Goal: Task Accomplishment & Management: Use online tool/utility

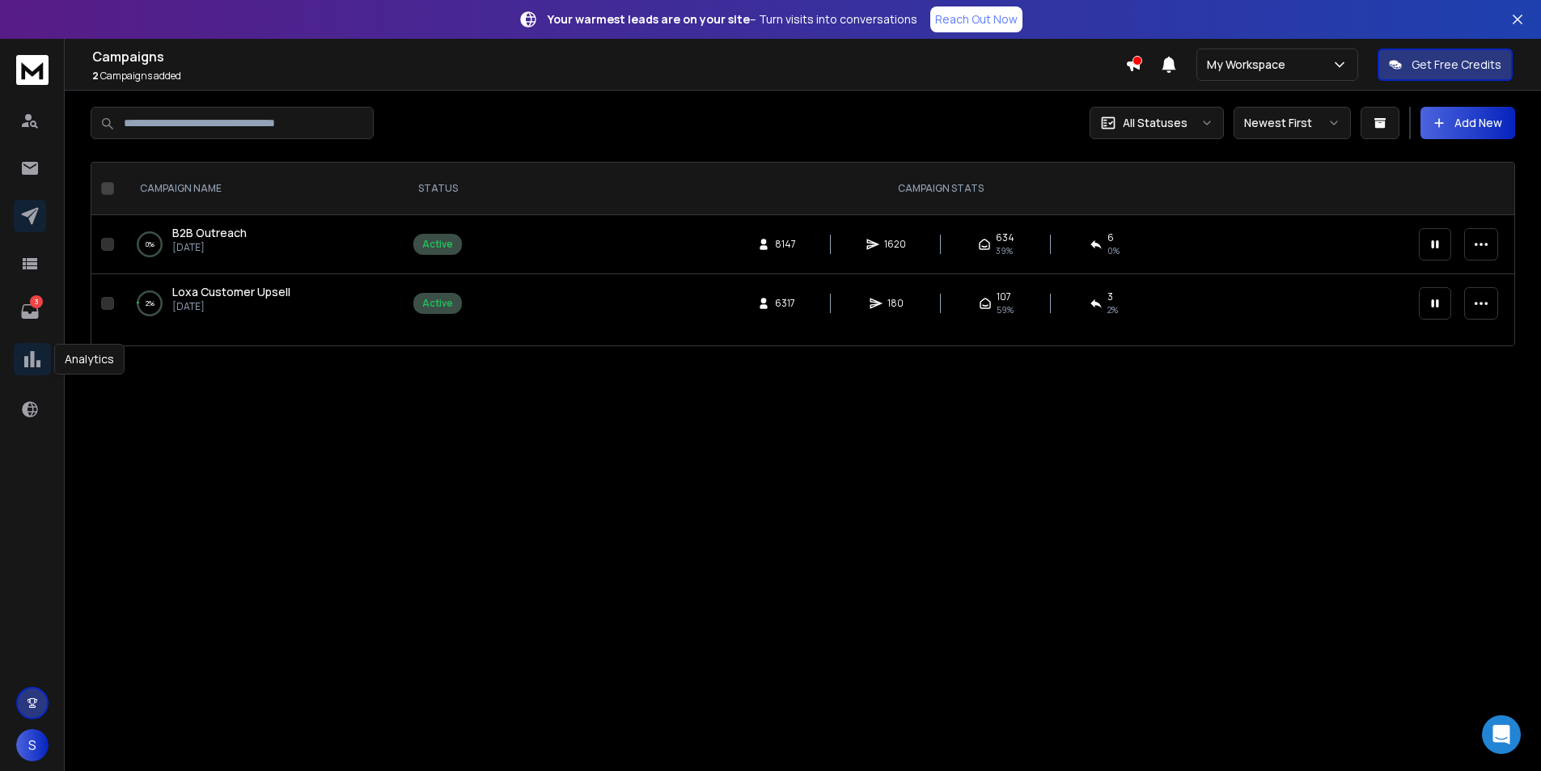
click at [32, 367] on icon at bounding box center [32, 359] width 16 height 16
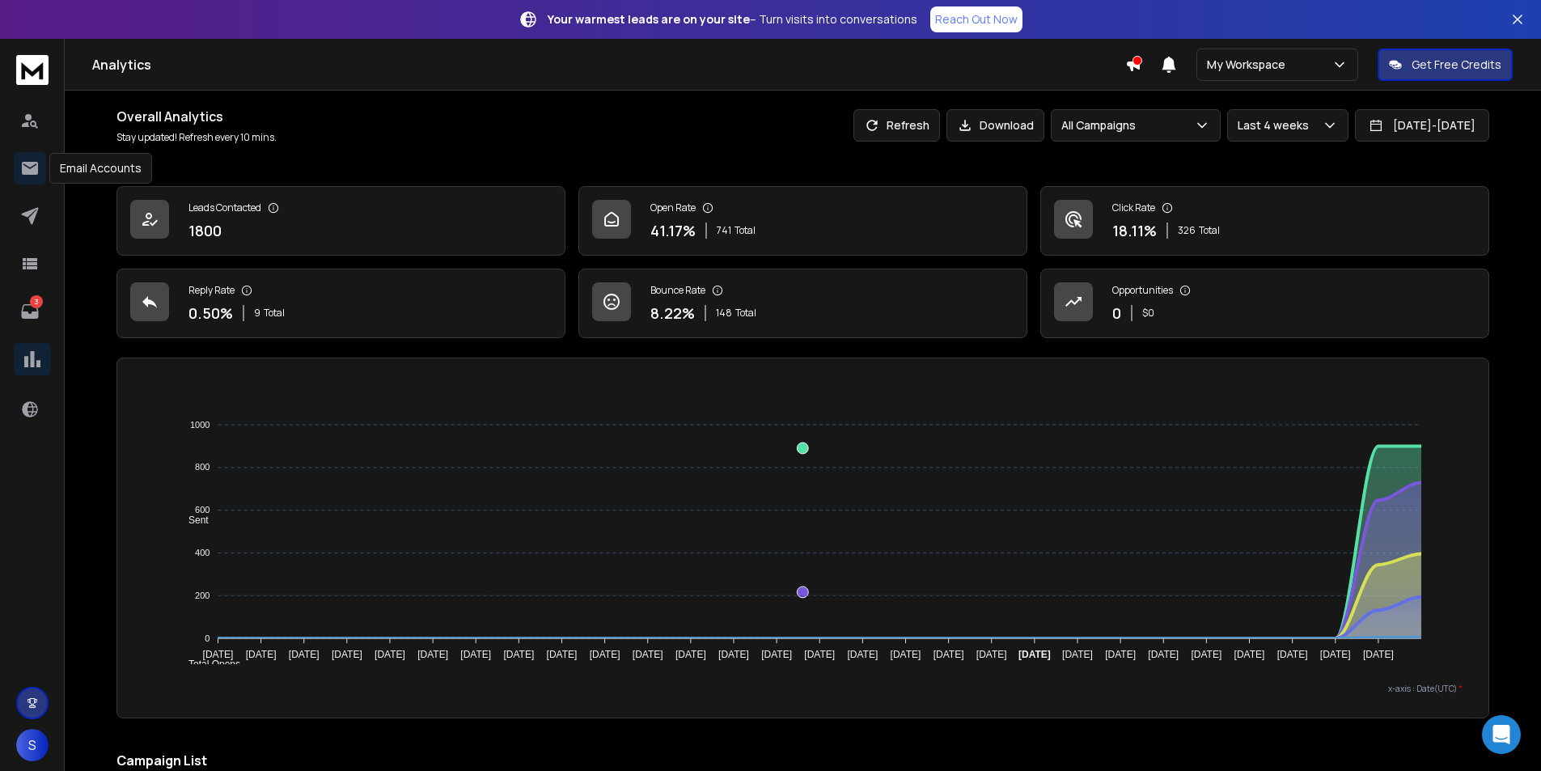
click at [25, 152] on link at bounding box center [30, 168] width 32 height 32
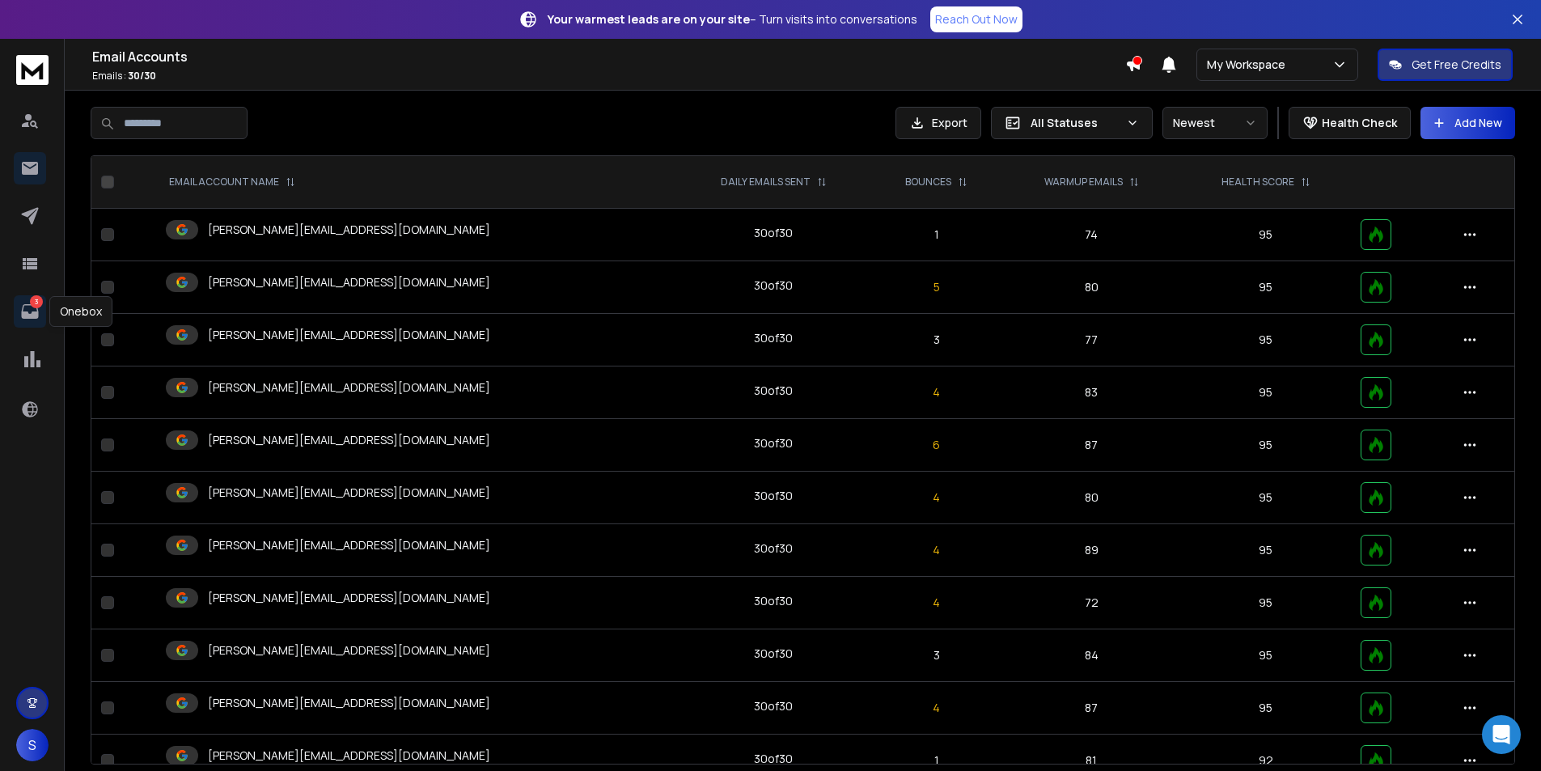
click at [23, 320] on icon at bounding box center [29, 311] width 19 height 19
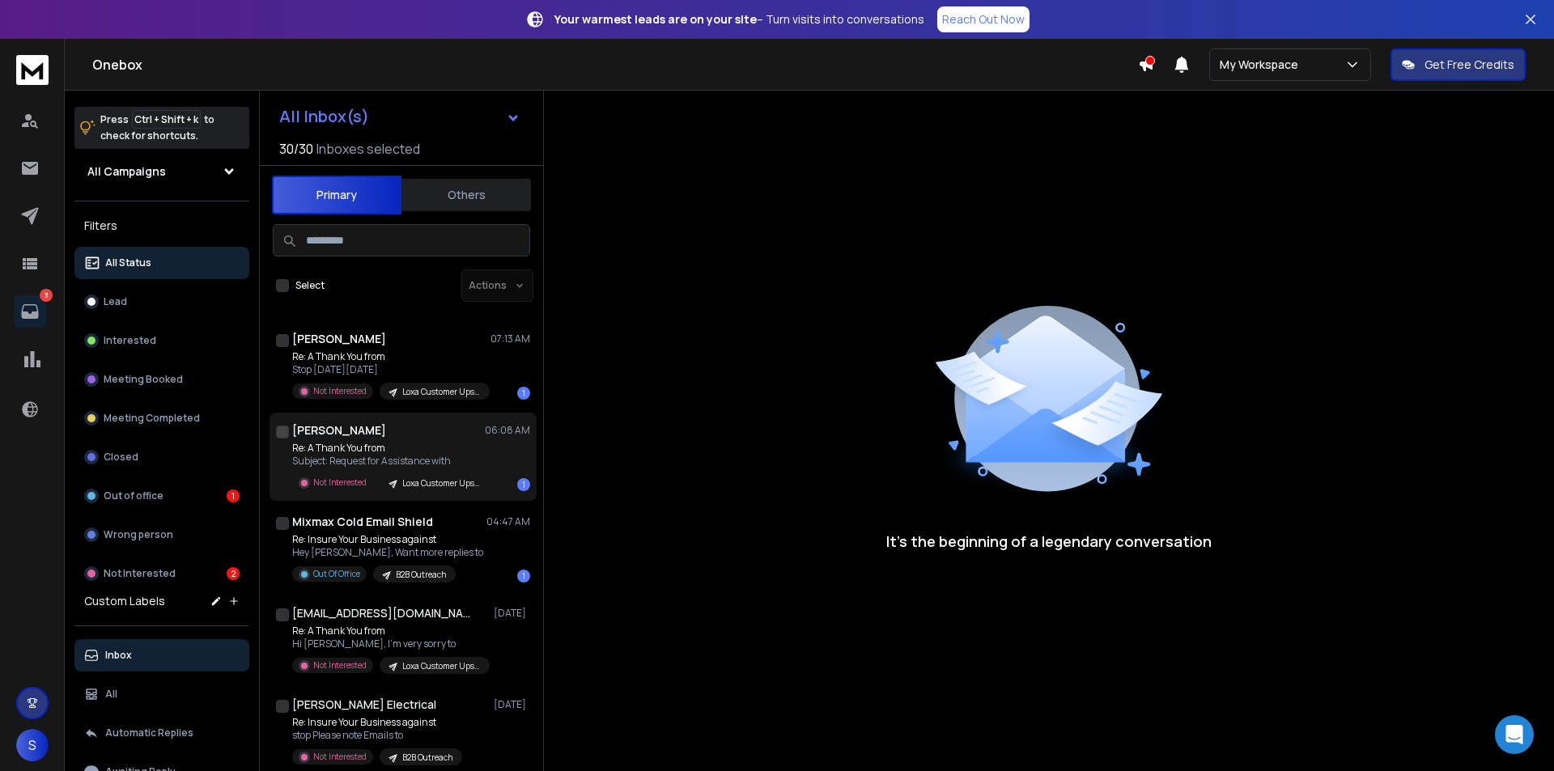
click at [430, 435] on div "[PERSON_NAME] 06:08 AM" at bounding box center [411, 430] width 238 height 16
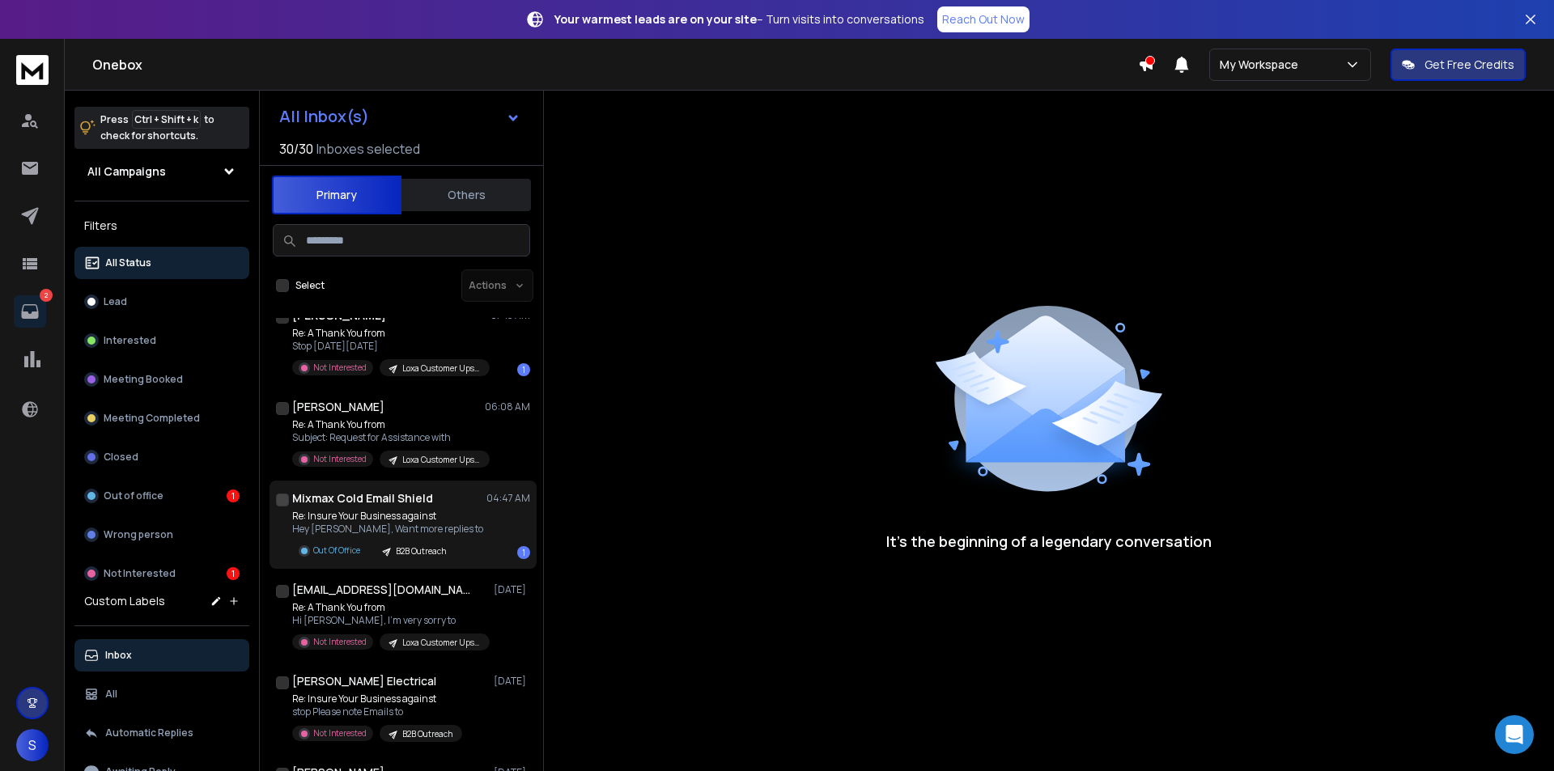
scroll to position [23, 0]
click at [468, 524] on div "Re: Insure Your Business against Hey [PERSON_NAME], Want more replies to Out Of…" at bounding box center [411, 535] width 238 height 49
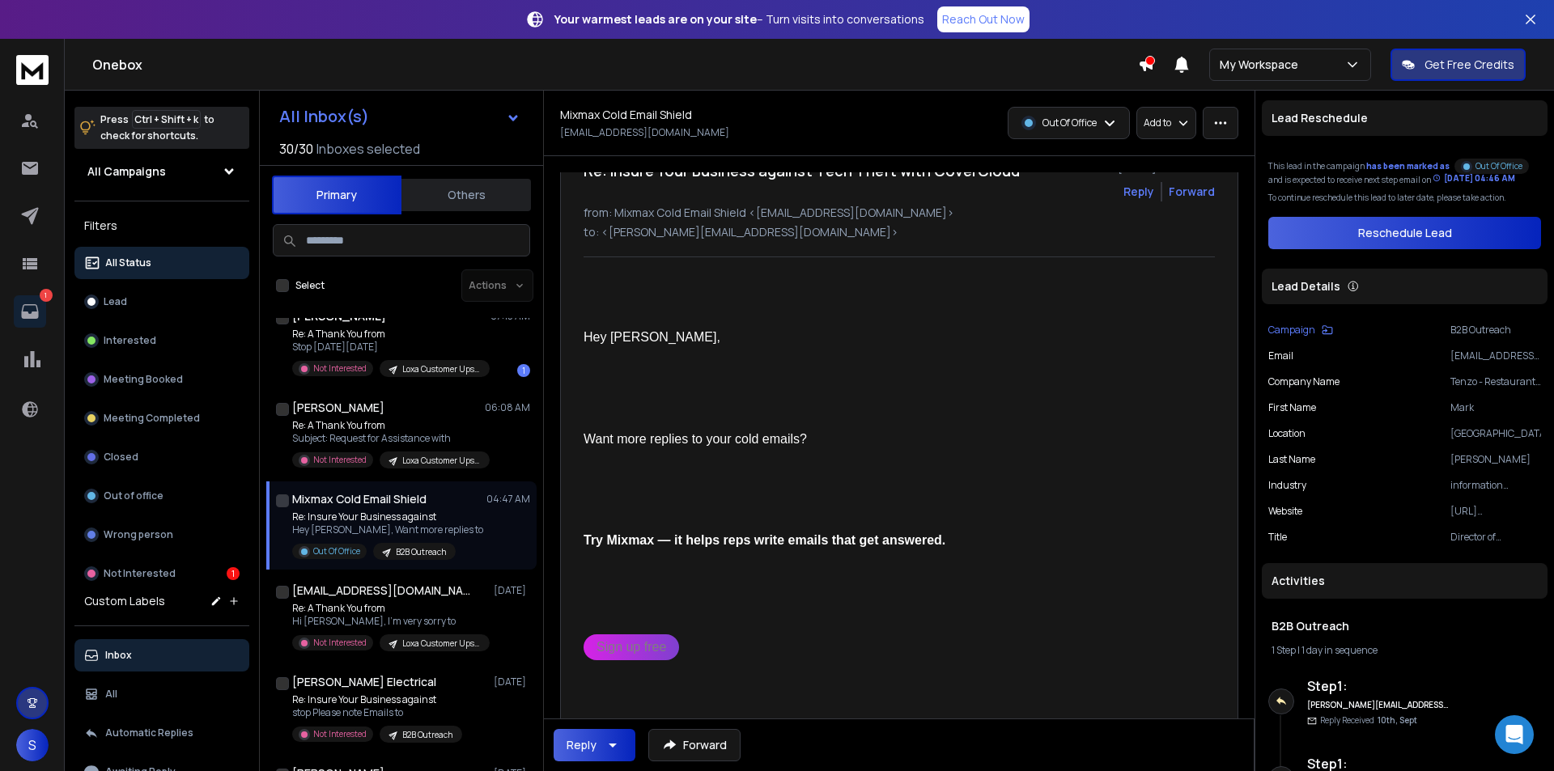
scroll to position [77, 0]
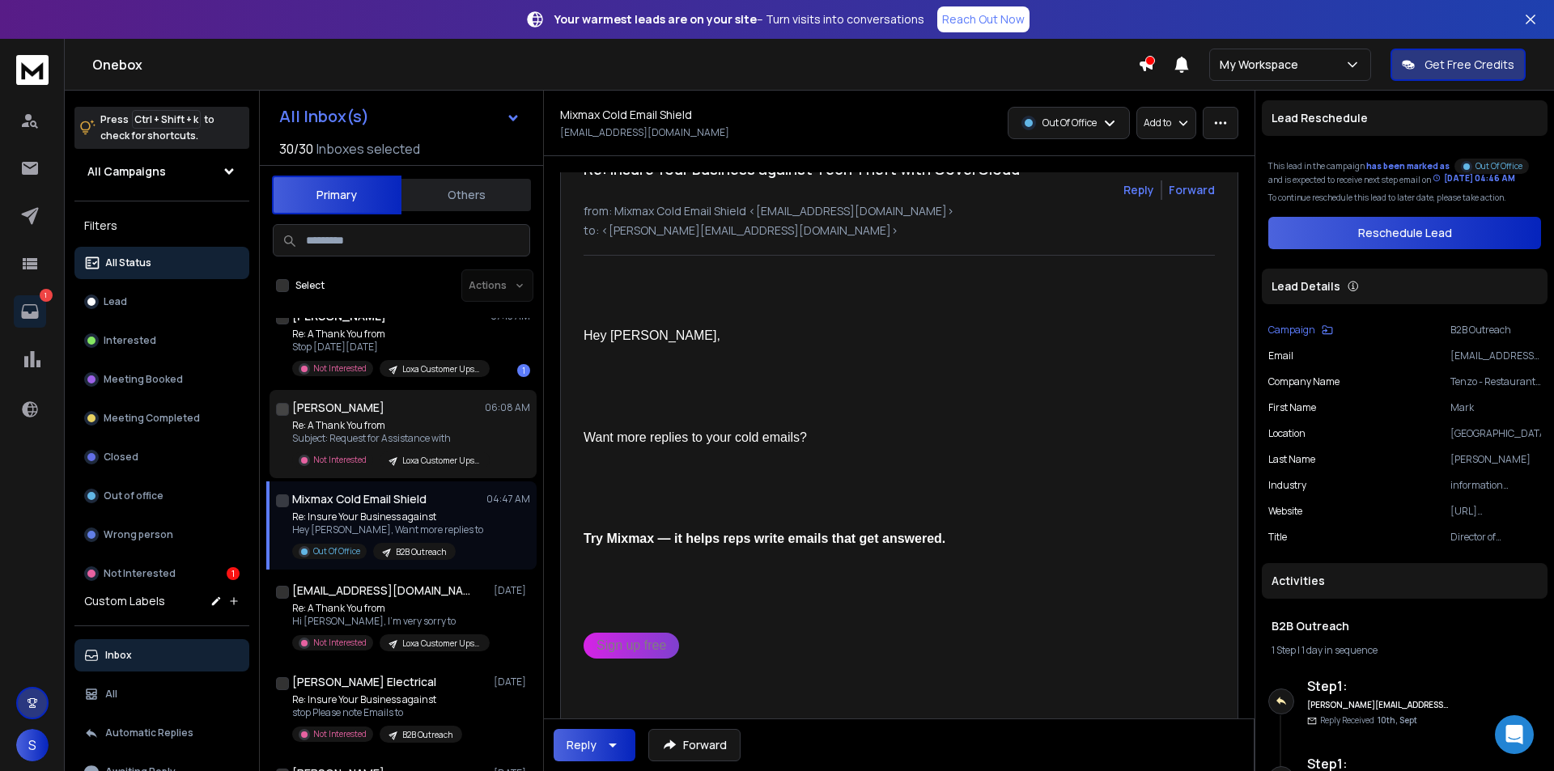
click at [422, 413] on div "[PERSON_NAME] 06:08 AM" at bounding box center [411, 408] width 238 height 16
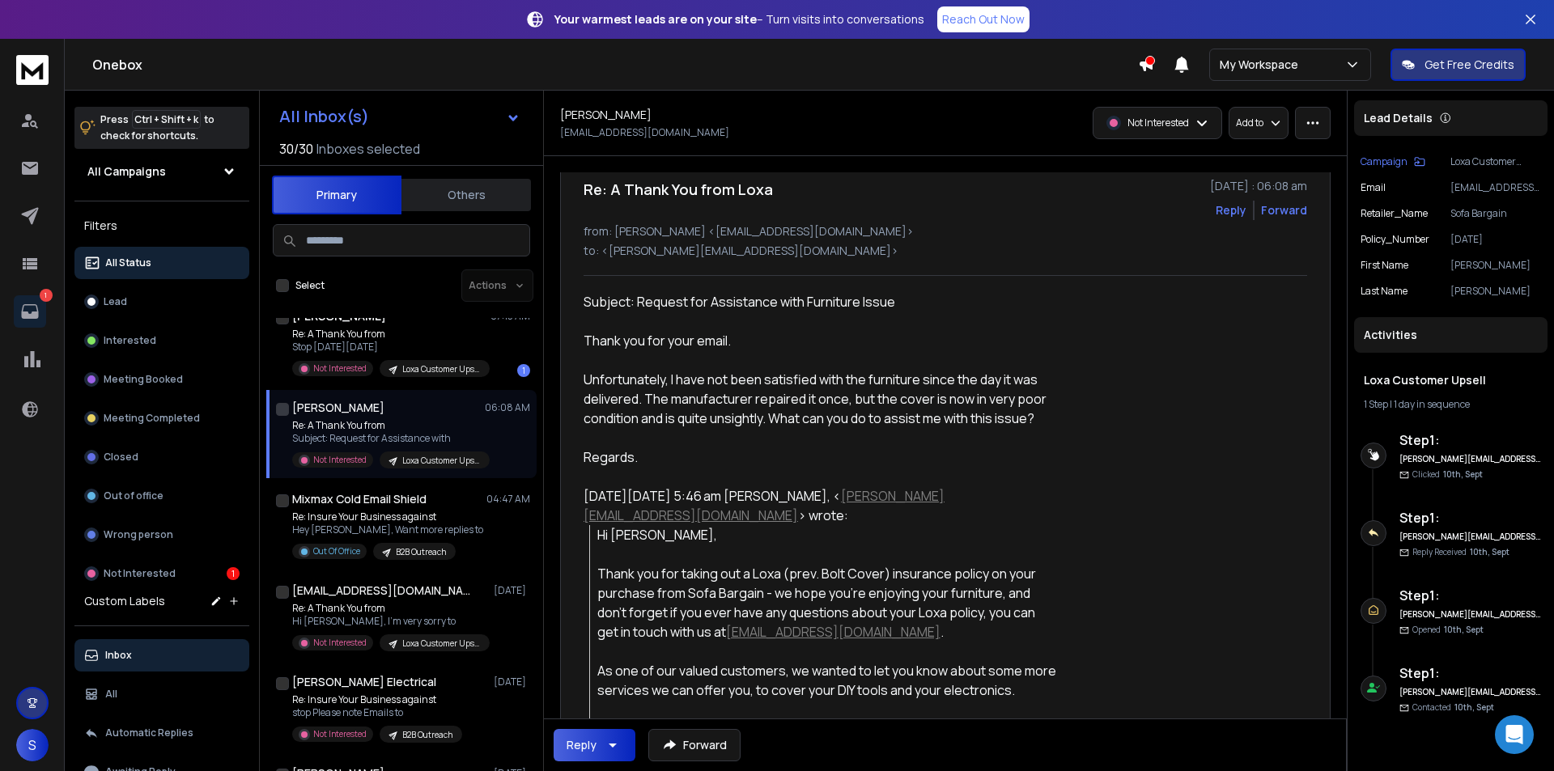
scroll to position [0, 0]
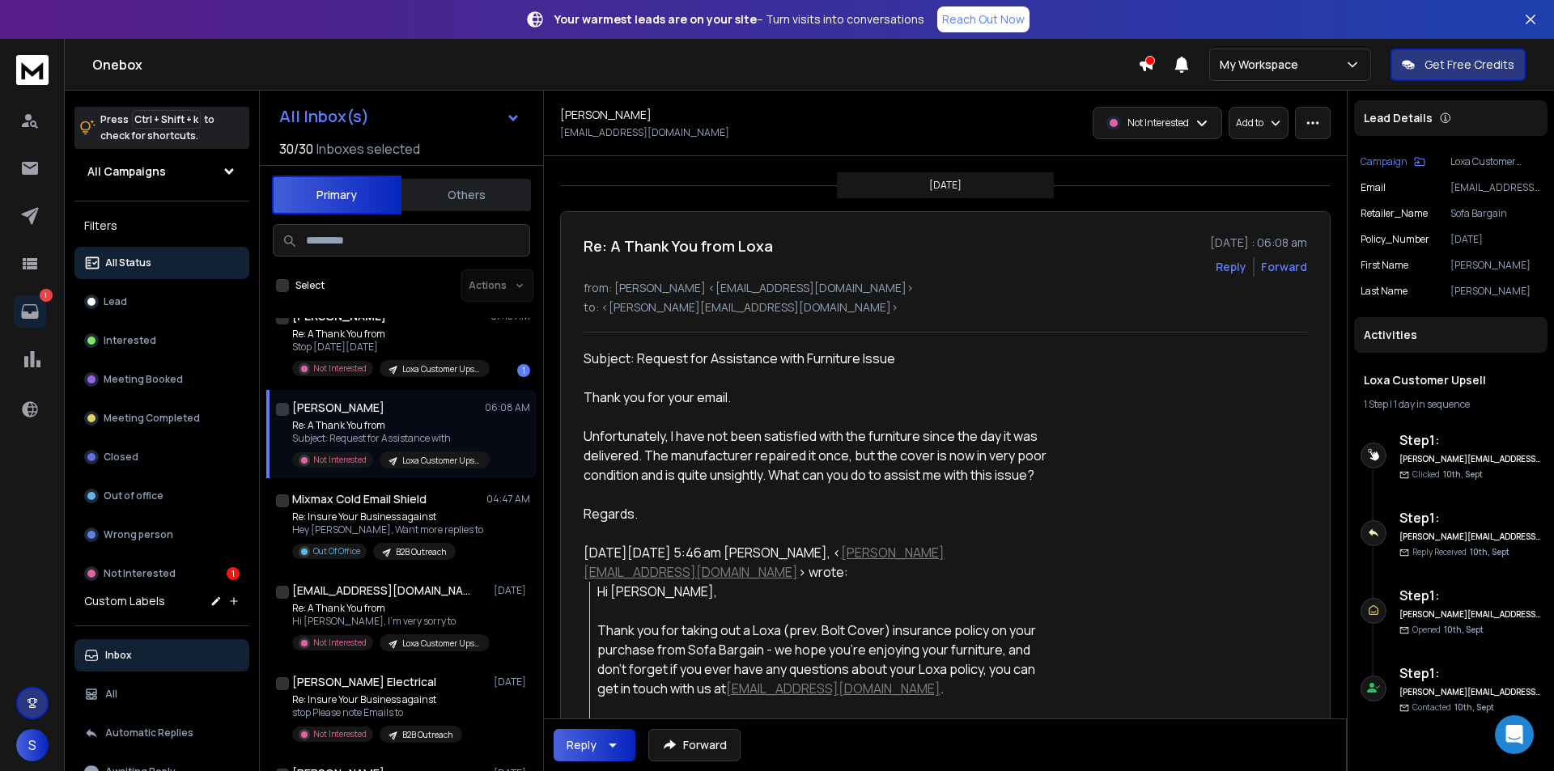
click at [621, 747] on icon "button" at bounding box center [612, 745] width 19 height 19
click at [591, 707] on p "Reply All" at bounding box center [603, 704] width 45 height 16
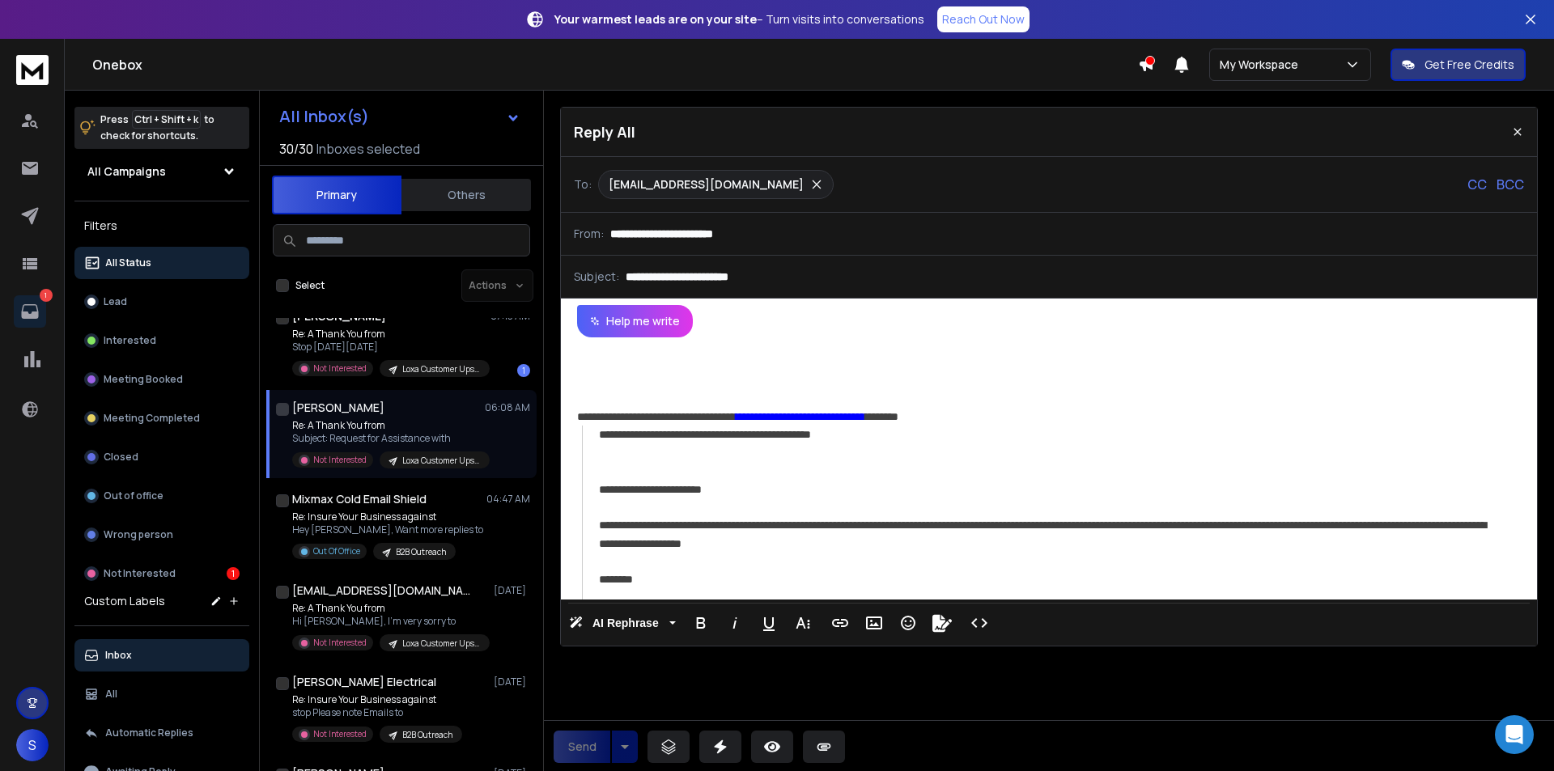
click at [835, 233] on input "**********" at bounding box center [1067, 234] width 914 height 16
click at [880, 169] on div "To: [EMAIL_ADDRESS][DOMAIN_NAME] CC BCC" at bounding box center [1049, 184] width 976 height 55
click at [886, 174] on input at bounding box center [896, 184] width 113 height 29
type input "**********"
click at [731, 371] on div at bounding box center [1048, 363] width 943 height 18
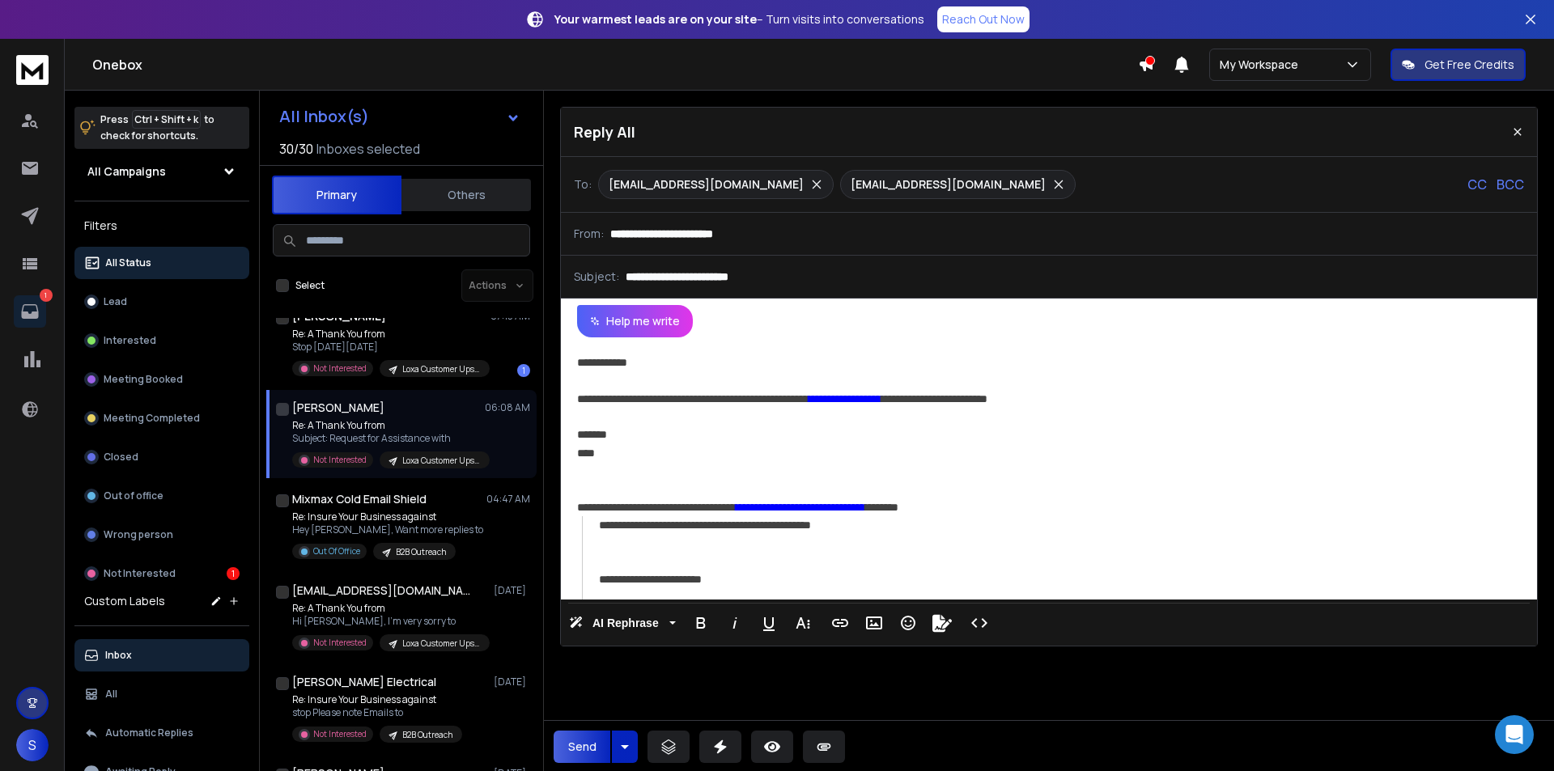
click at [715, 405] on div "**********" at bounding box center [1040, 399] width 926 height 18
click at [717, 403] on div "**********" at bounding box center [1040, 399] width 926 height 18
click at [723, 405] on div "**********" at bounding box center [1040, 399] width 926 height 18
click at [702, 420] on div at bounding box center [1046, 417] width 939 height 18
click at [591, 757] on button "Send" at bounding box center [581, 747] width 57 height 32
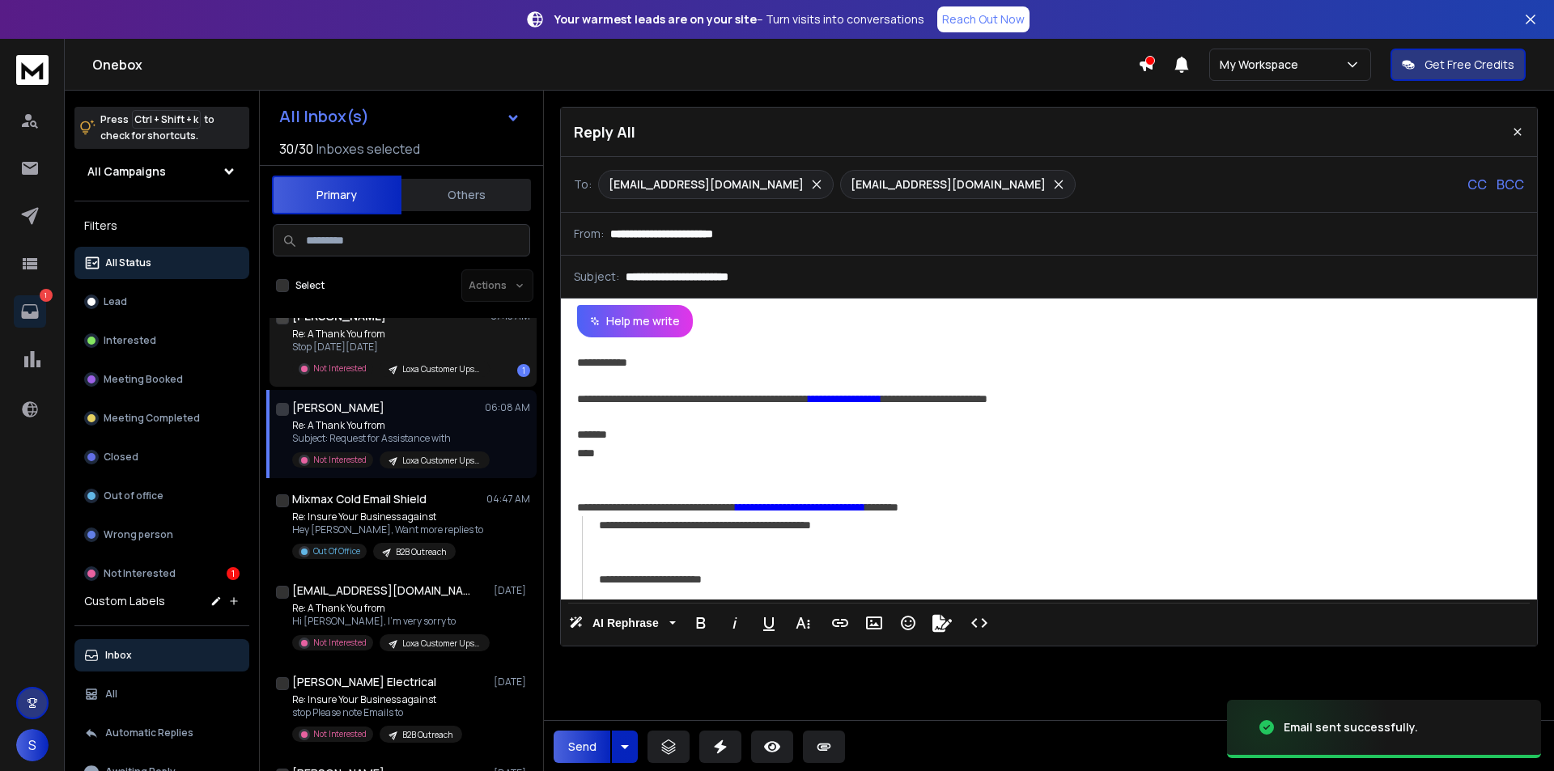
click at [441, 337] on p "Re: A Thank You from" at bounding box center [389, 334] width 194 height 13
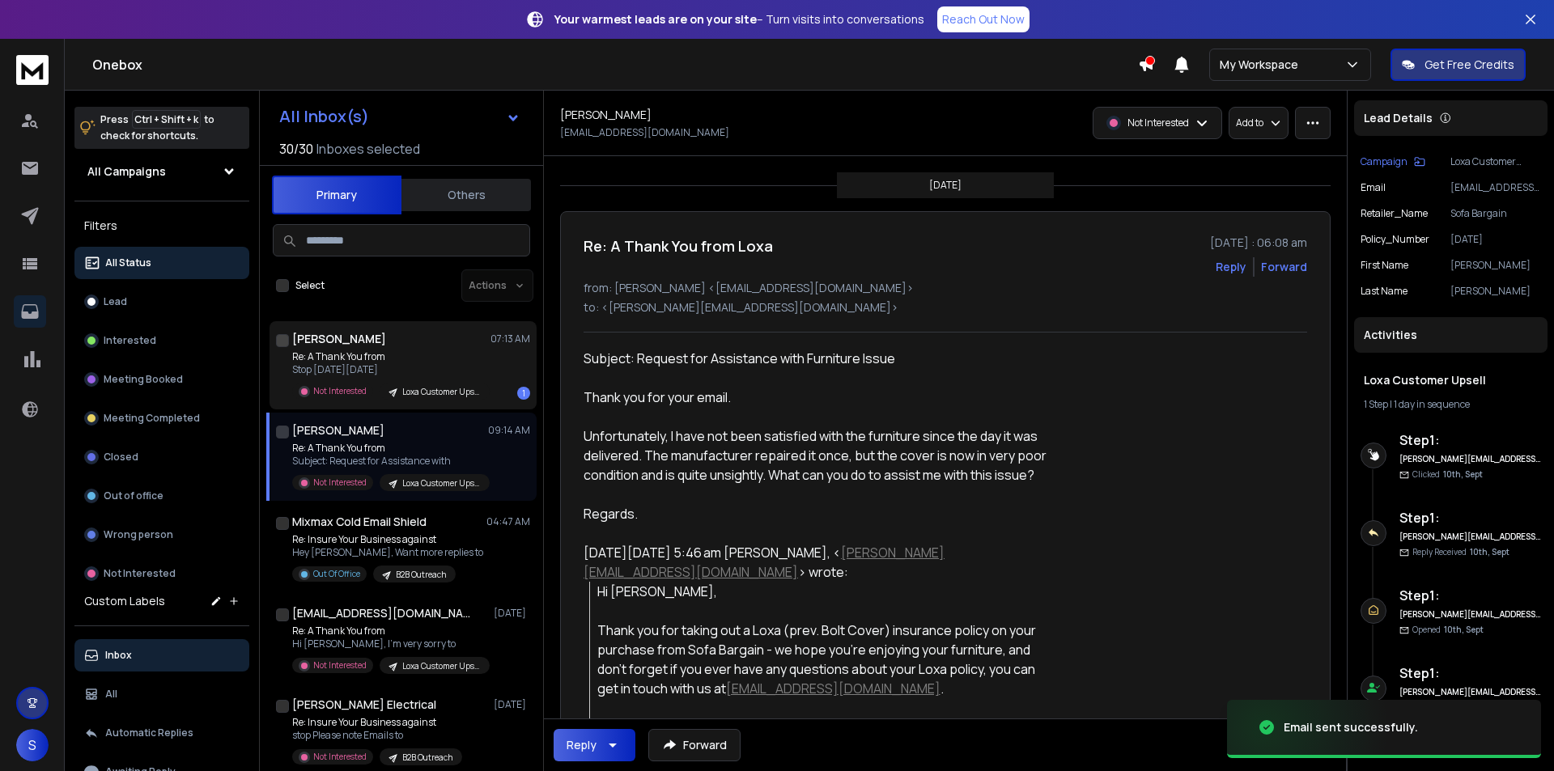
click at [431, 362] on p "Re: A Thank You from" at bounding box center [389, 356] width 194 height 13
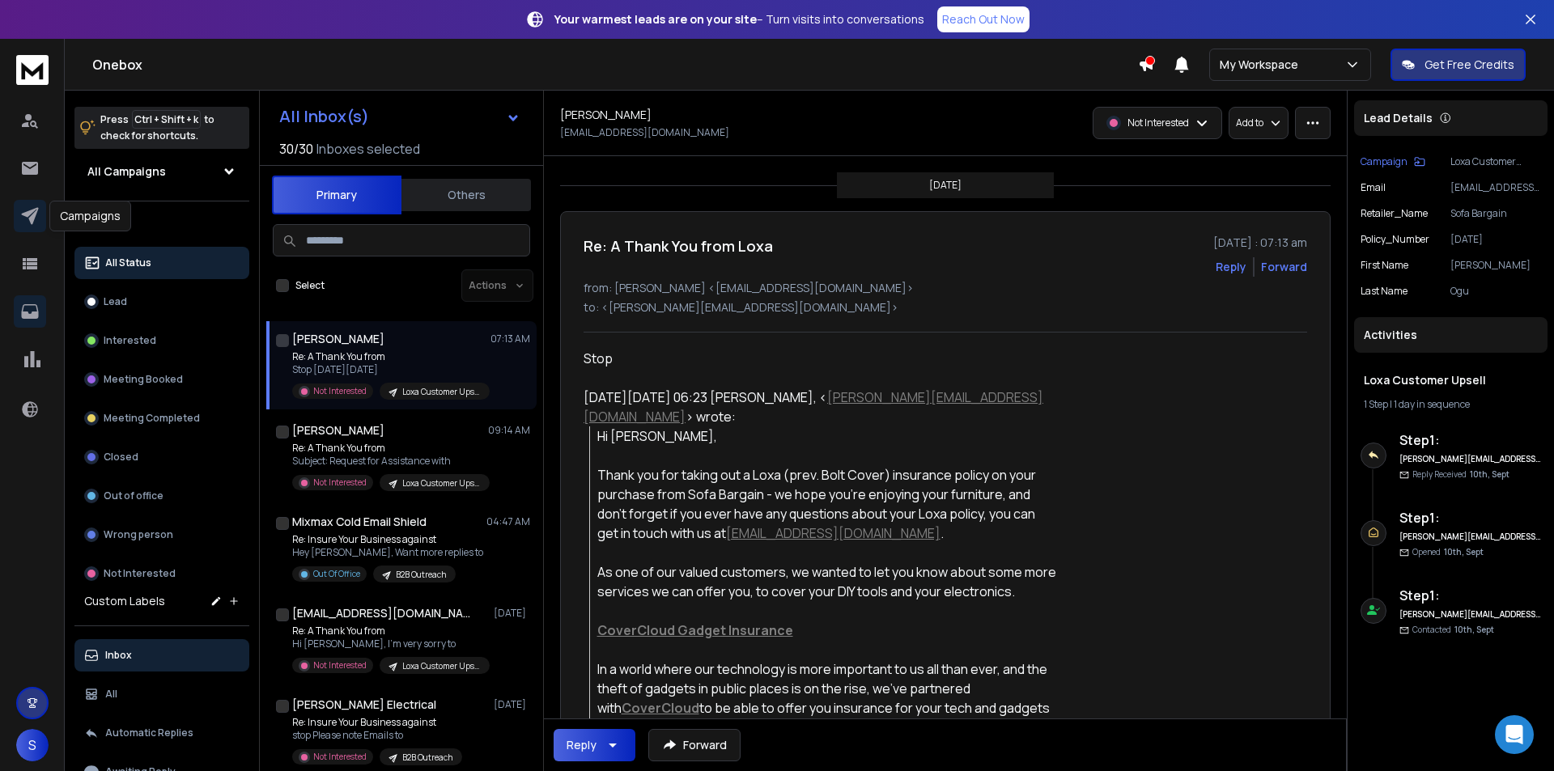
click at [28, 210] on icon at bounding box center [29, 215] width 19 height 19
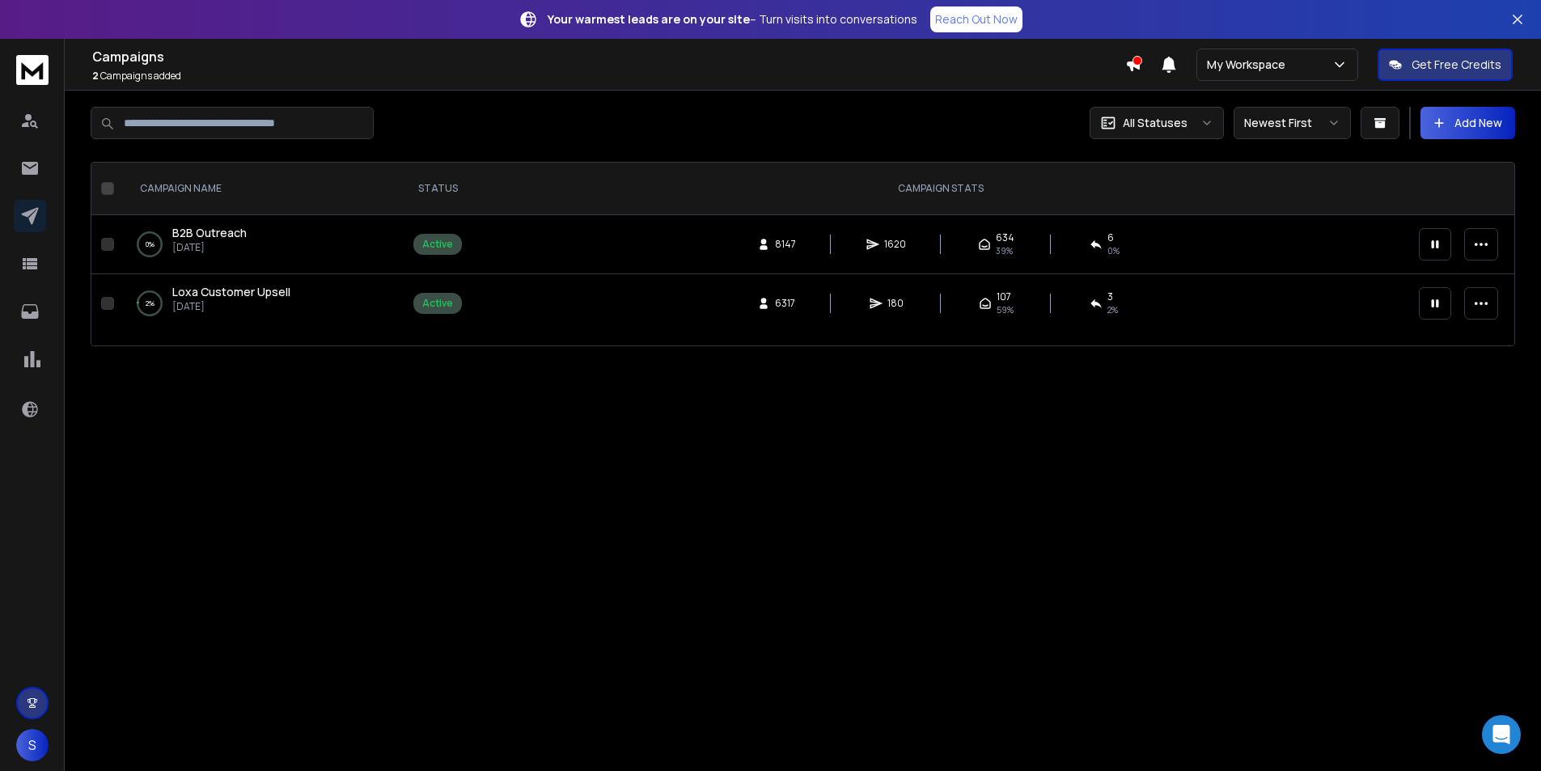
click at [568, 237] on div "8147 1620 634 39 % 6 0 %" at bounding box center [940, 244] width 918 height 26
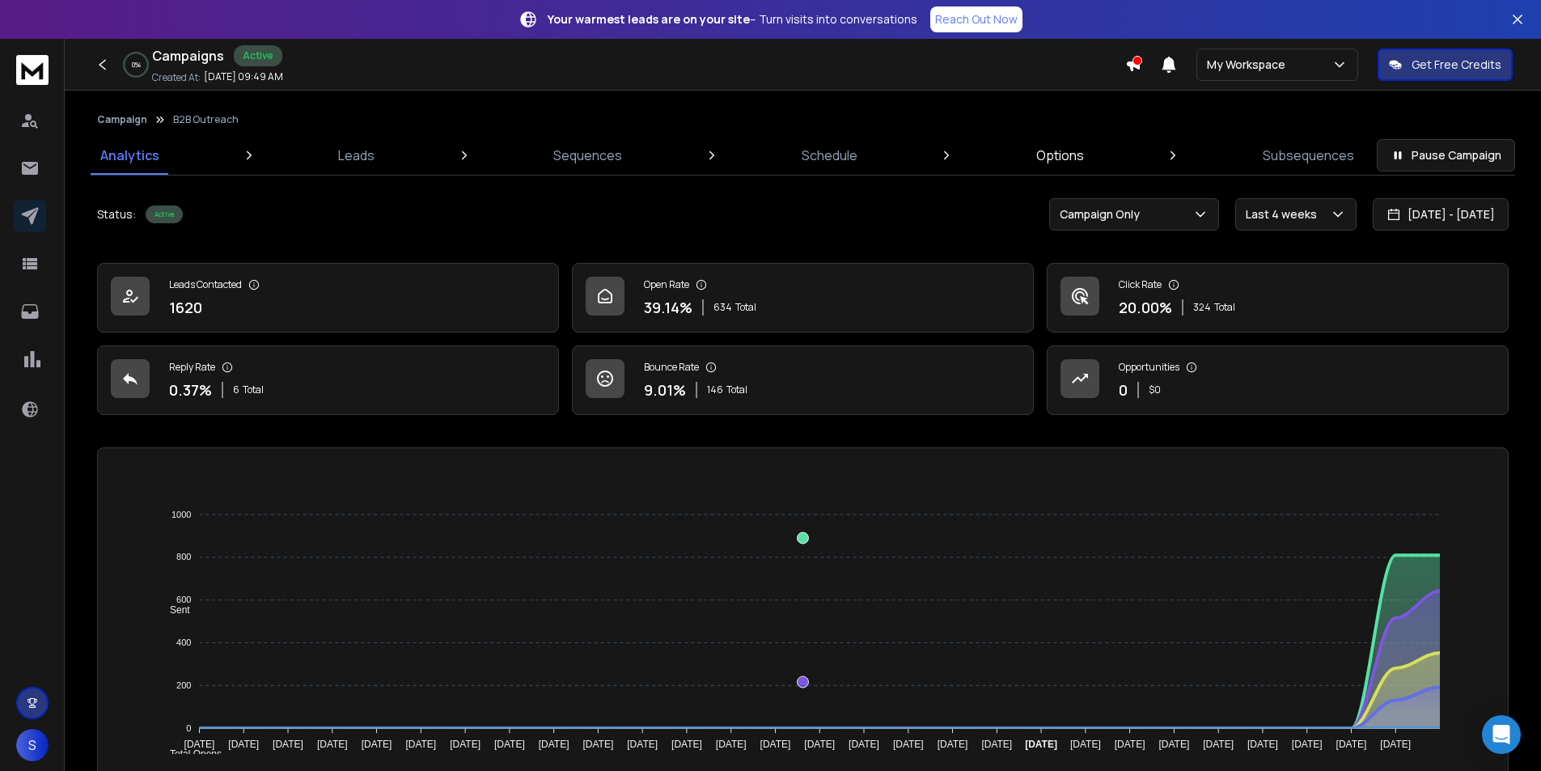
click at [1060, 154] on p "Options" at bounding box center [1060, 155] width 48 height 19
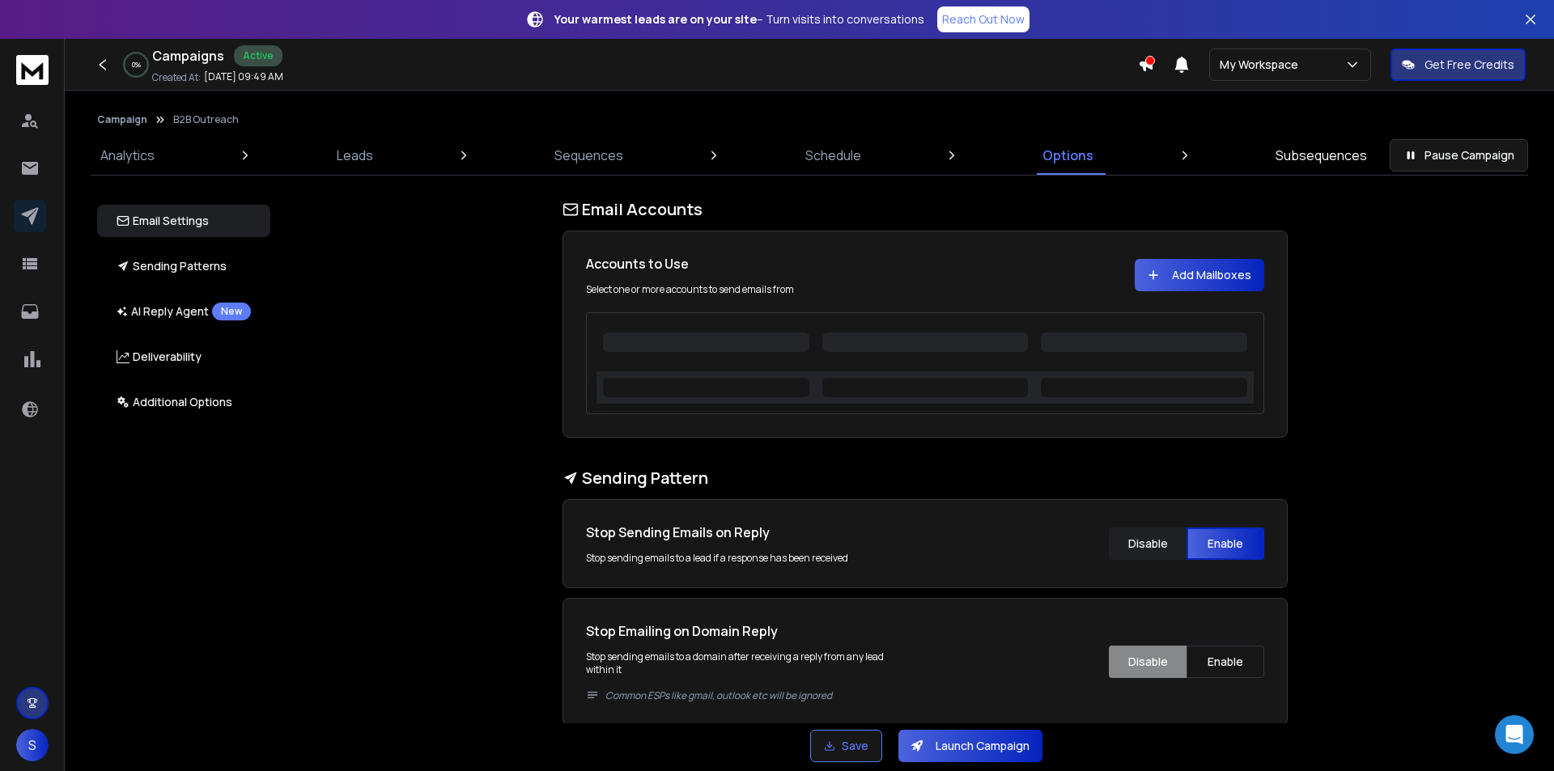
click at [1304, 152] on p "Subsequences" at bounding box center [1320, 155] width 91 height 19
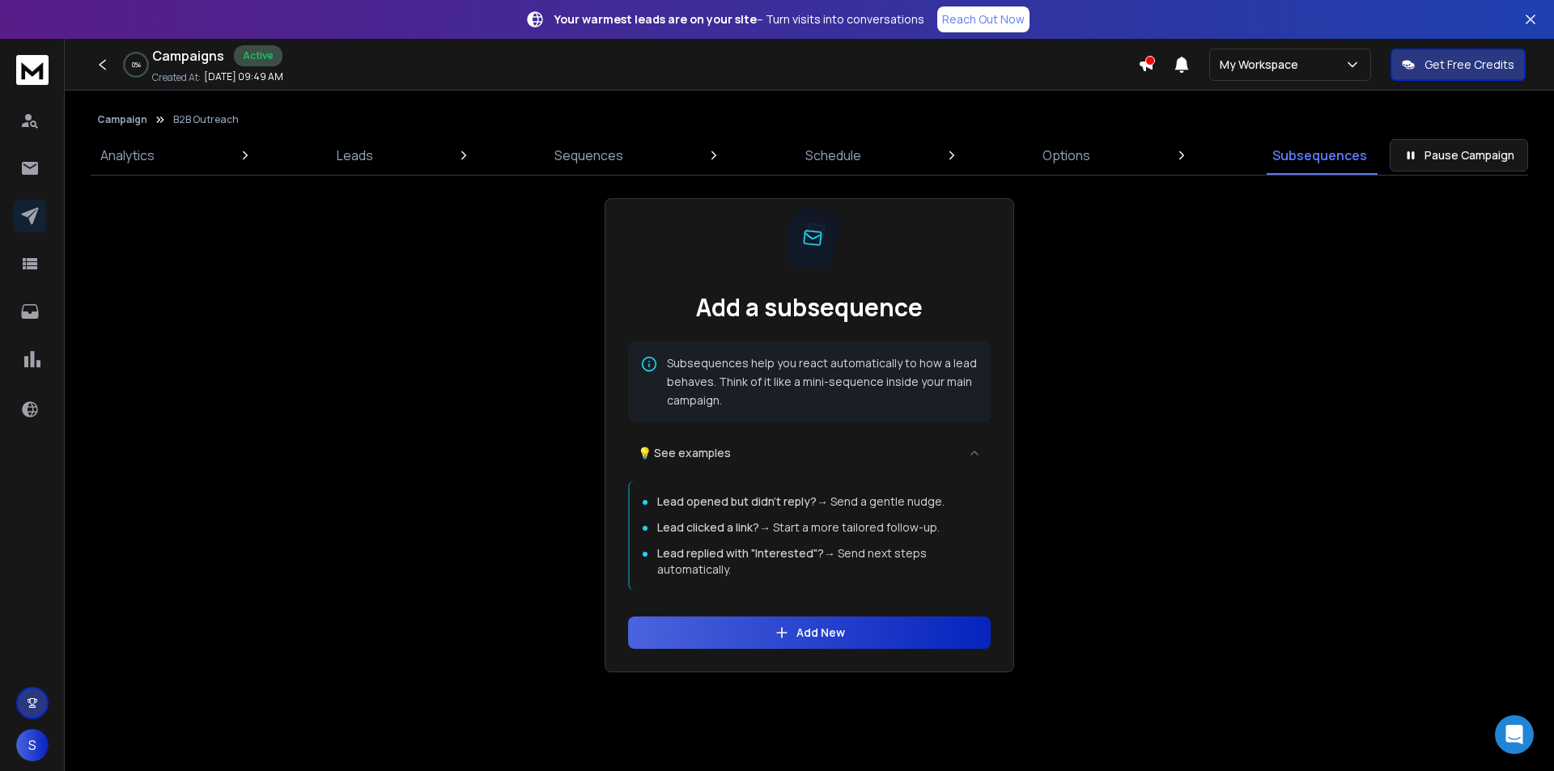
click at [1027, 155] on div "Analytics Leads Sequences Schedule Options Subsequences" at bounding box center [734, 155] width 1286 height 39
click at [871, 161] on link "Schedule" at bounding box center [832, 155] width 75 height 39
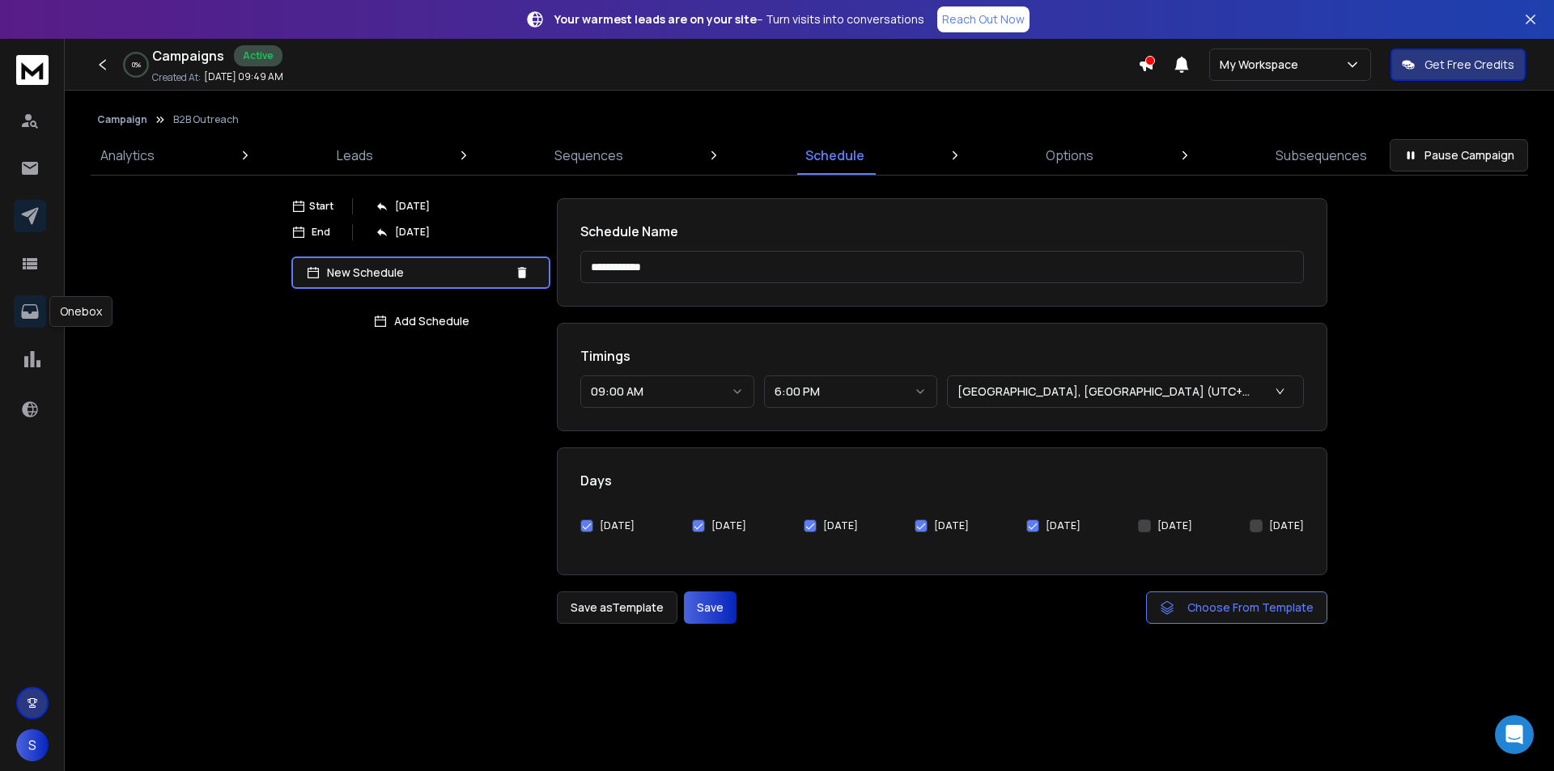
click at [32, 321] on link at bounding box center [30, 311] width 32 height 32
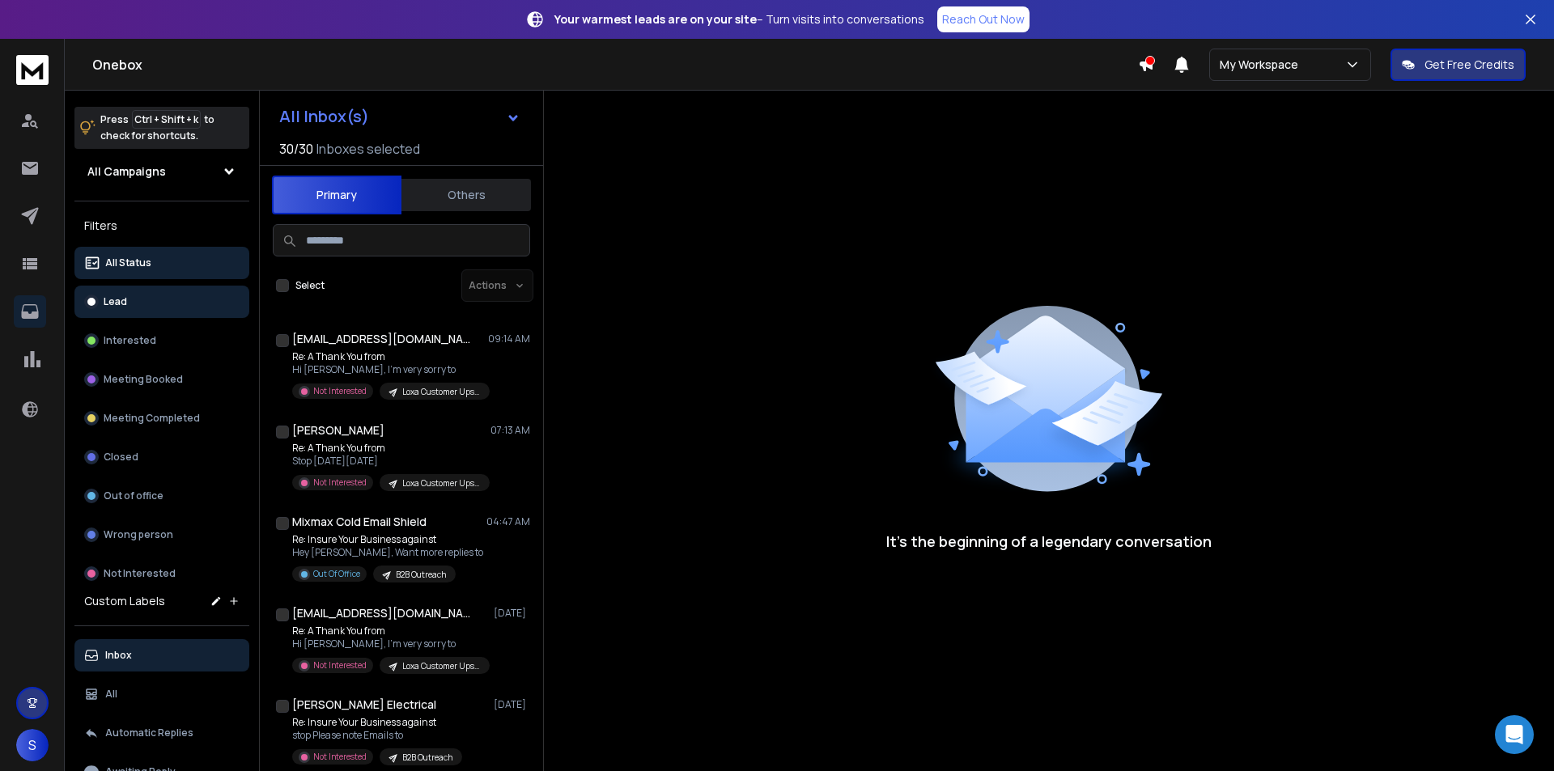
scroll to position [159, 0]
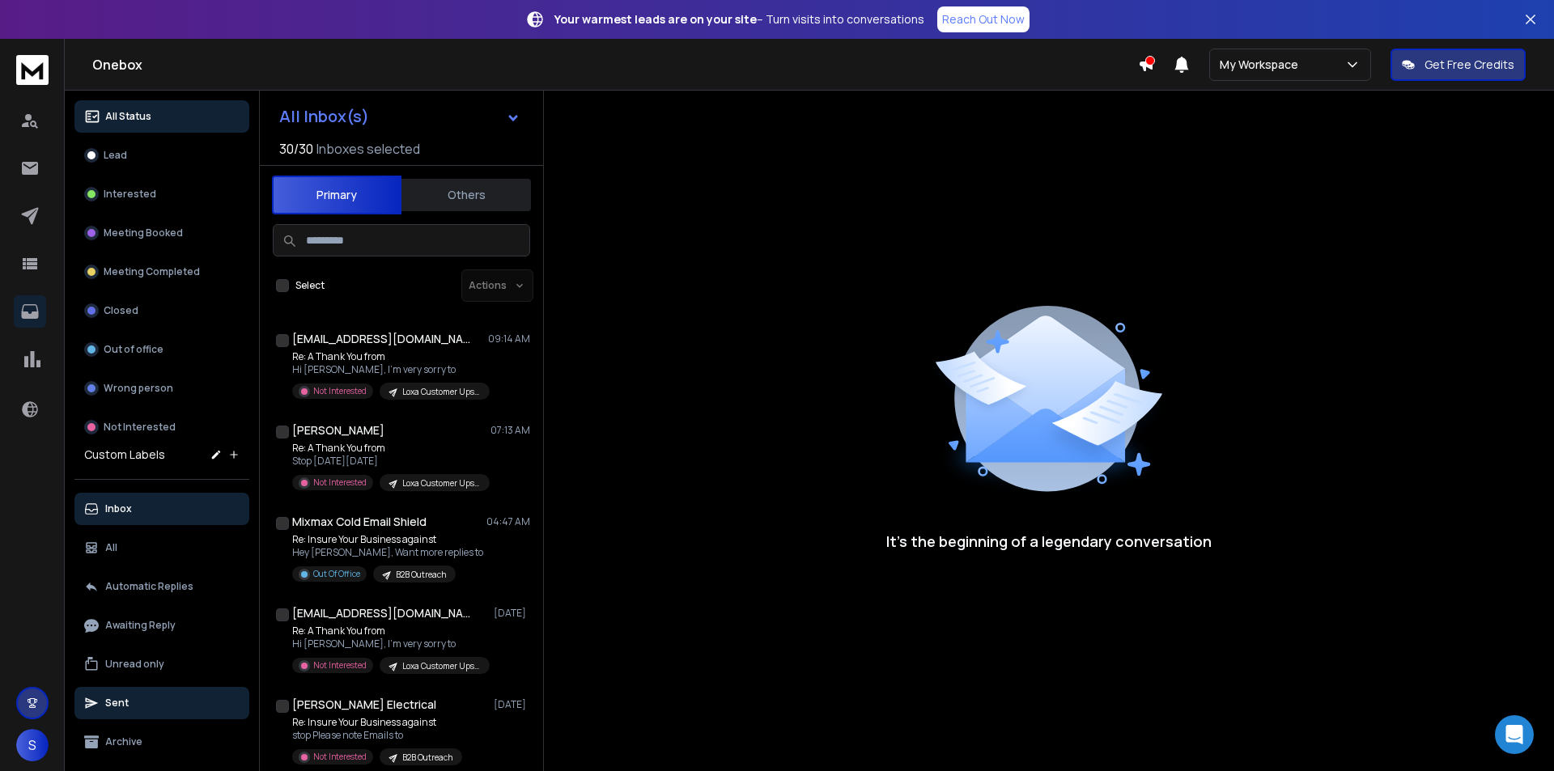
click at [127, 693] on div "Sent" at bounding box center [106, 702] width 45 height 19
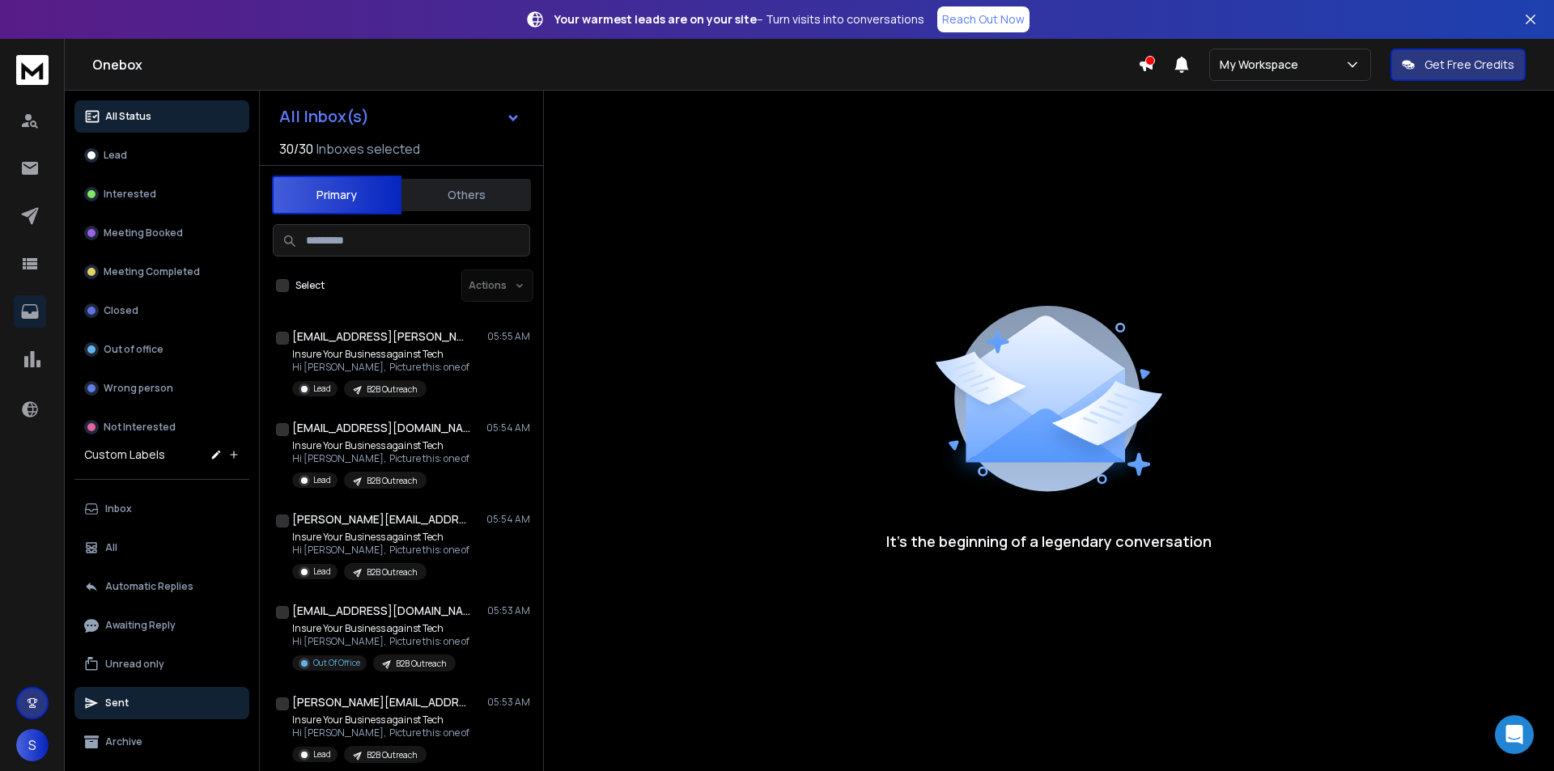
scroll to position [17904, 0]
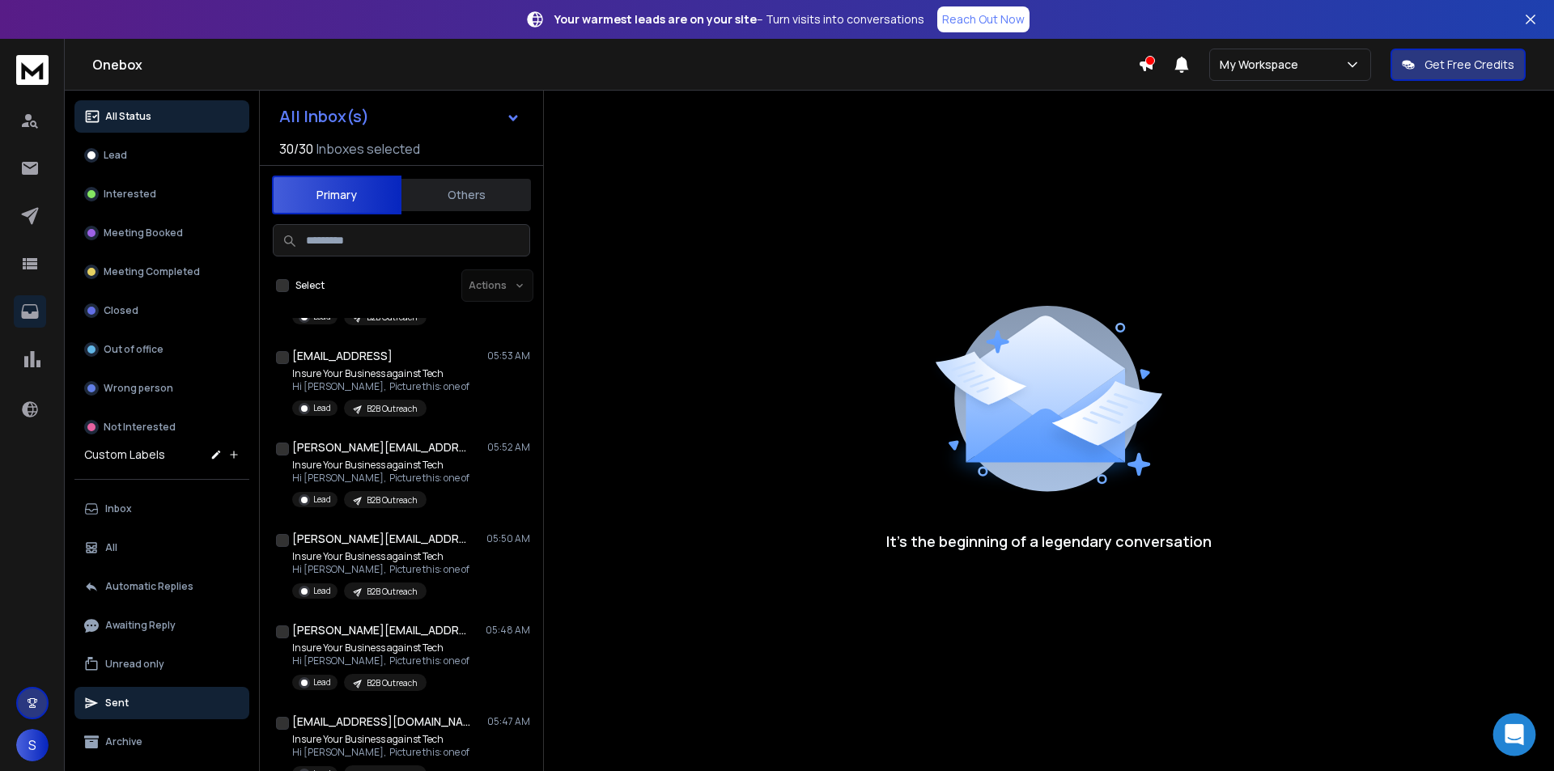
click at [1511, 740] on icon "Open Intercom Messenger" at bounding box center [1513, 734] width 19 height 21
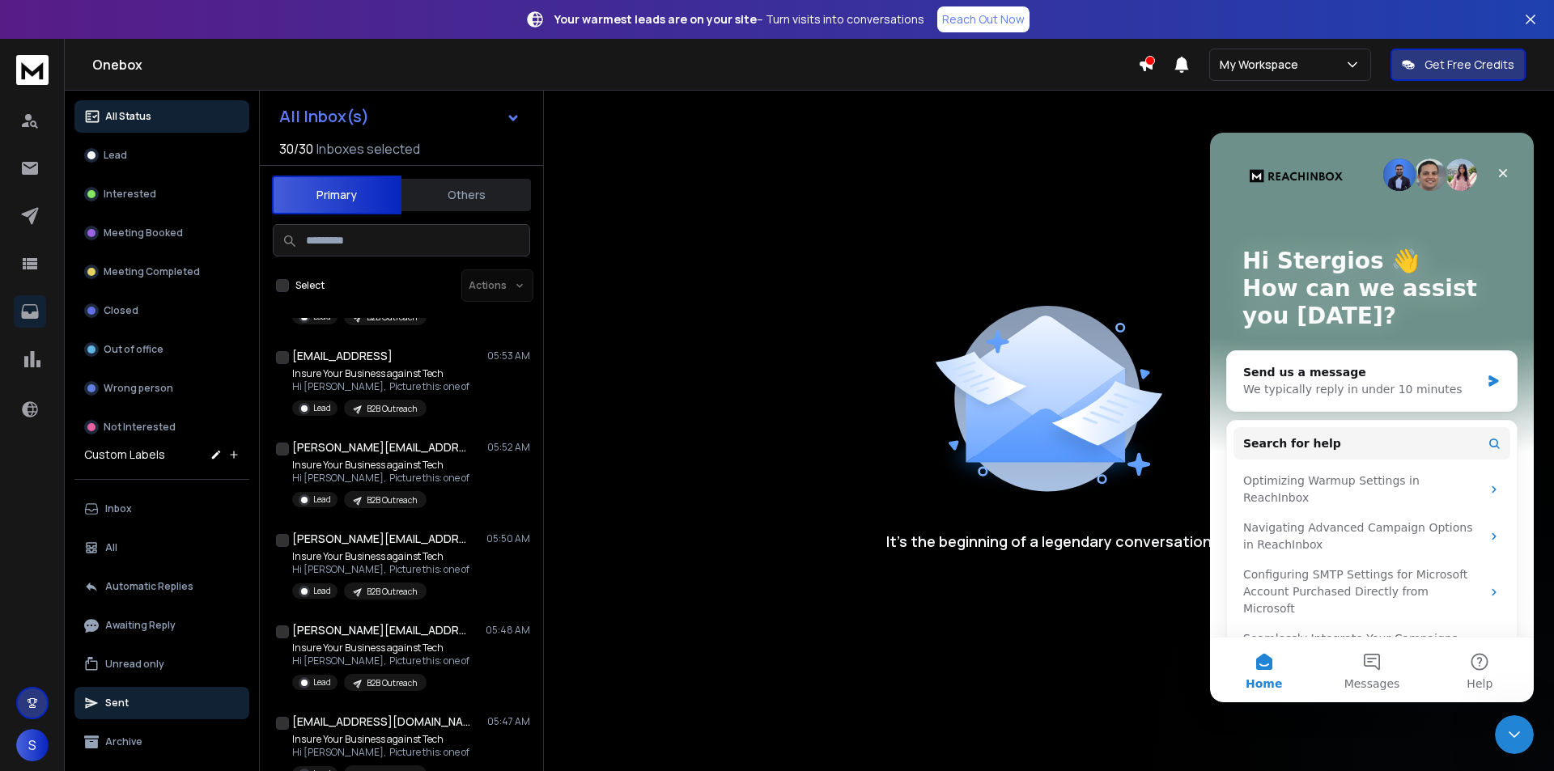
scroll to position [0, 0]
click at [1353, 379] on div "Send us a message" at bounding box center [1361, 372] width 237 height 17
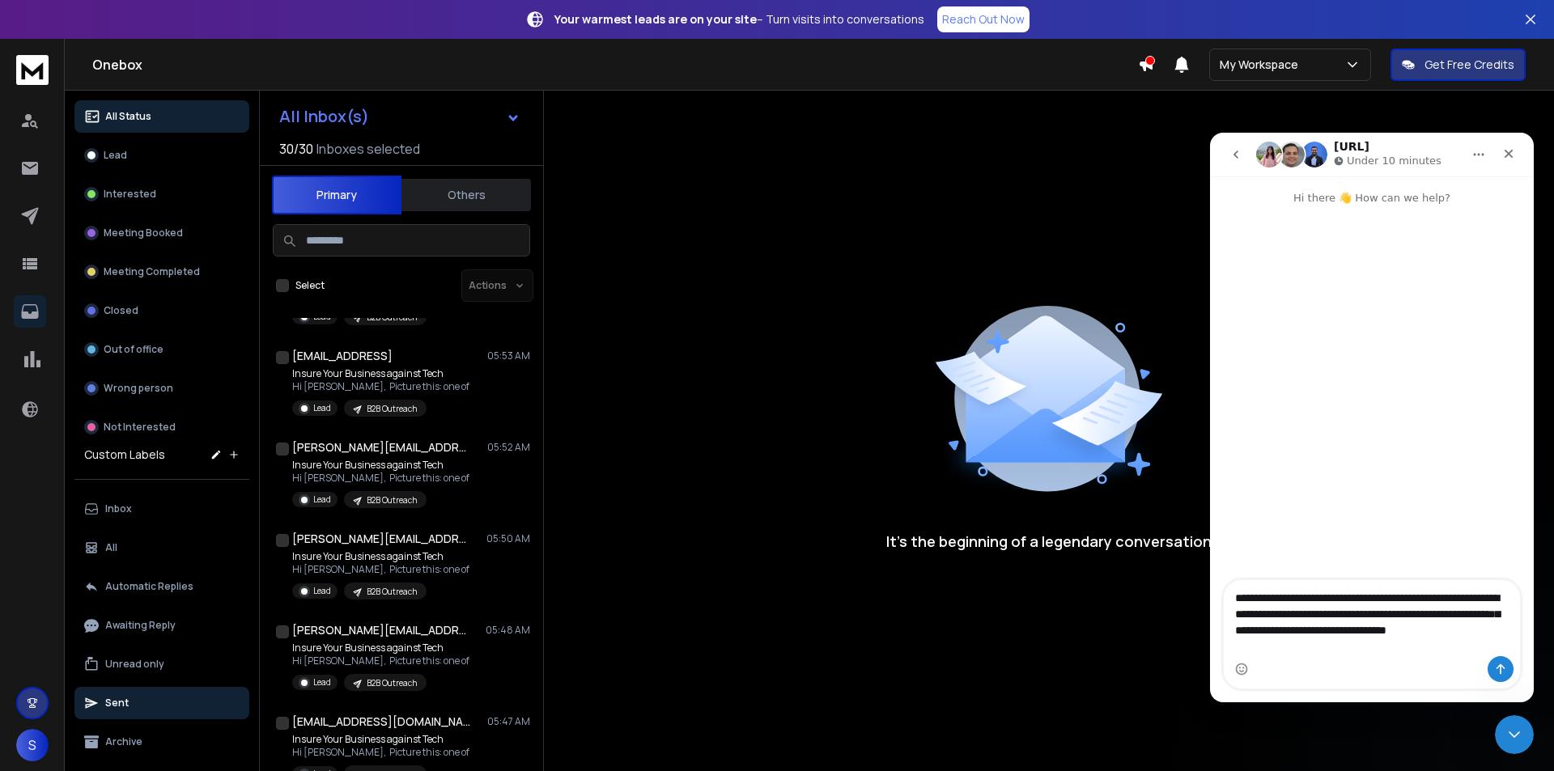
type textarea "**********"
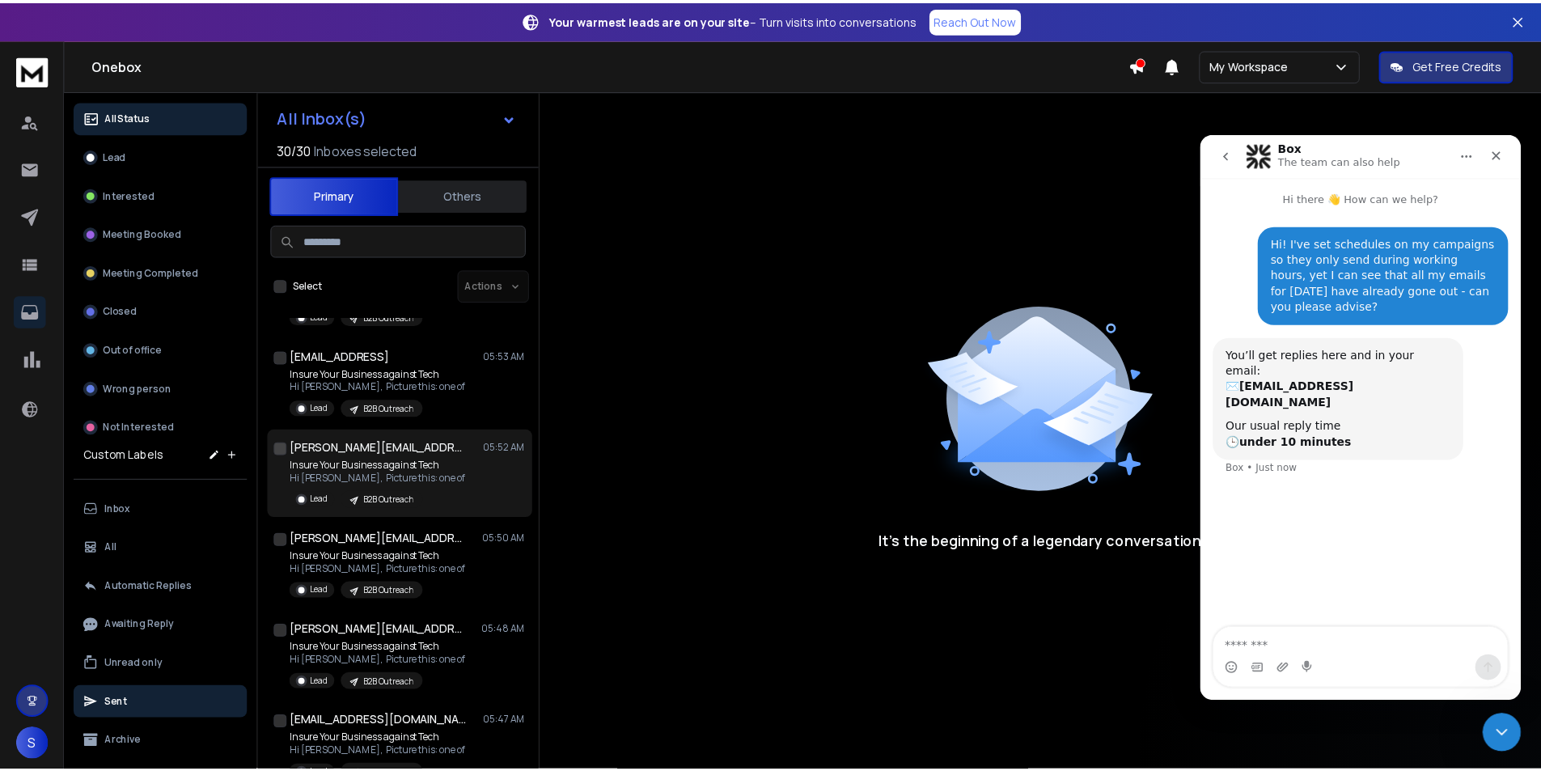
scroll to position [18320, 0]
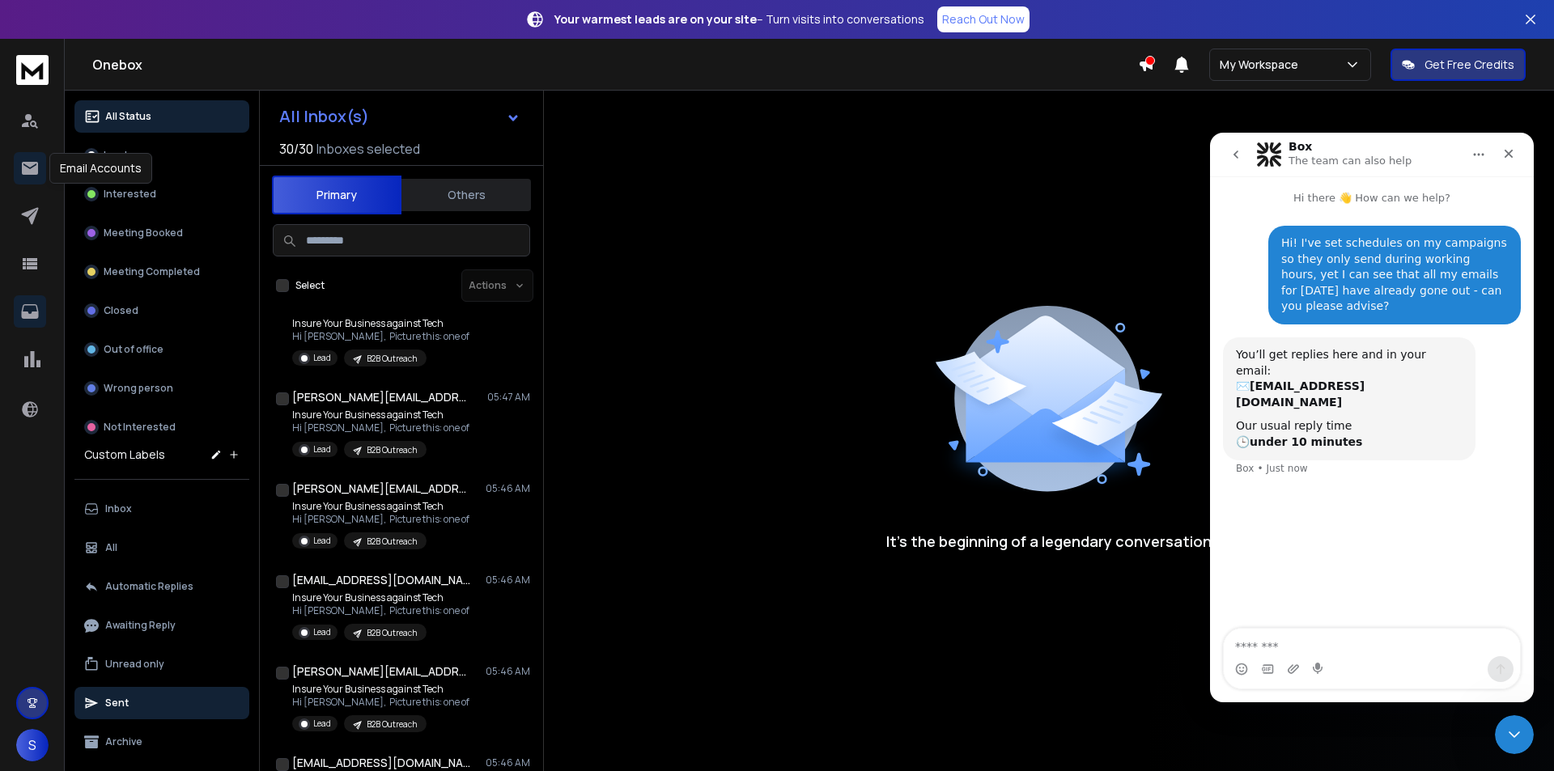
click at [25, 163] on icon at bounding box center [30, 168] width 16 height 13
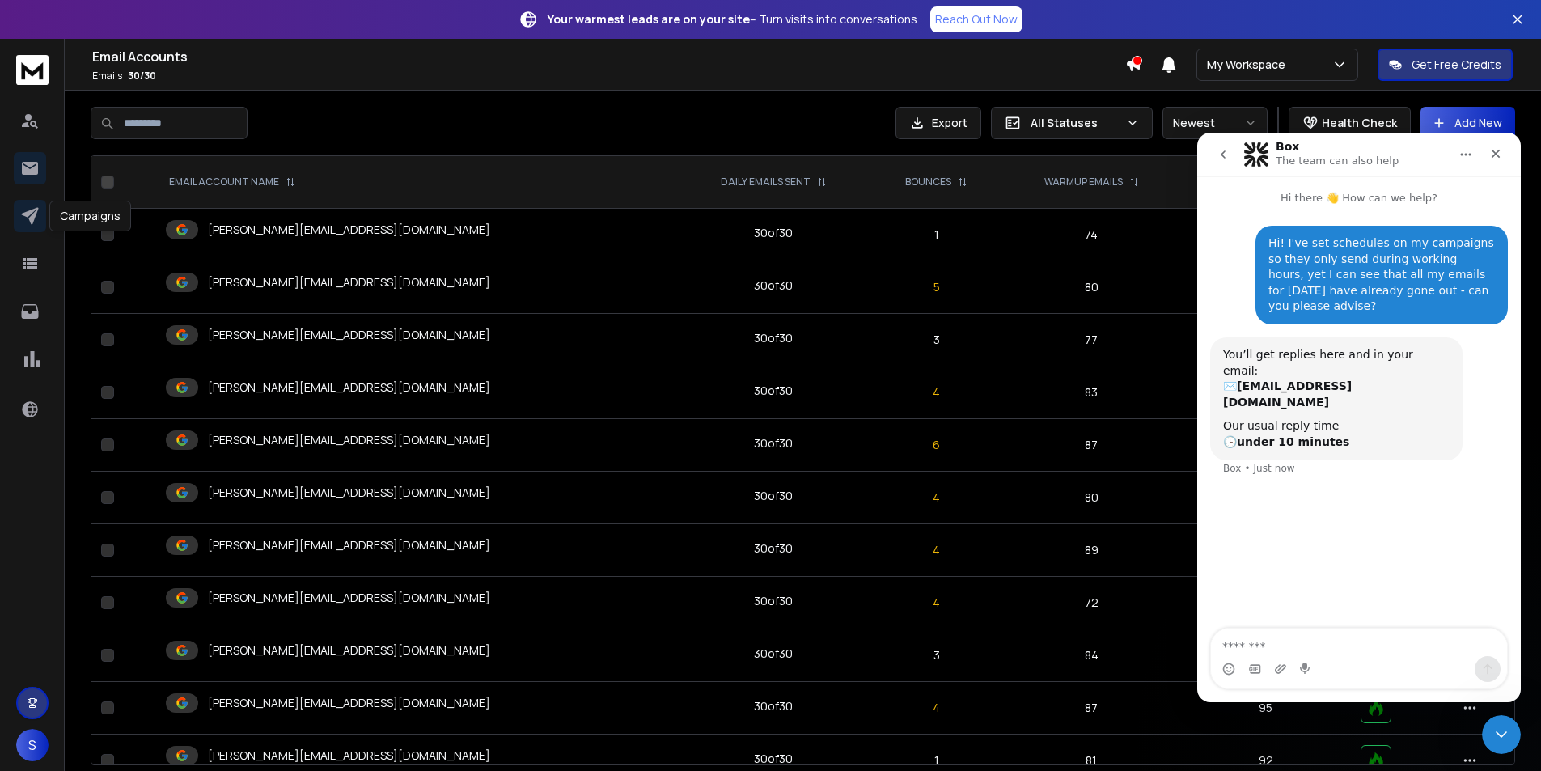
click at [35, 203] on link at bounding box center [30, 216] width 32 height 32
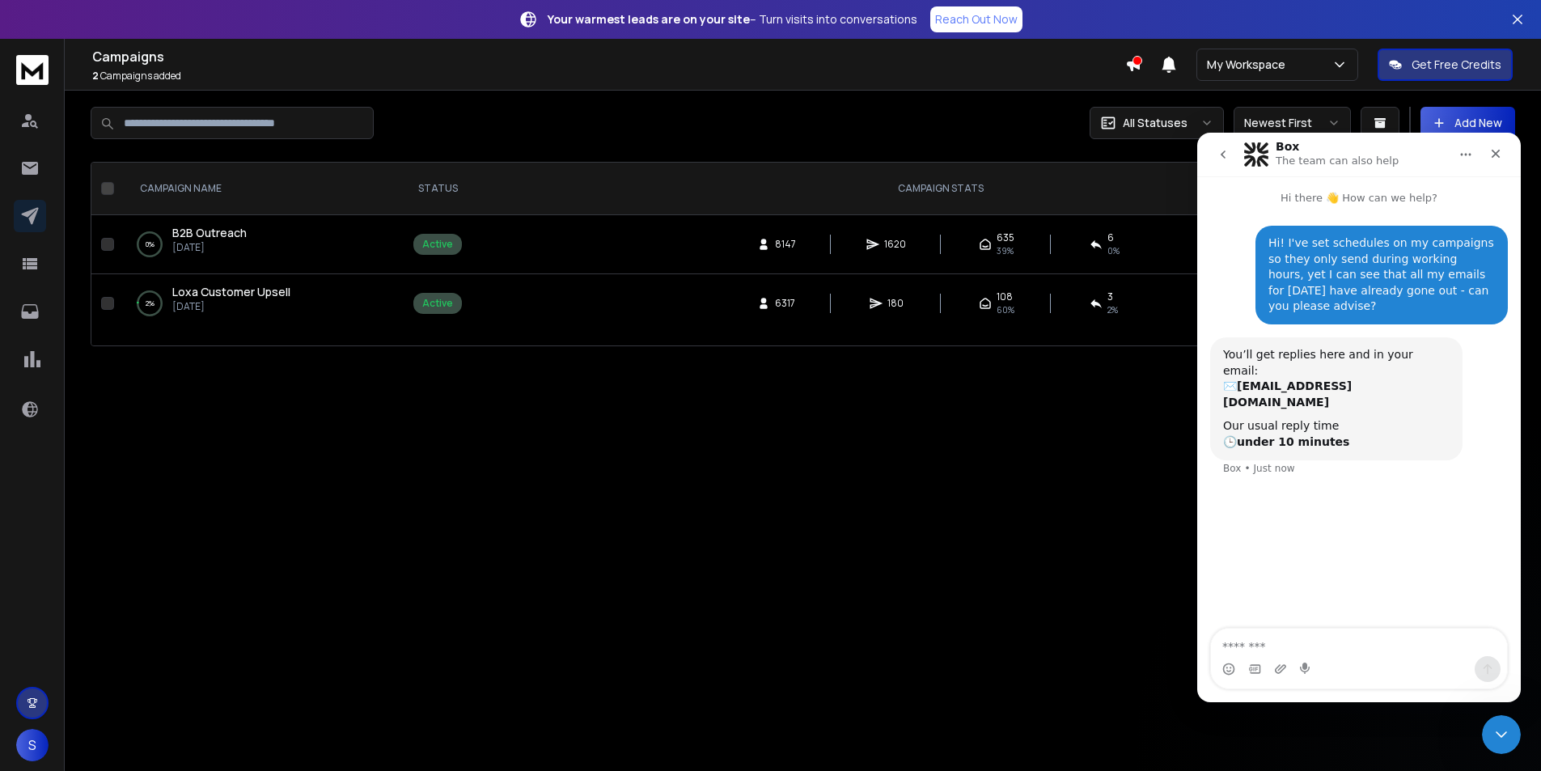
click at [591, 292] on div "6317 180 108 60 % 3 2 %" at bounding box center [940, 303] width 918 height 26
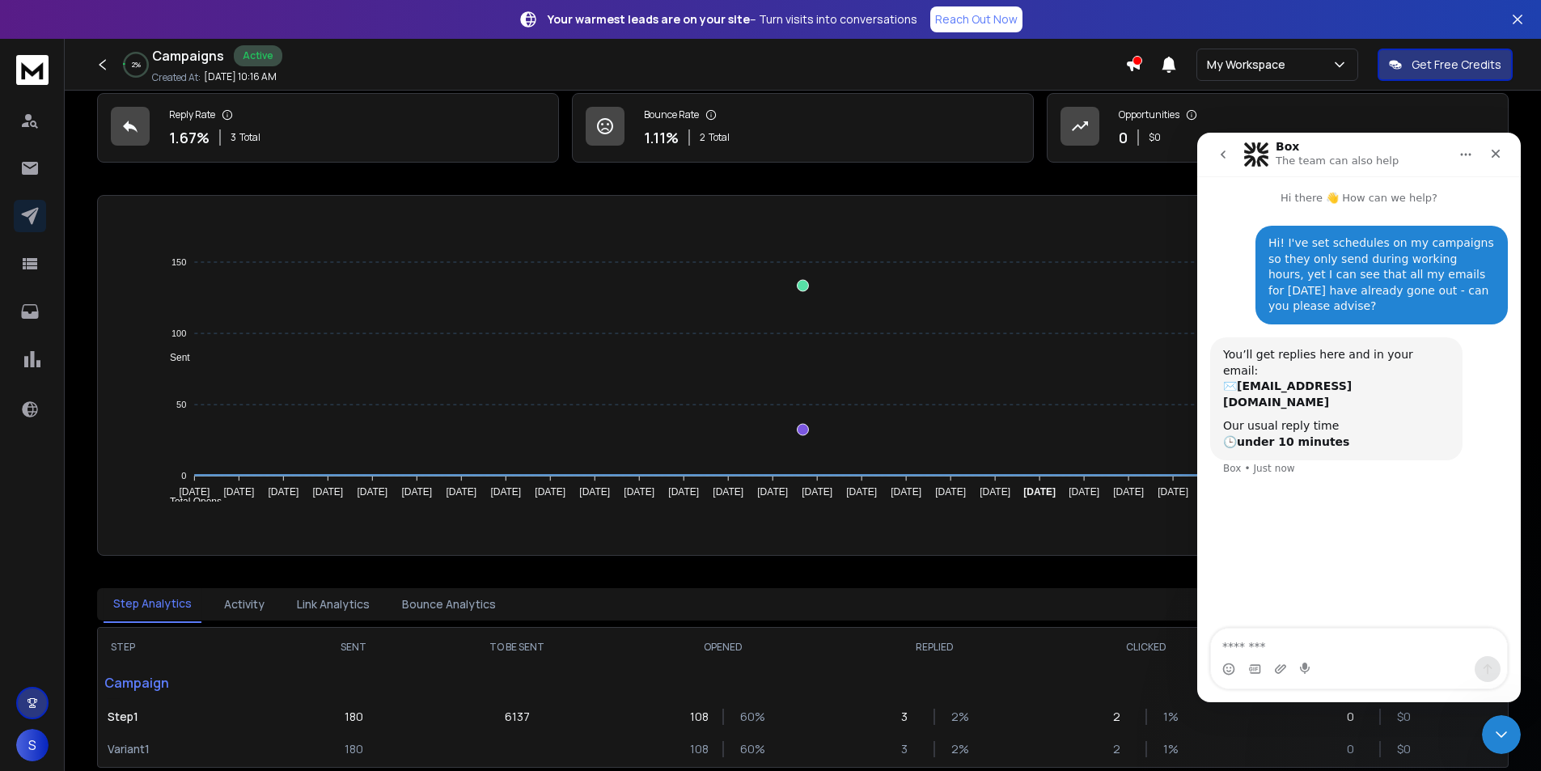
scroll to position [278, 0]
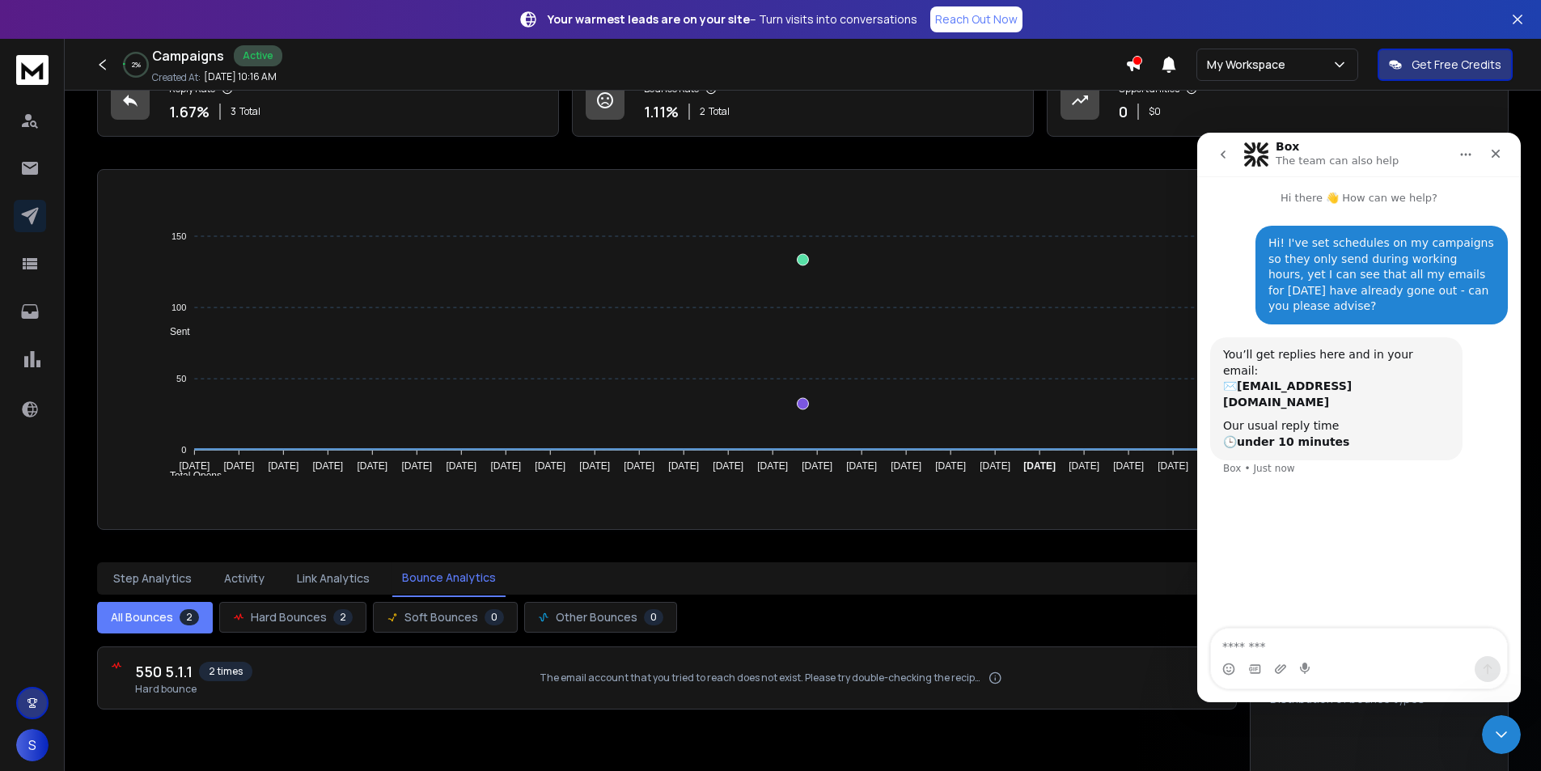
click at [443, 579] on button "Bounce Analytics" at bounding box center [448, 578] width 113 height 37
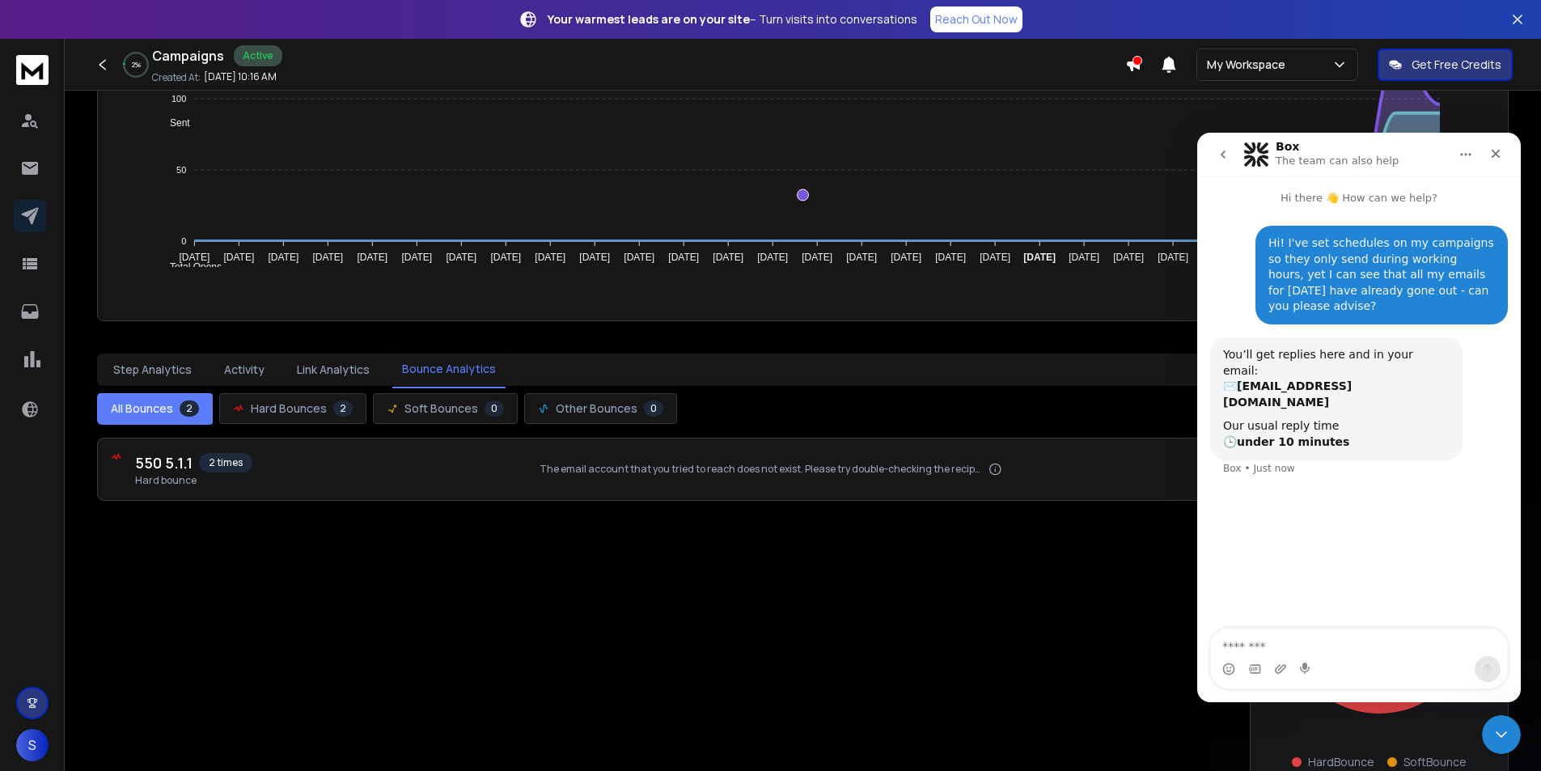
scroll to position [0, 0]
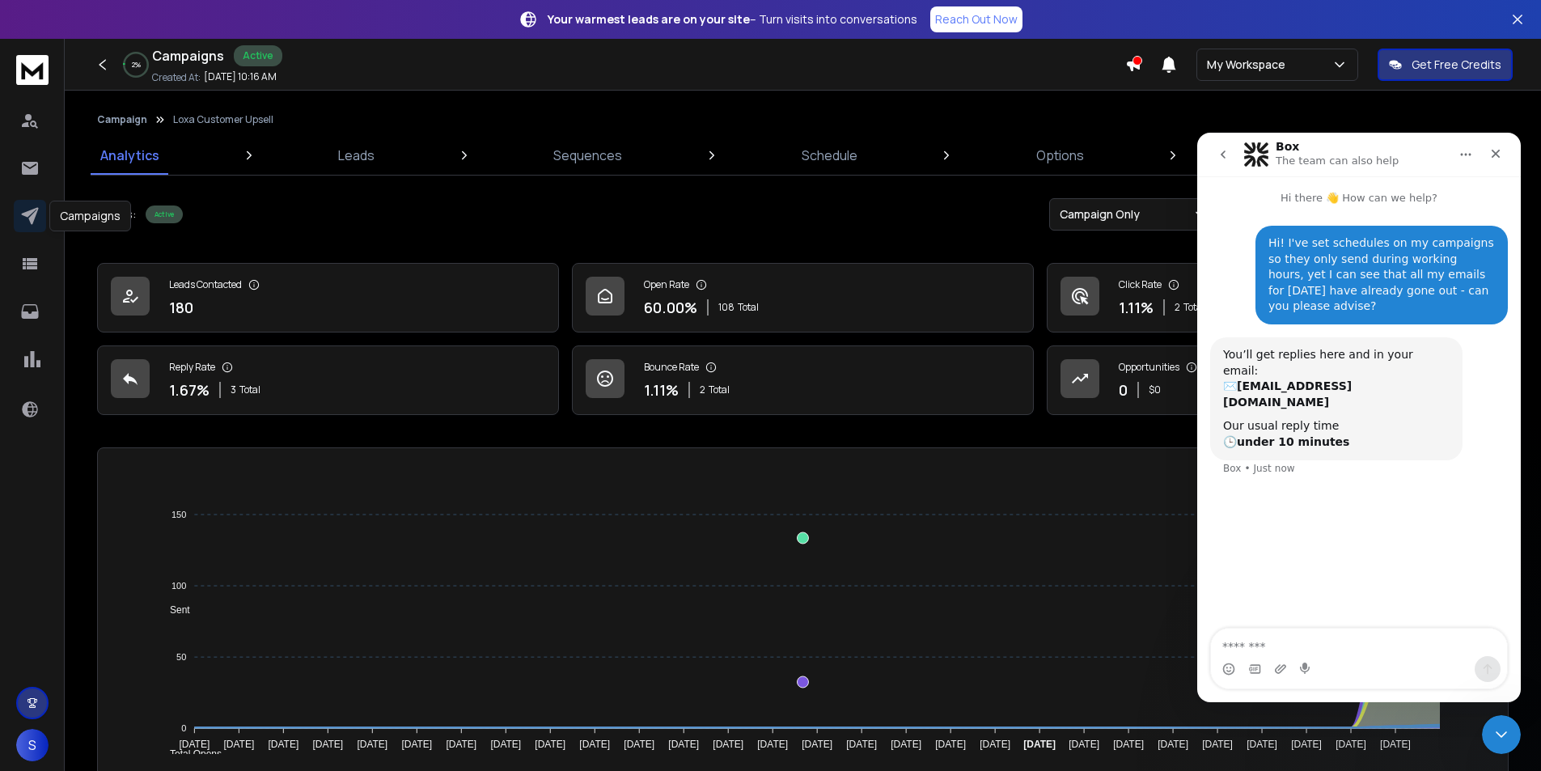
click at [32, 222] on icon at bounding box center [29, 215] width 17 height 17
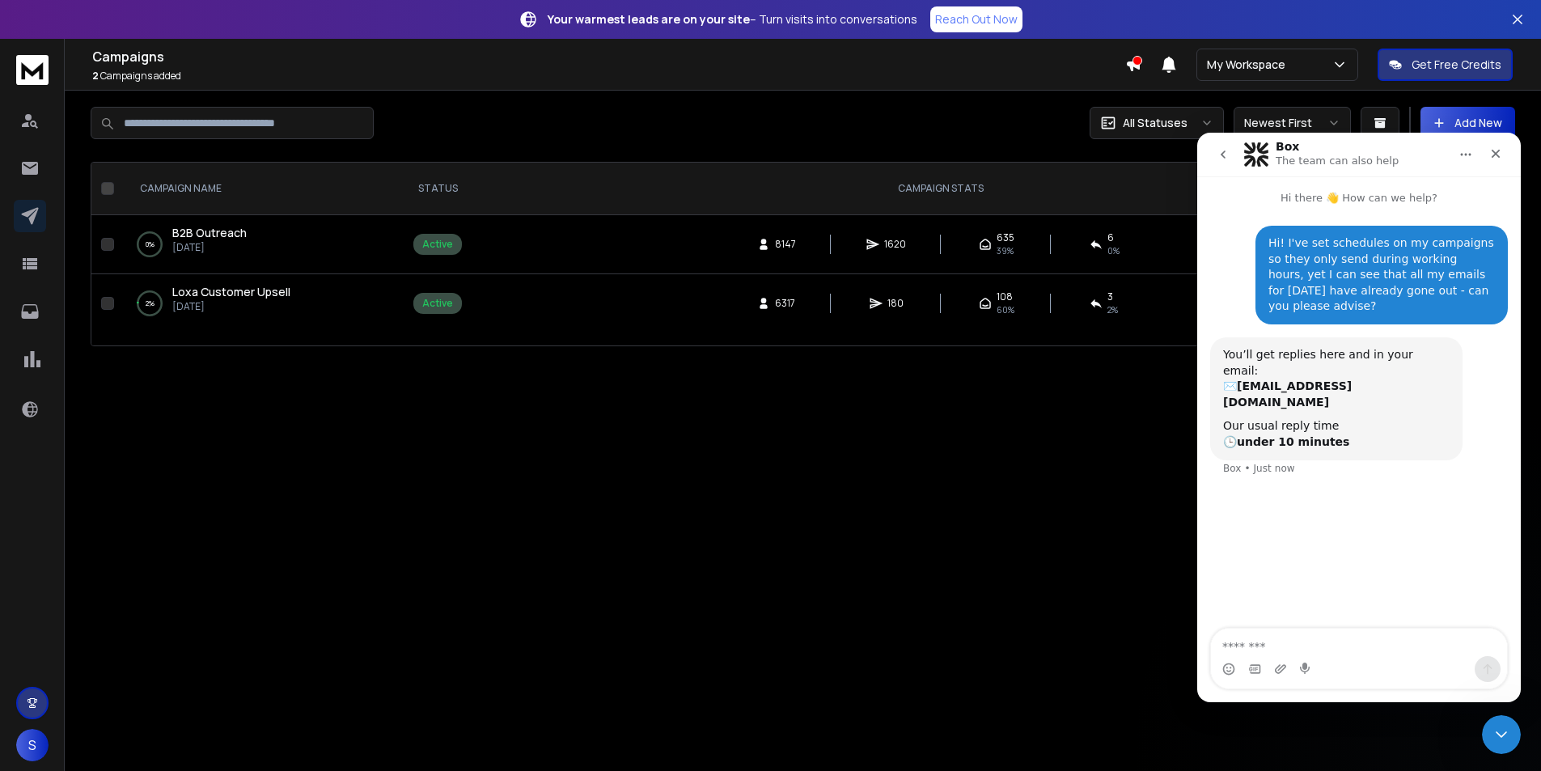
click at [549, 240] on div "8147 1620 635 39 % 6 0 %" at bounding box center [940, 244] width 918 height 26
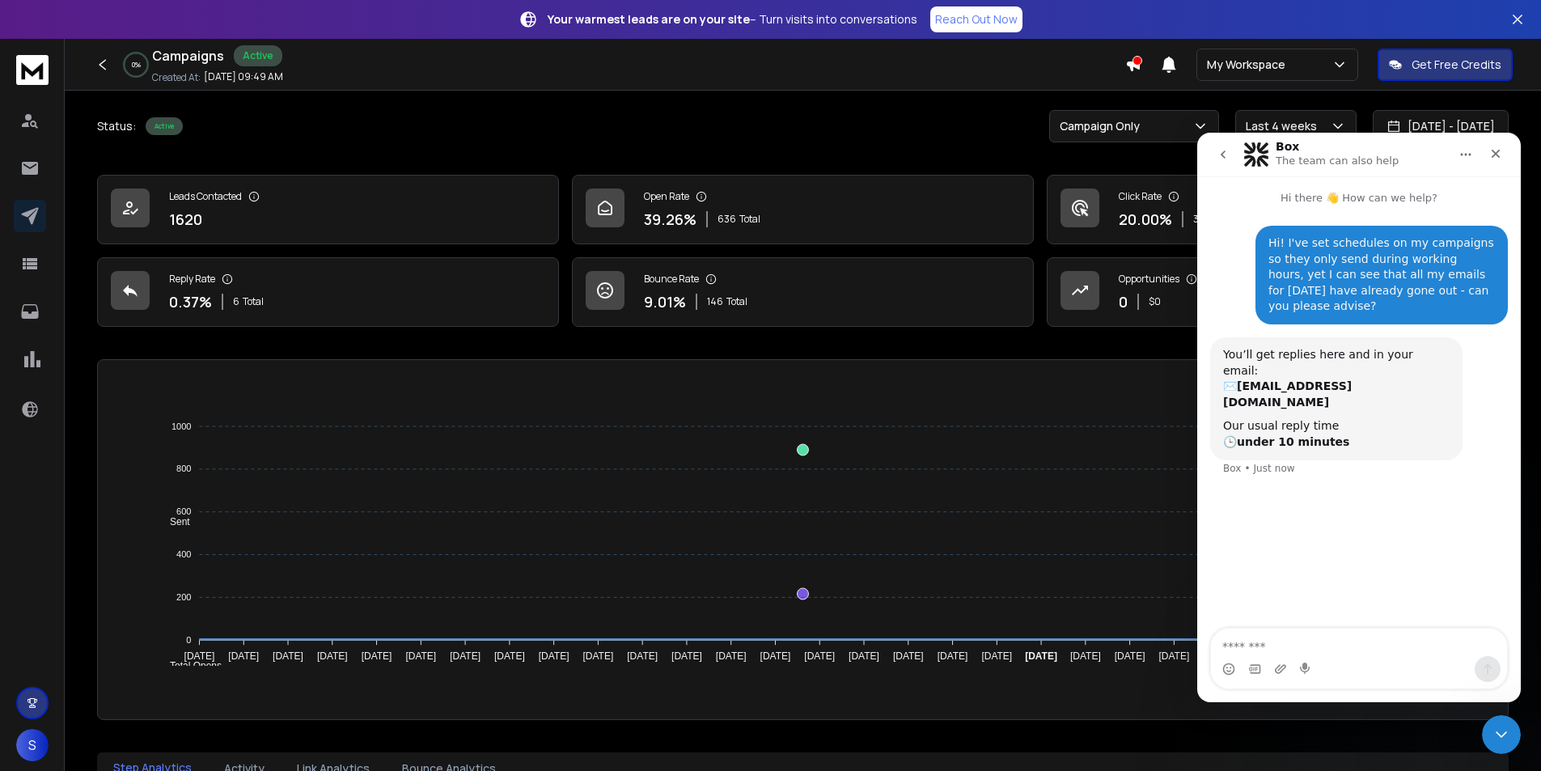
scroll to position [278, 0]
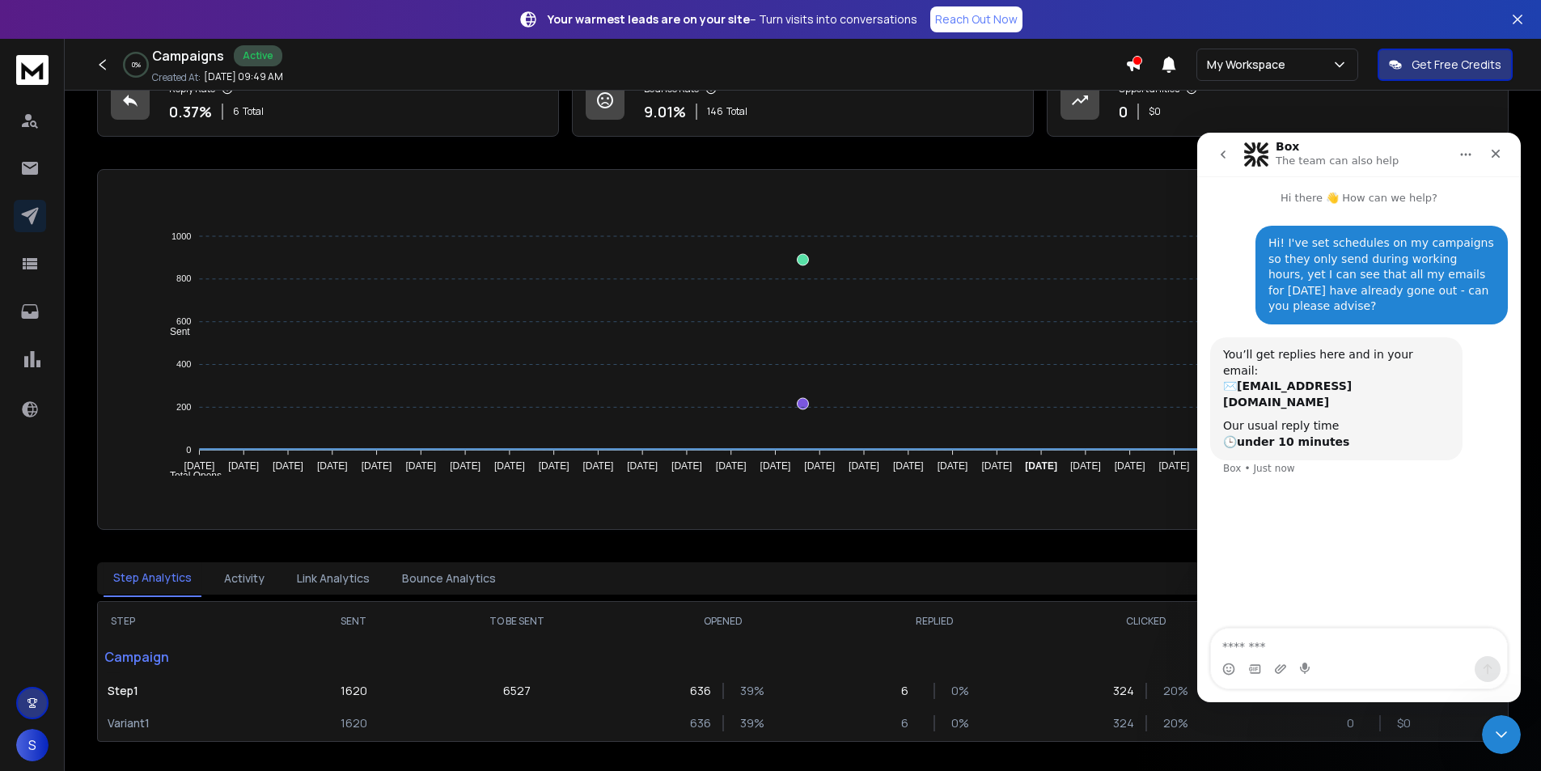
click at [426, 574] on button "Bounce Analytics" at bounding box center [448, 579] width 113 height 36
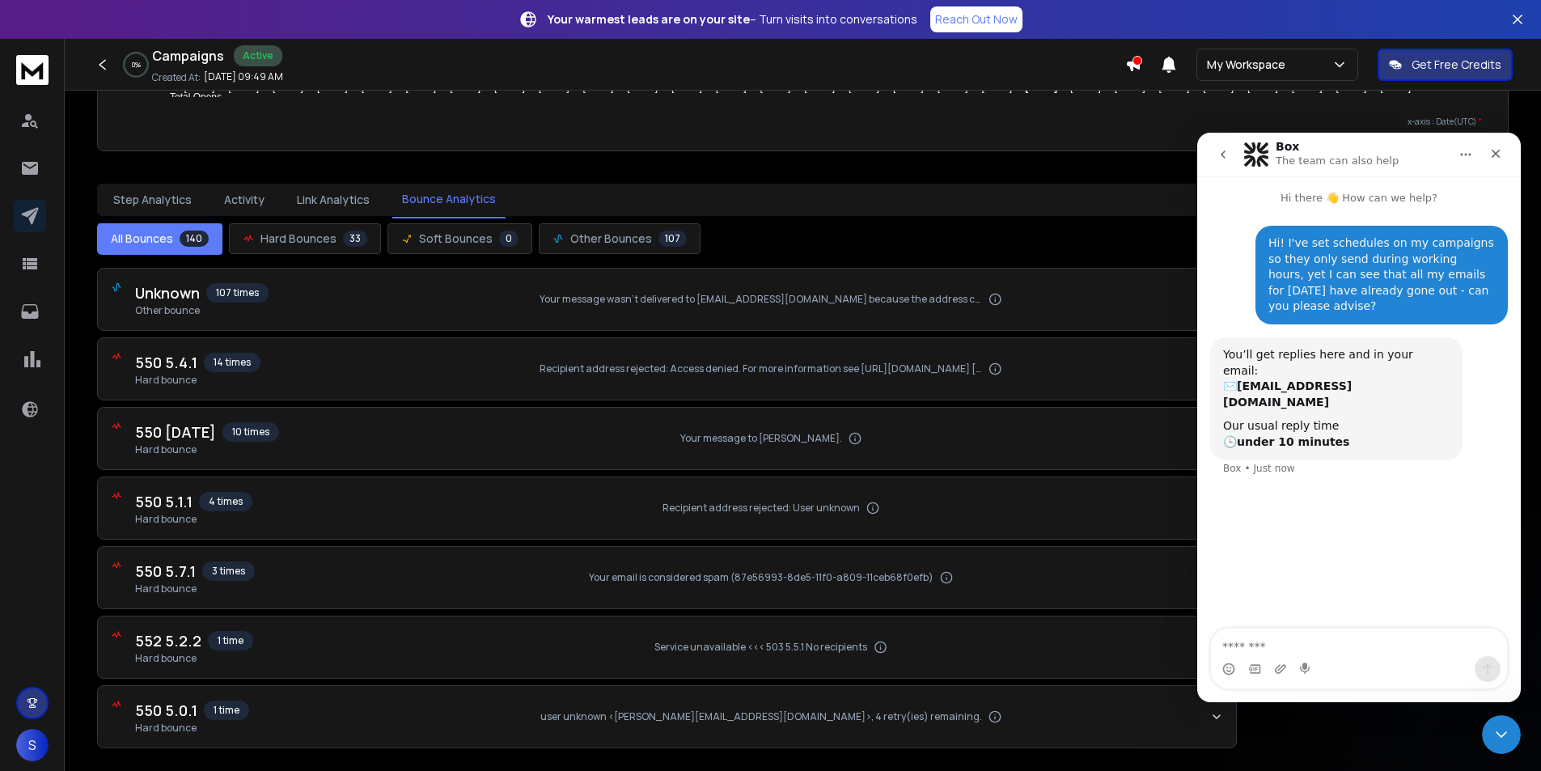
scroll to position [663, 0]
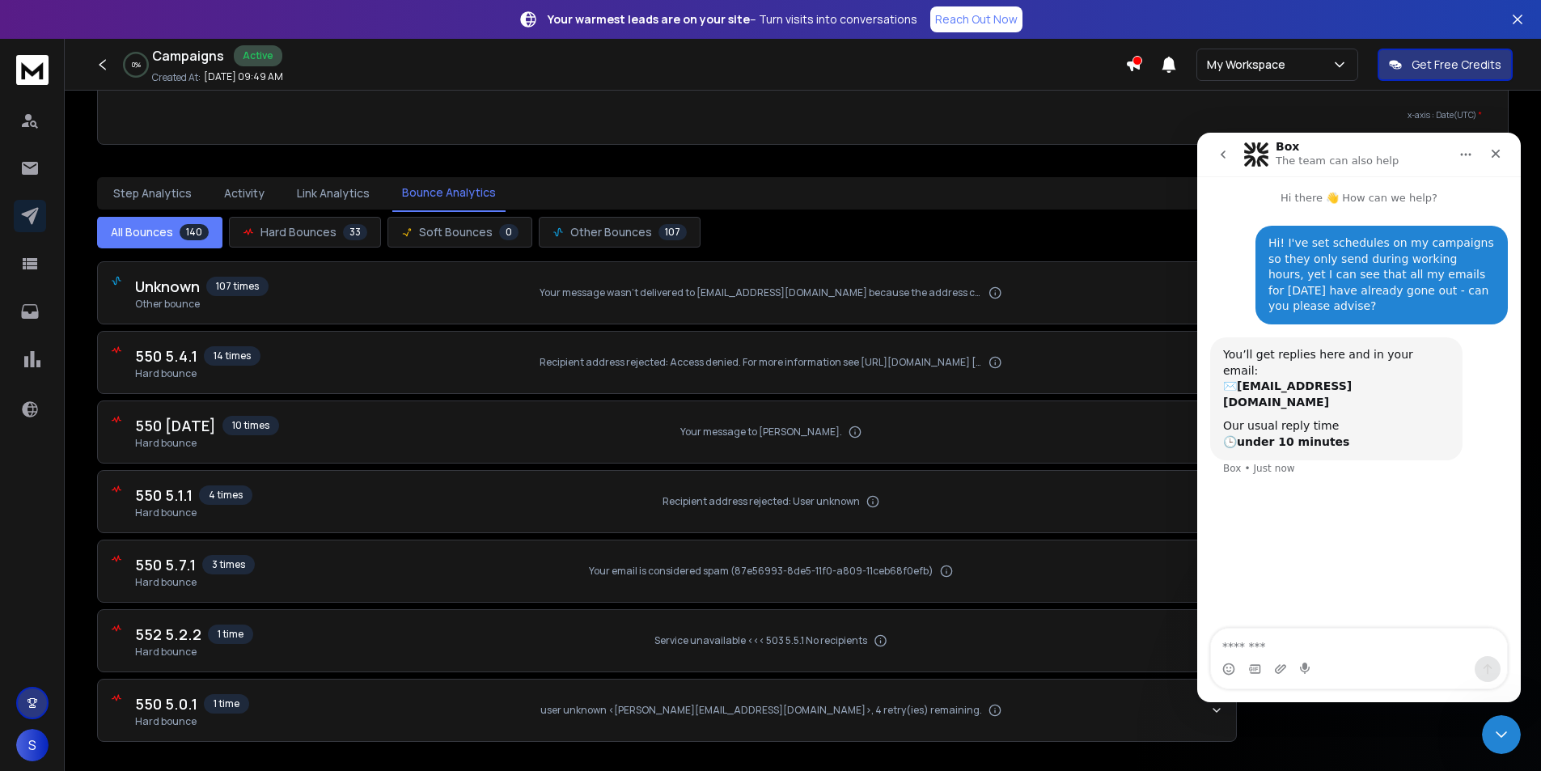
click at [668, 299] on div "Unknown 107 times Other bounce" at bounding box center [661, 293] width 1100 height 36
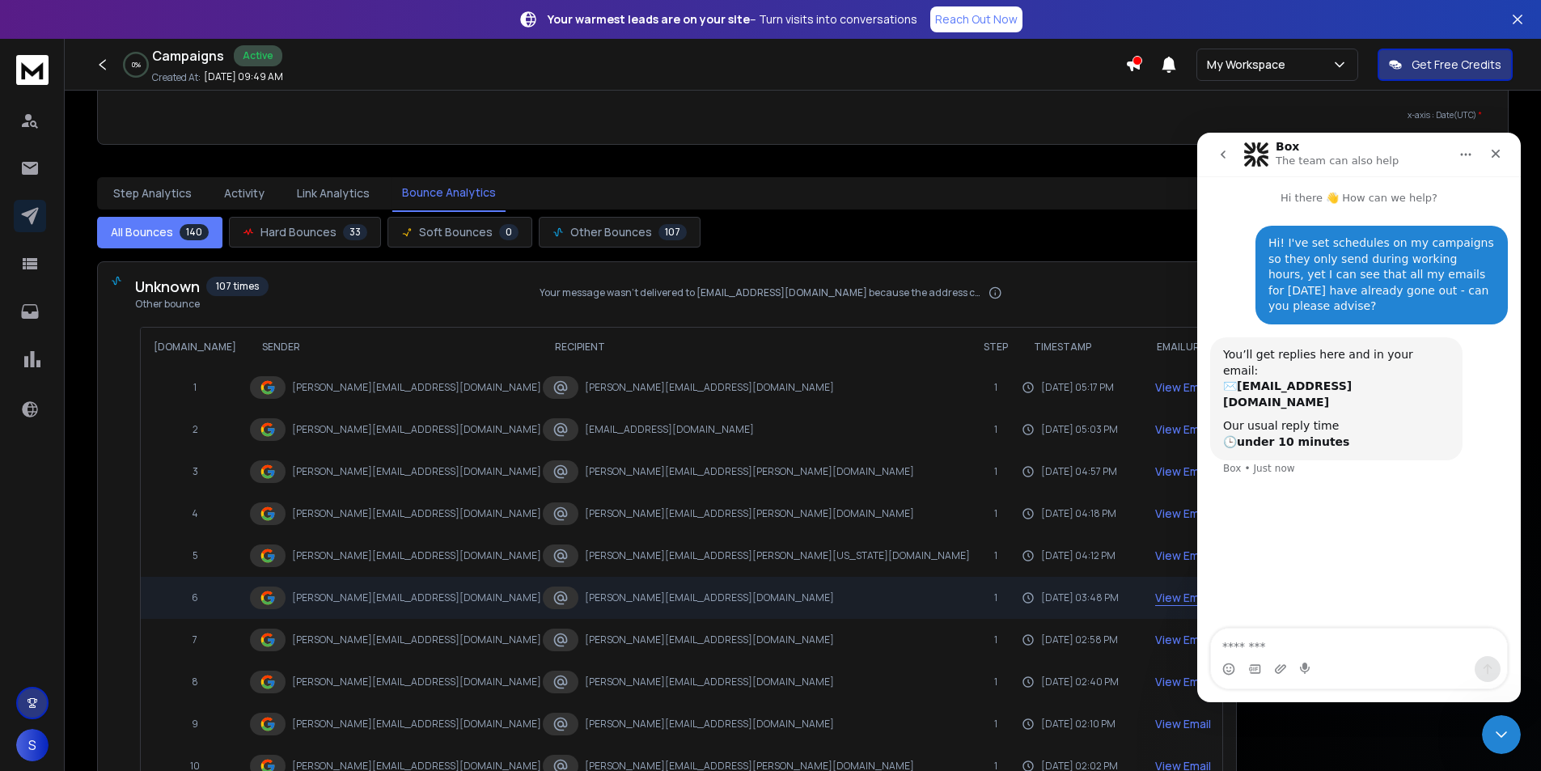
click at [1153, 592] on button "View Email" at bounding box center [1183, 597] width 75 height 29
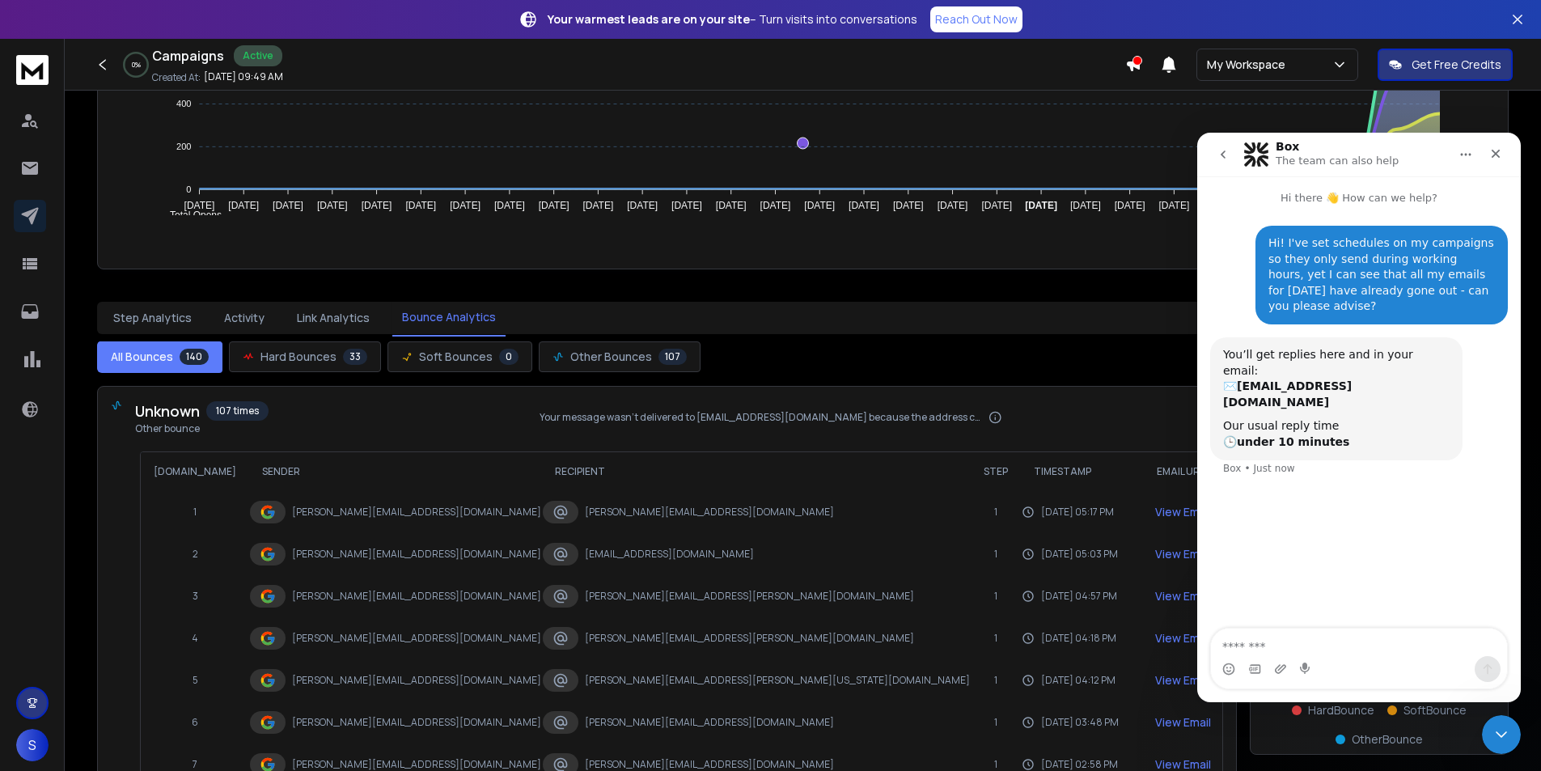
scroll to position [505, 0]
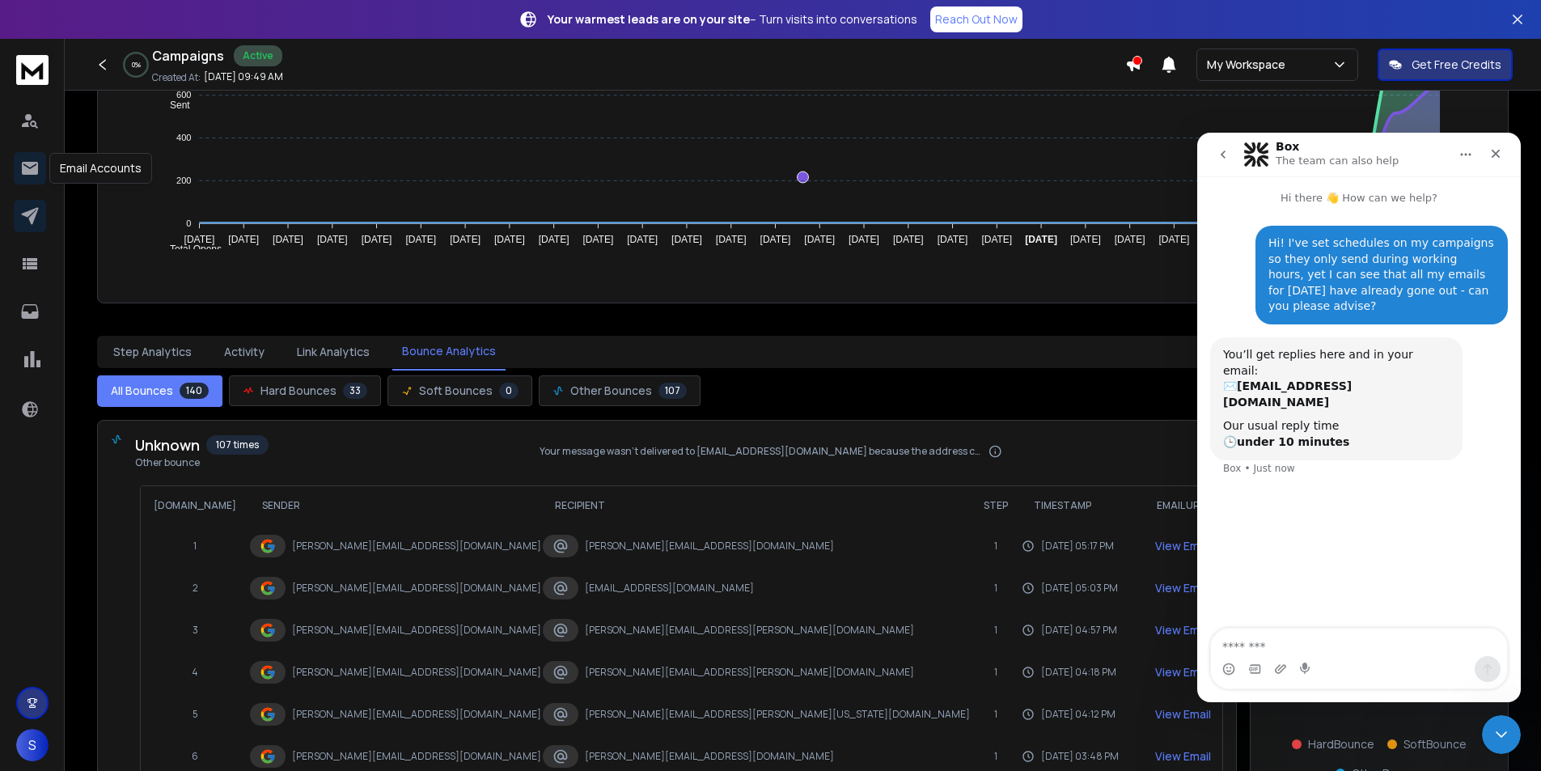
click at [36, 160] on icon at bounding box center [29, 168] width 19 height 19
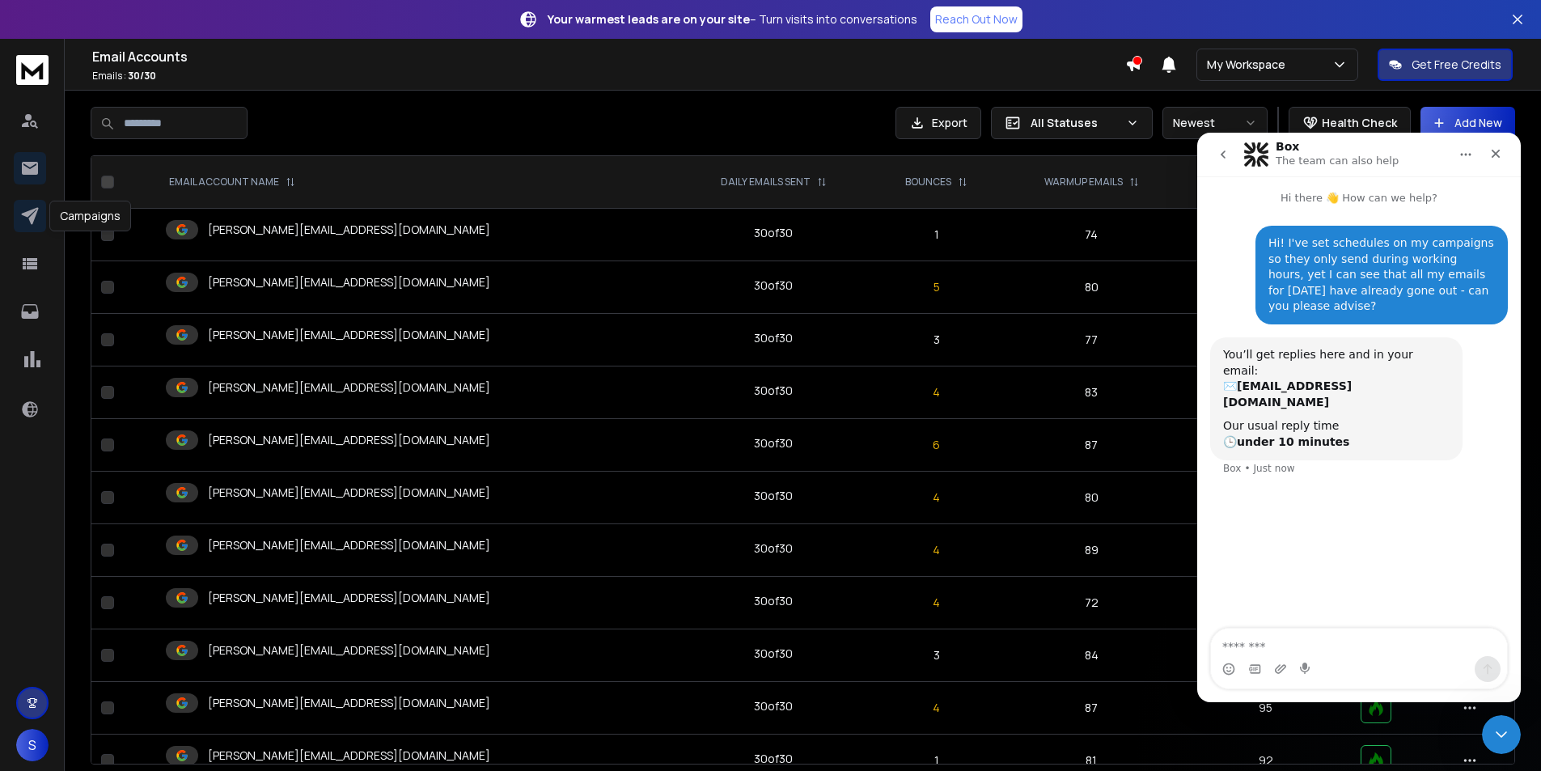
click at [23, 229] on link at bounding box center [30, 216] width 32 height 32
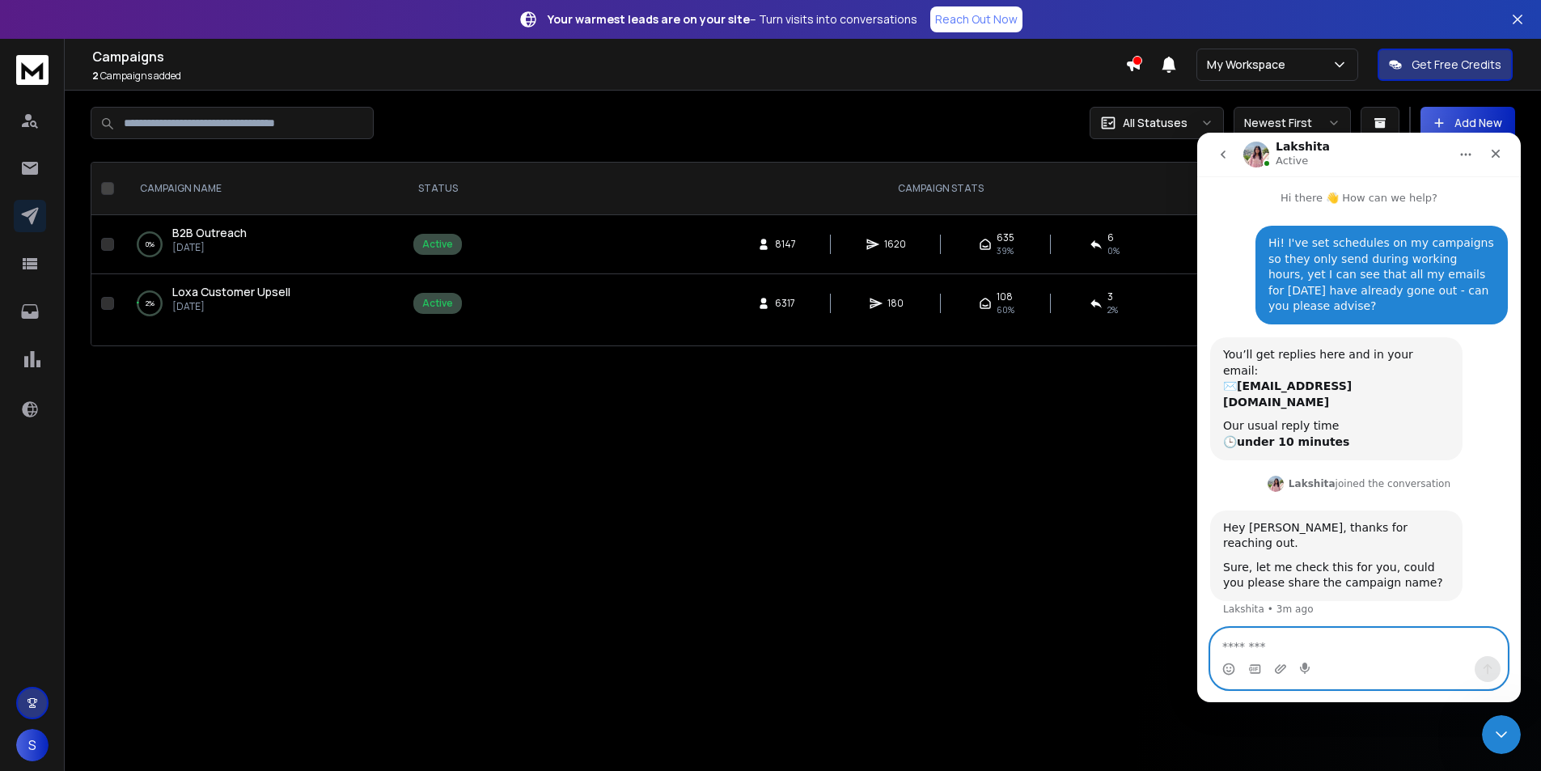
click at [1346, 648] on textarea "Message…" at bounding box center [1359, 643] width 296 height 28
type textarea "**********"
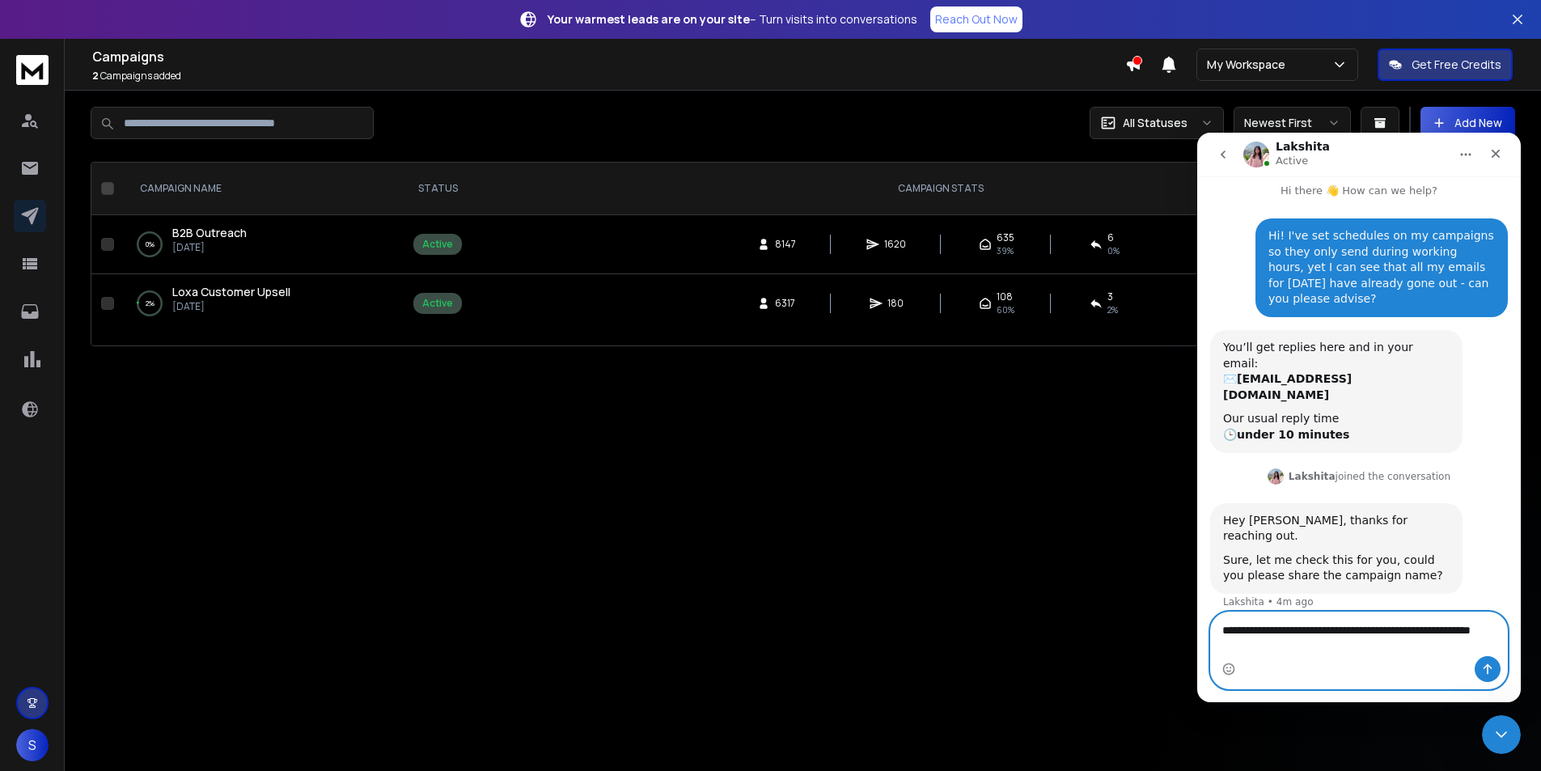
scroll to position [23, 0]
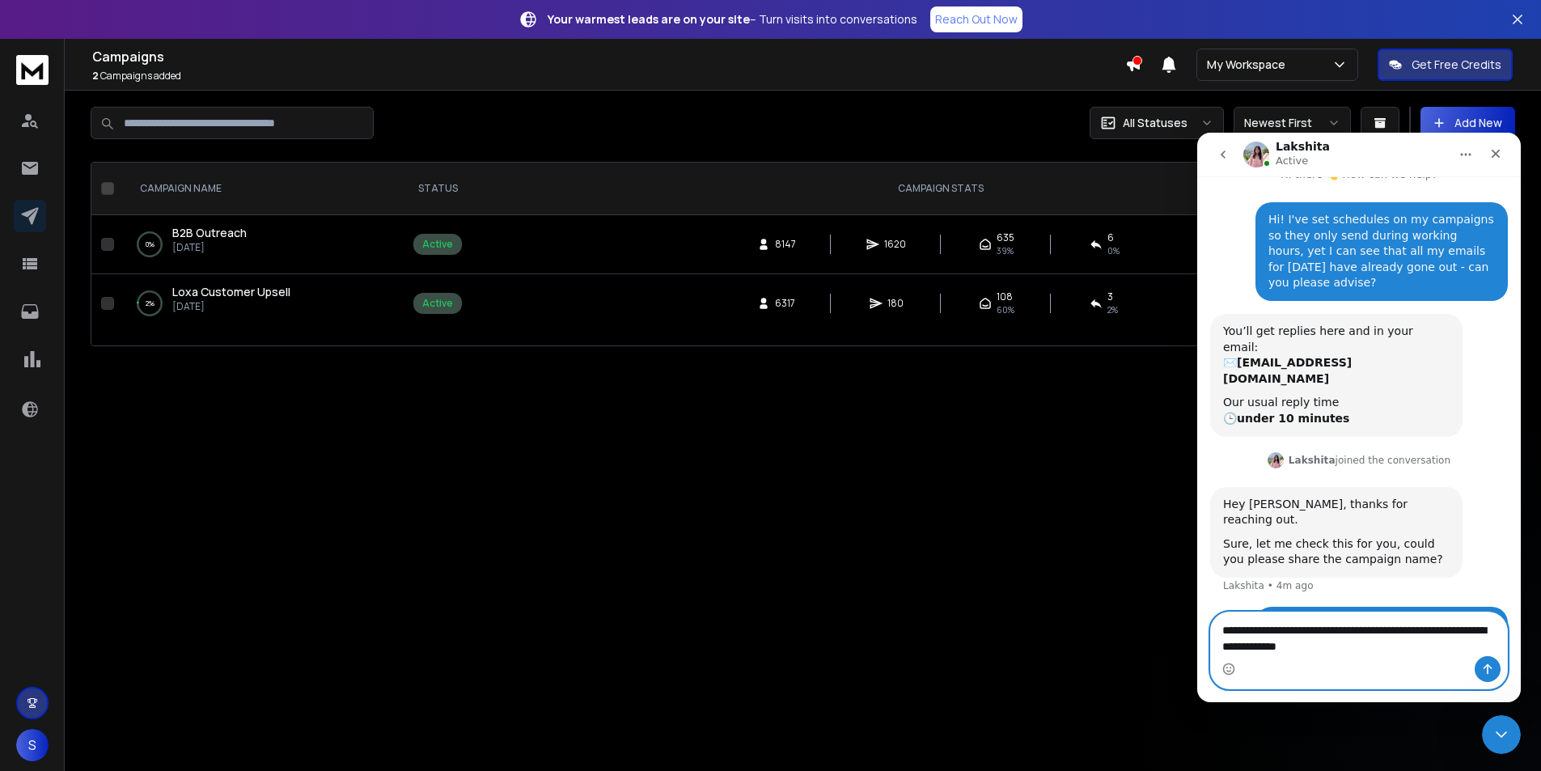
type textarea "**********"
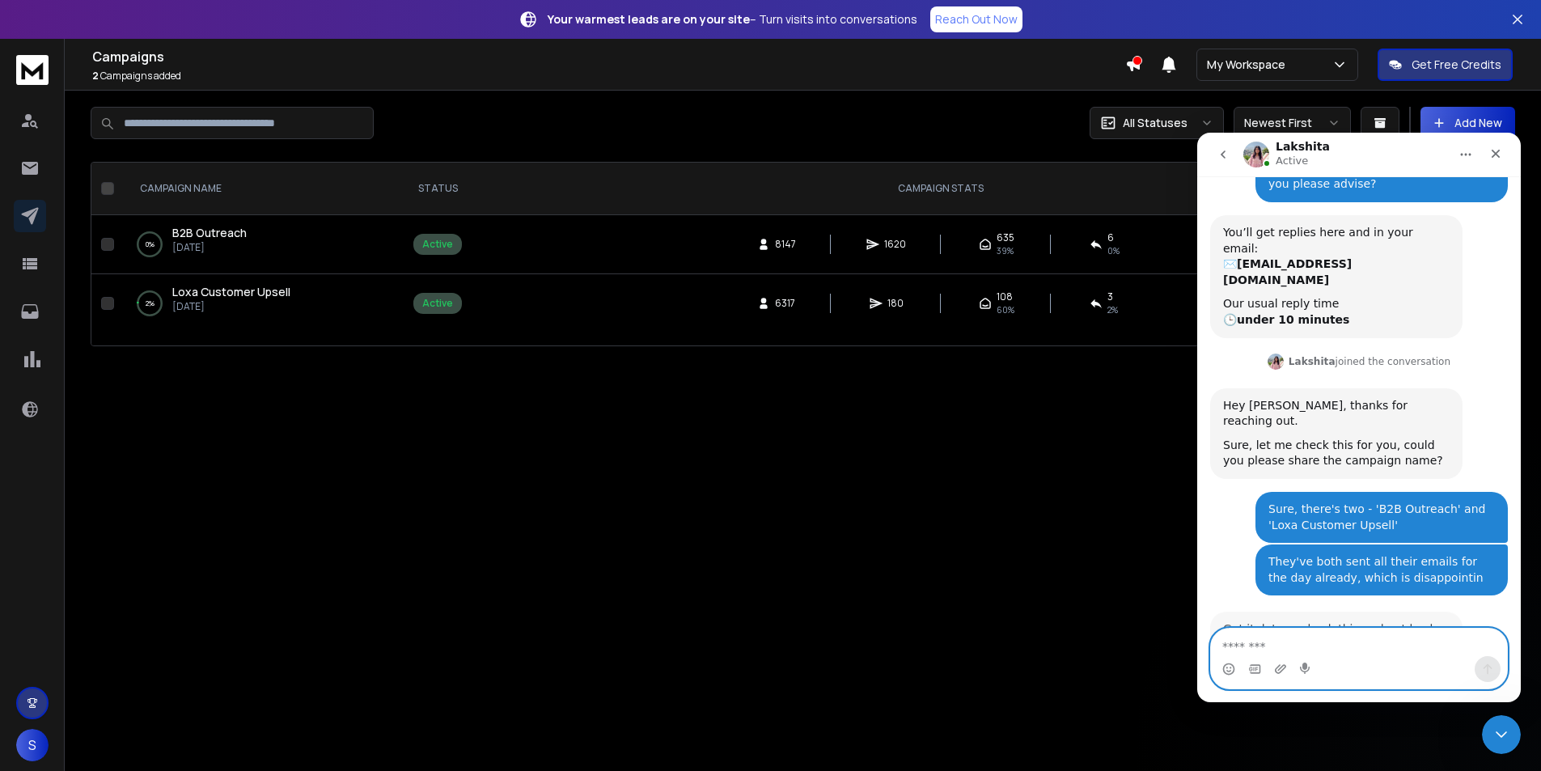
scroll to position [108, 0]
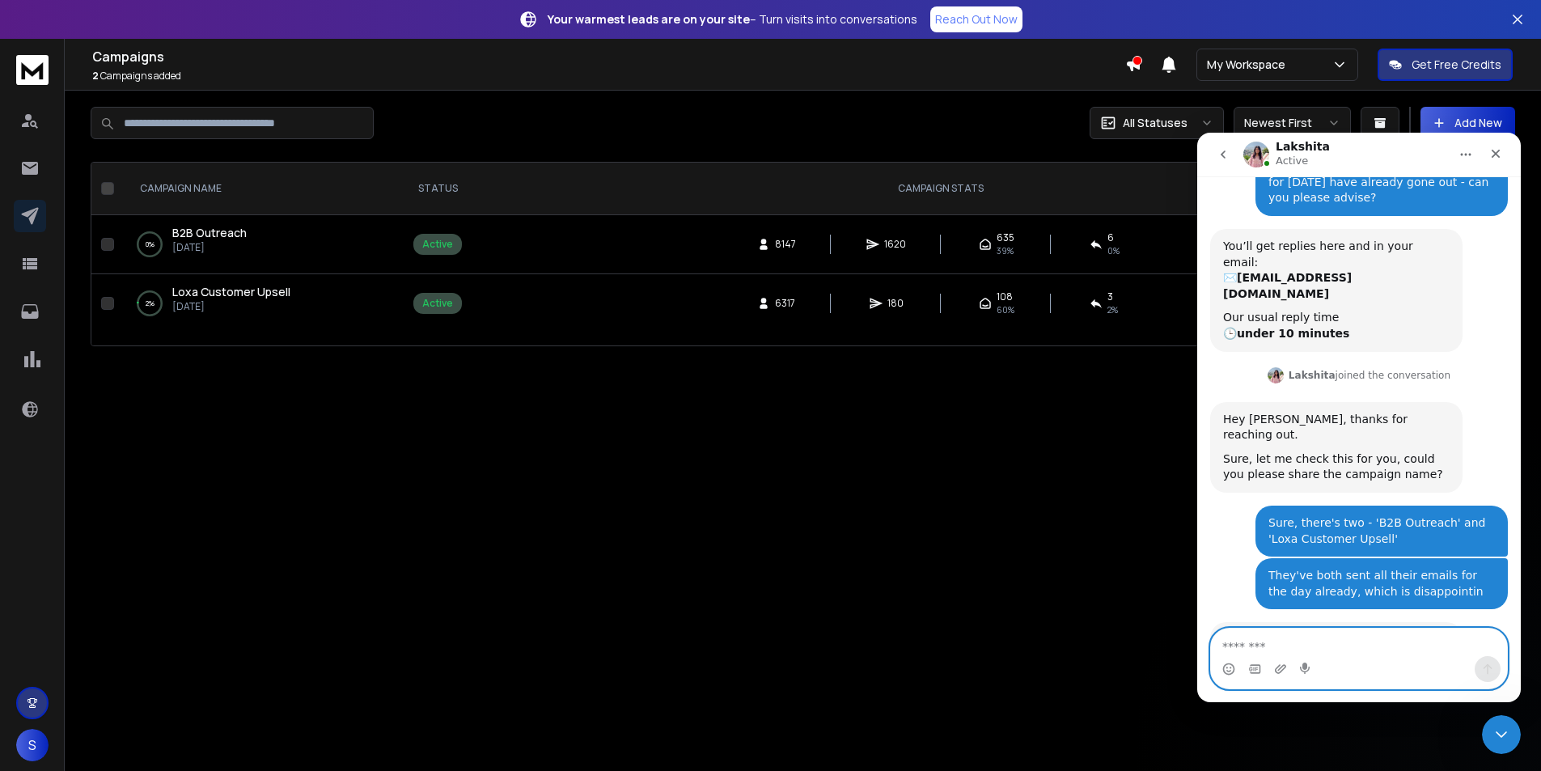
click at [1308, 639] on textarea "Message…" at bounding box center [1359, 643] width 296 height 28
type textarea "**********"
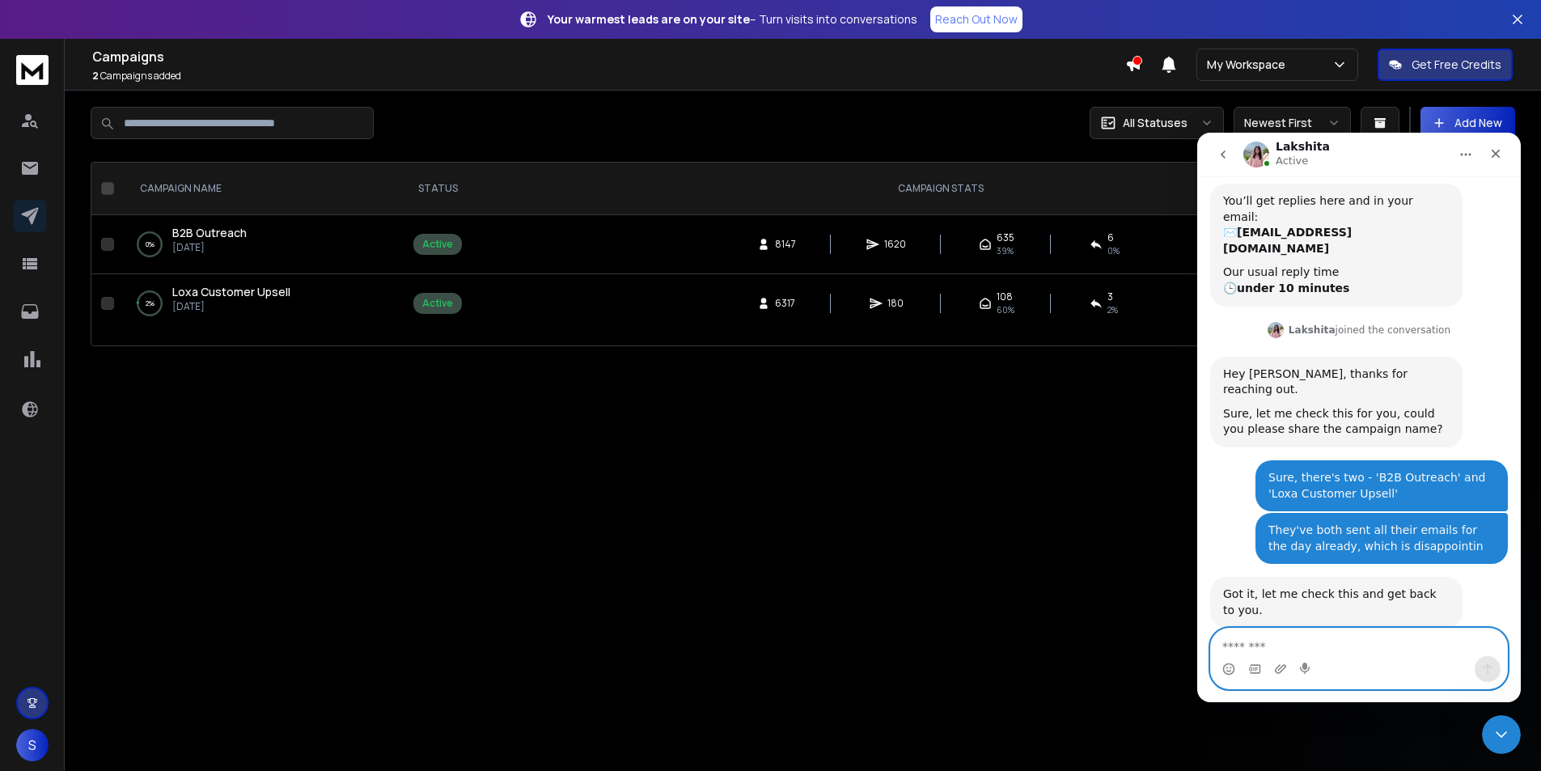
scroll to position [156, 0]
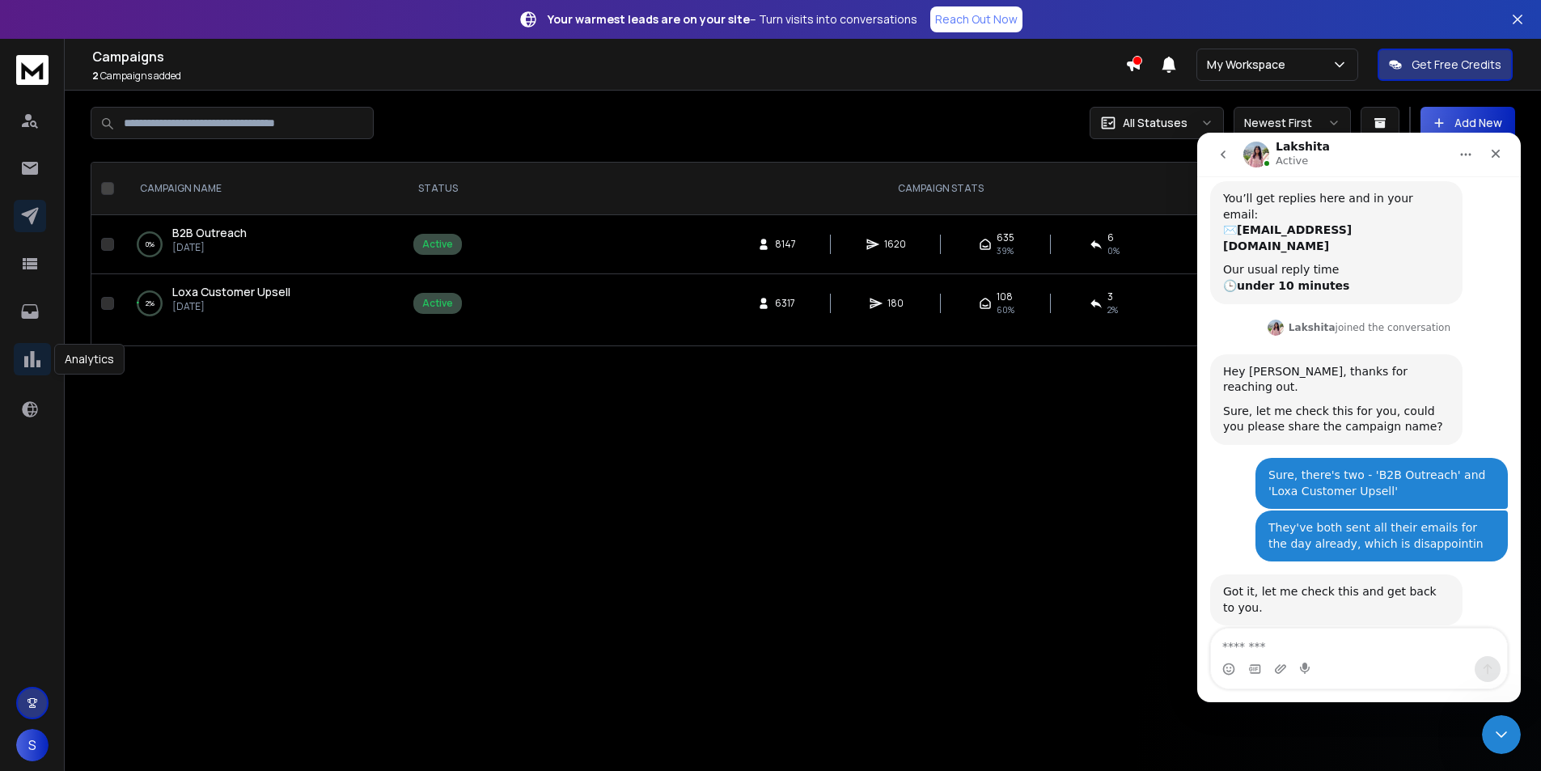
click at [38, 359] on icon at bounding box center [32, 359] width 24 height 24
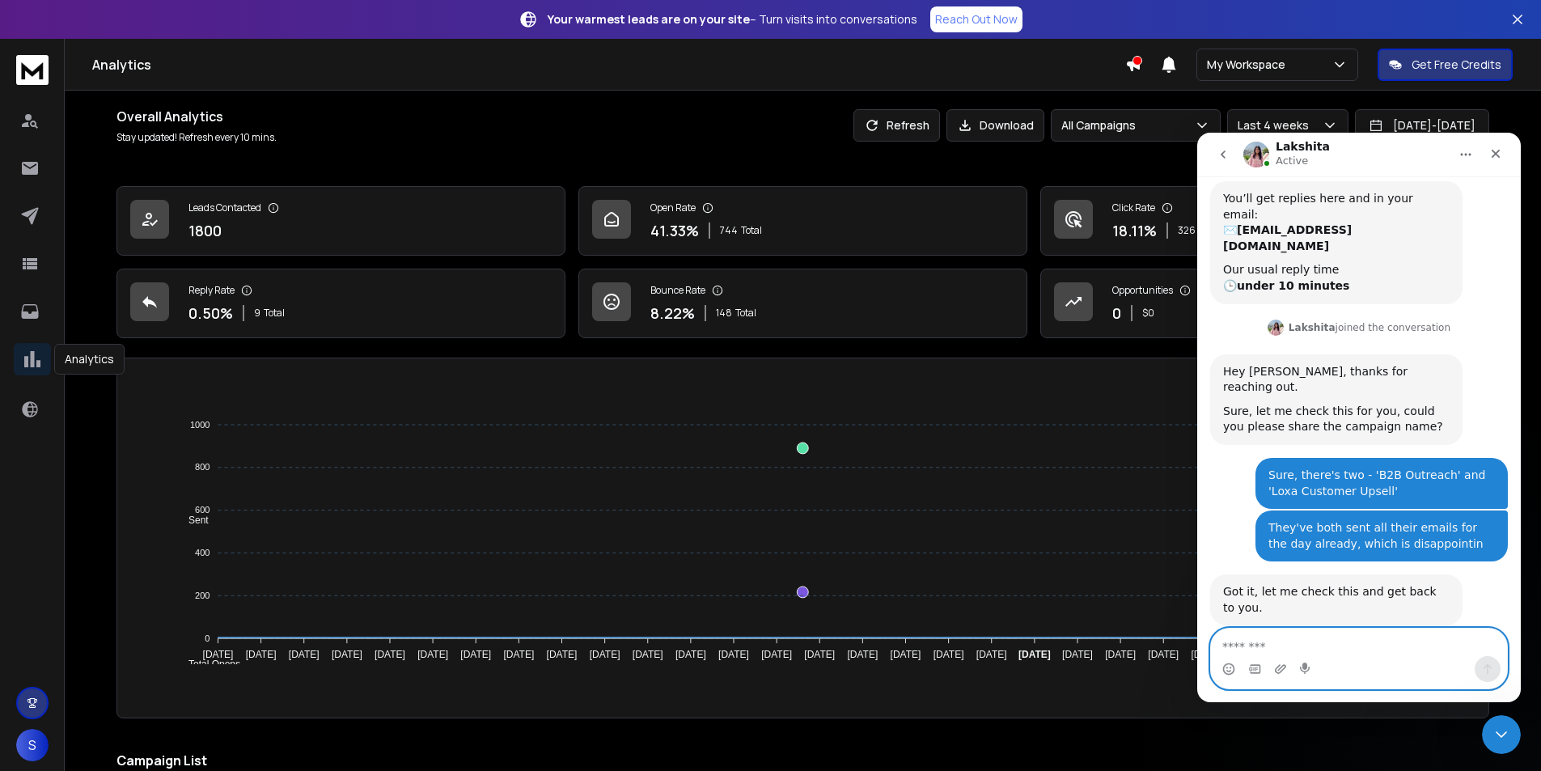
click at [1330, 648] on textarea "Message…" at bounding box center [1359, 643] width 296 height 28
click at [1331, 641] on textarea "Message…" at bounding box center [1359, 643] width 296 height 28
click at [1280, 639] on textarea "Message…" at bounding box center [1359, 643] width 296 height 28
type textarea "**********"
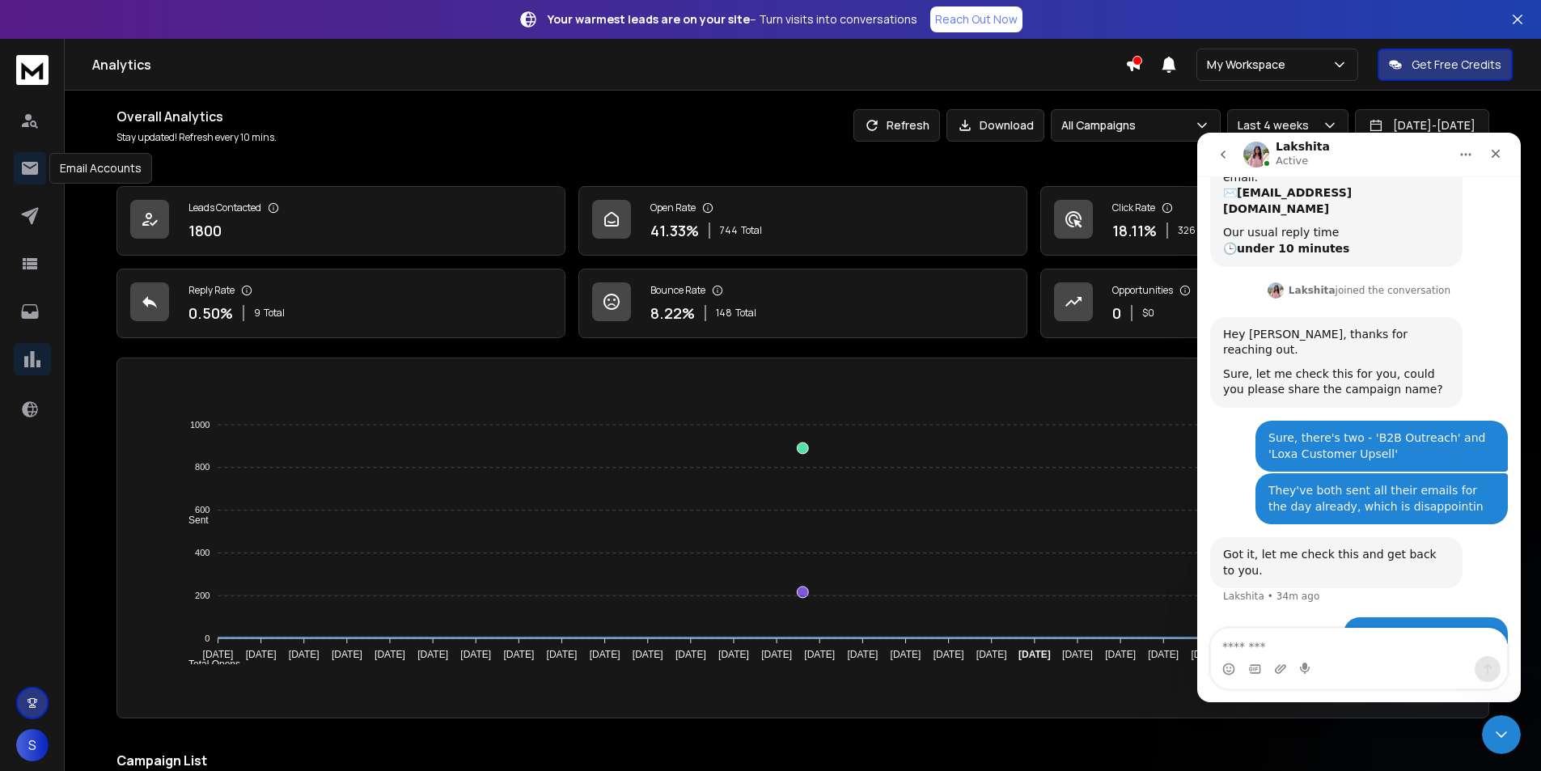
click at [18, 165] on link at bounding box center [30, 168] width 32 height 32
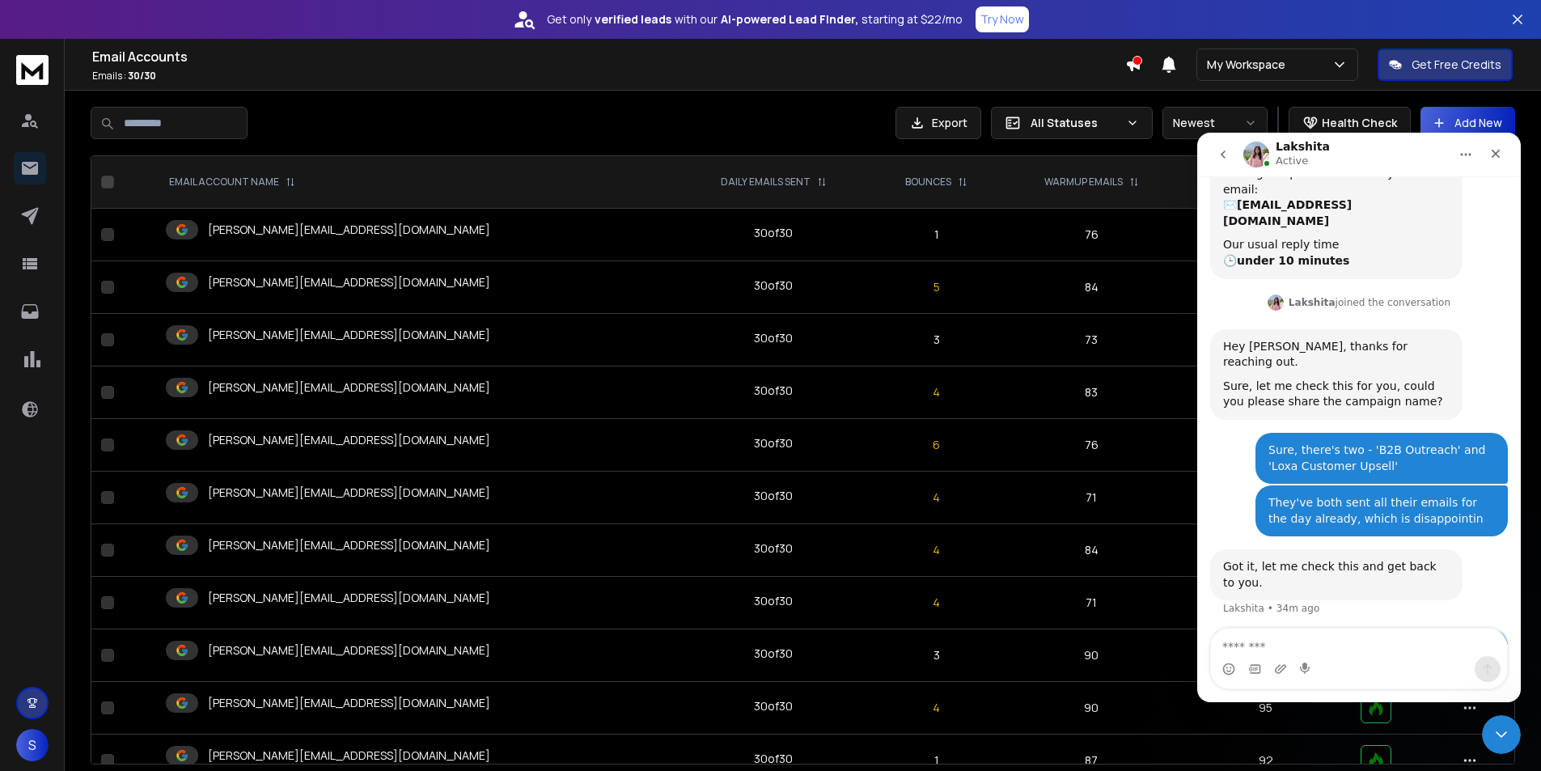
scroll to position [193, 0]
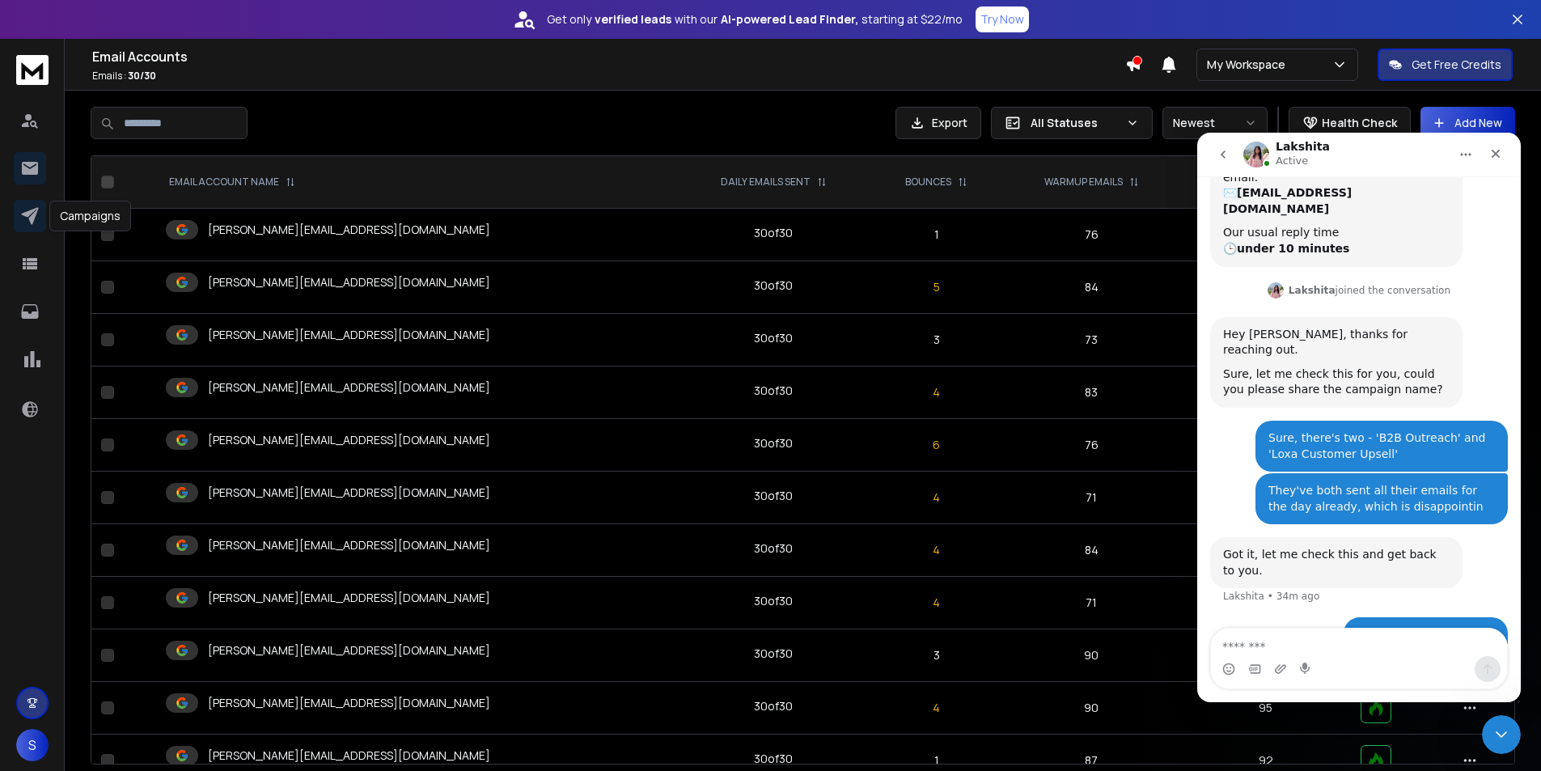
click at [40, 212] on link at bounding box center [30, 216] width 32 height 32
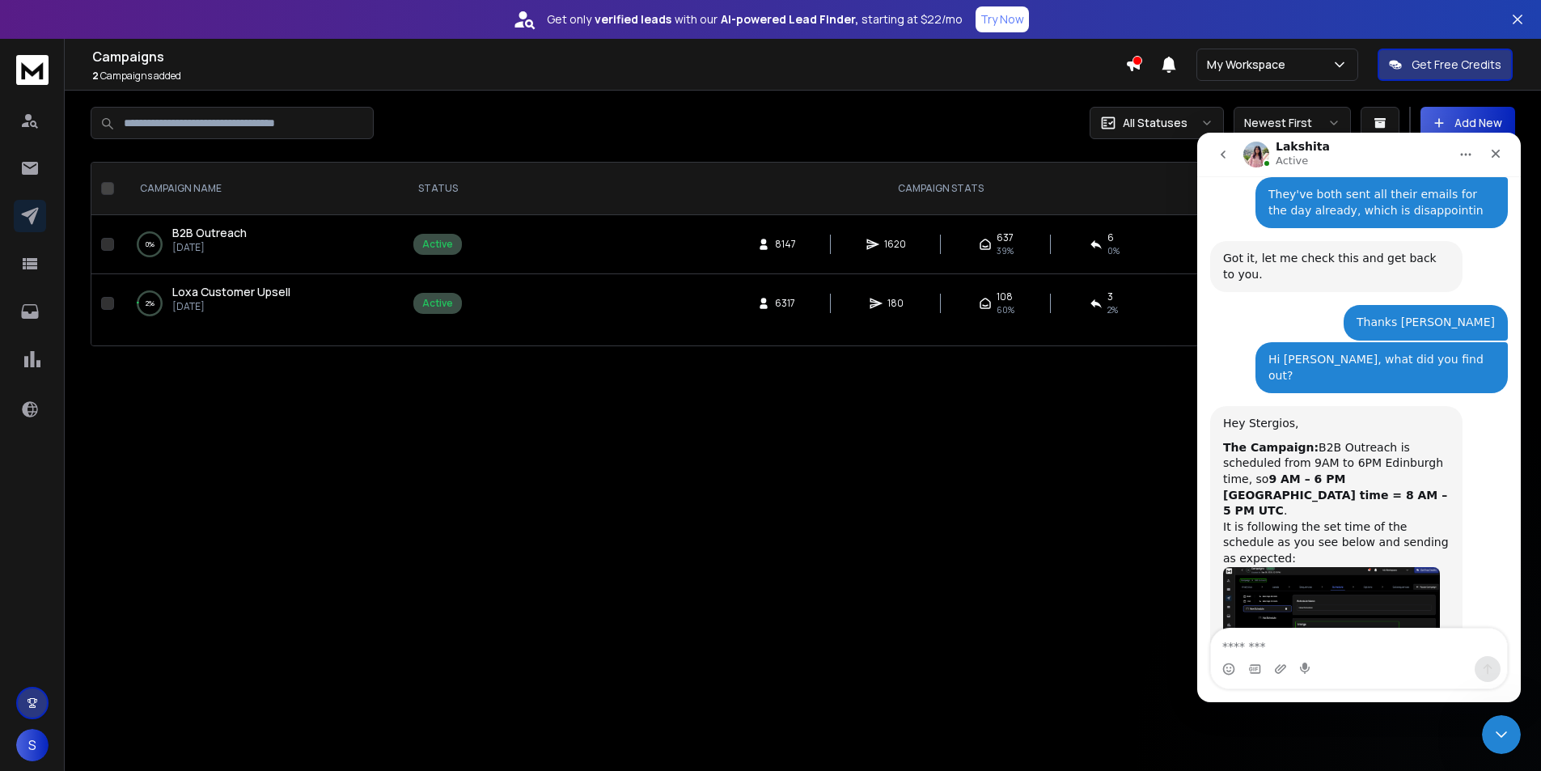
scroll to position [493, 0]
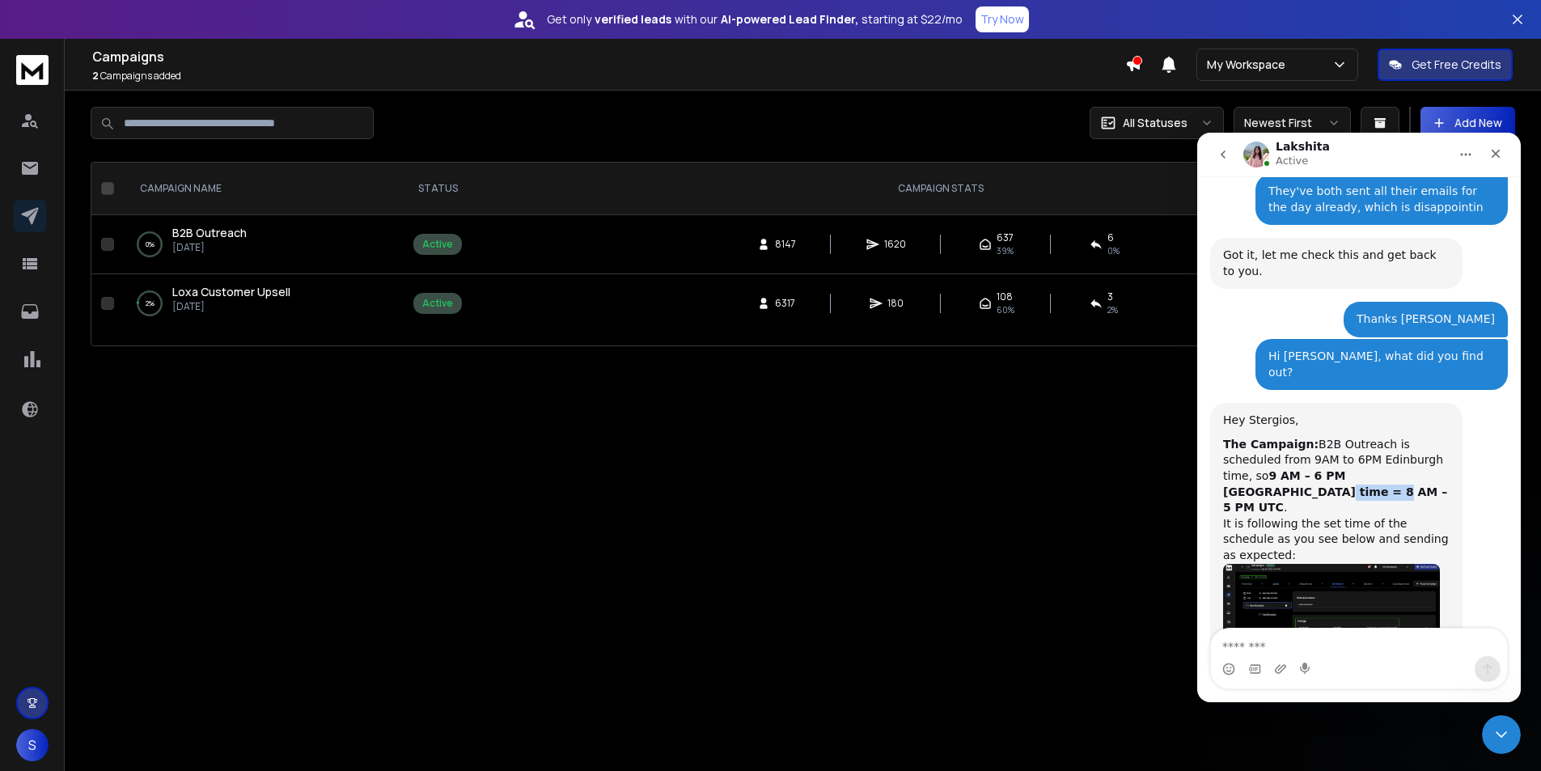
drag, startPoint x: 1347, startPoint y: 379, endPoint x: 1399, endPoint y: 384, distance: 52.0
click at [1399, 469] on b "9 AM – 6 PM Edinburgh time = 8 AM – 5 PM UTC" at bounding box center [1335, 491] width 224 height 45
click at [1416, 469] on b "9 AM – 6 PM Edinburgh time = 8 AM – 5 PM UTC" at bounding box center [1335, 491] width 224 height 45
click at [1316, 564] on img "Lakshita says…" at bounding box center [1331, 618] width 217 height 108
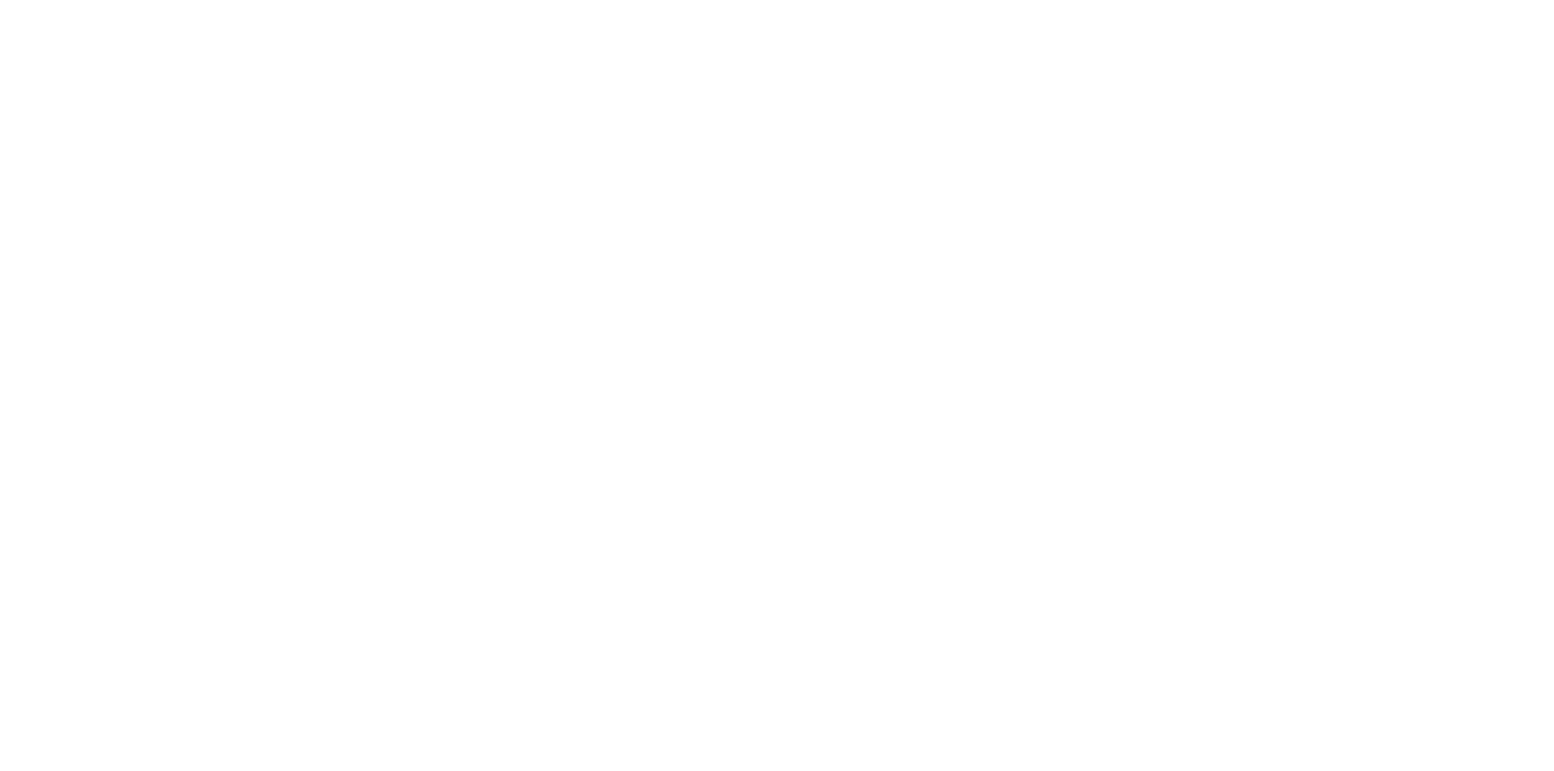
scroll to position [0, 0]
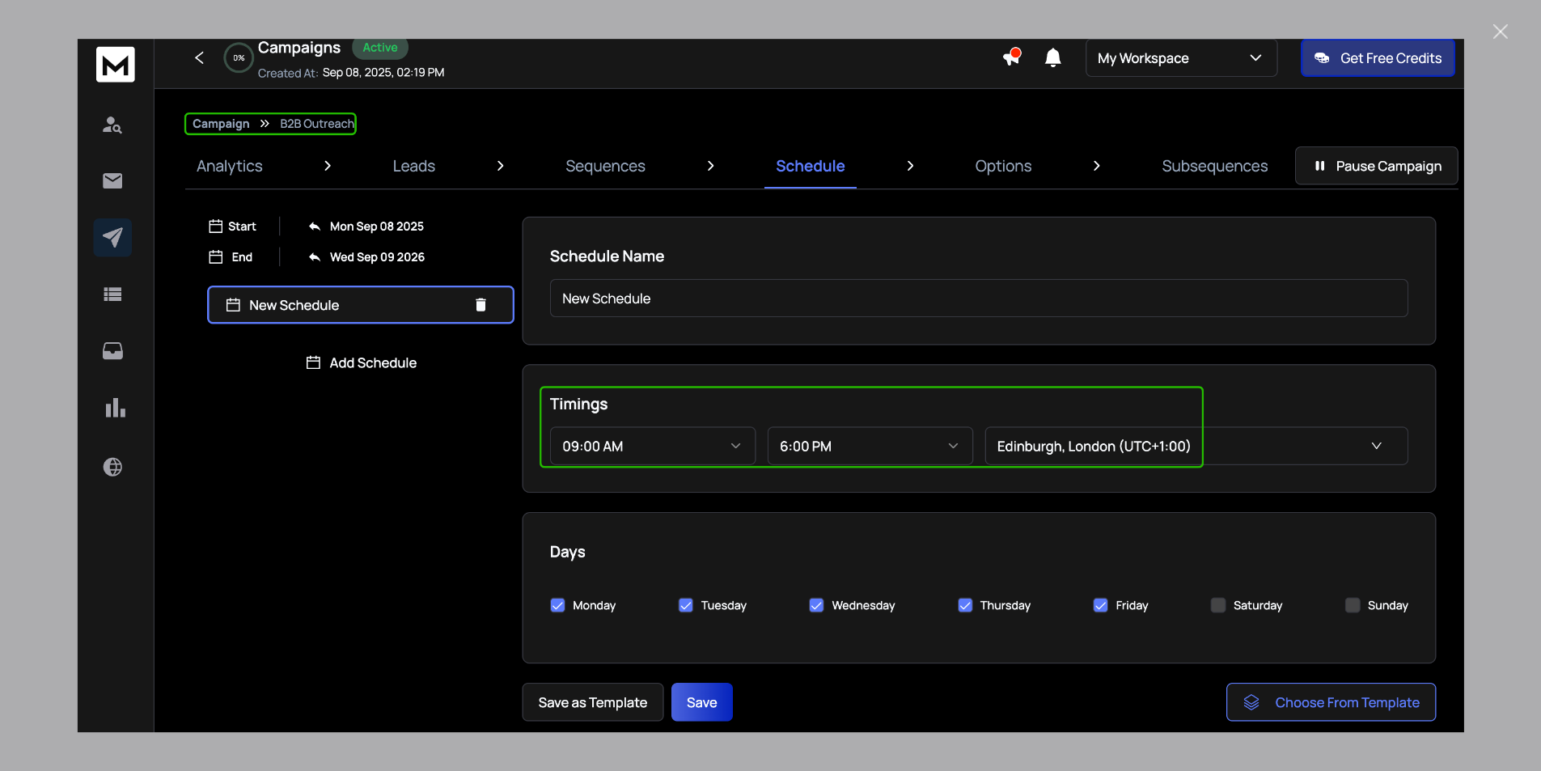
click at [1505, 28] on div "Close" at bounding box center [1501, 31] width 15 height 15
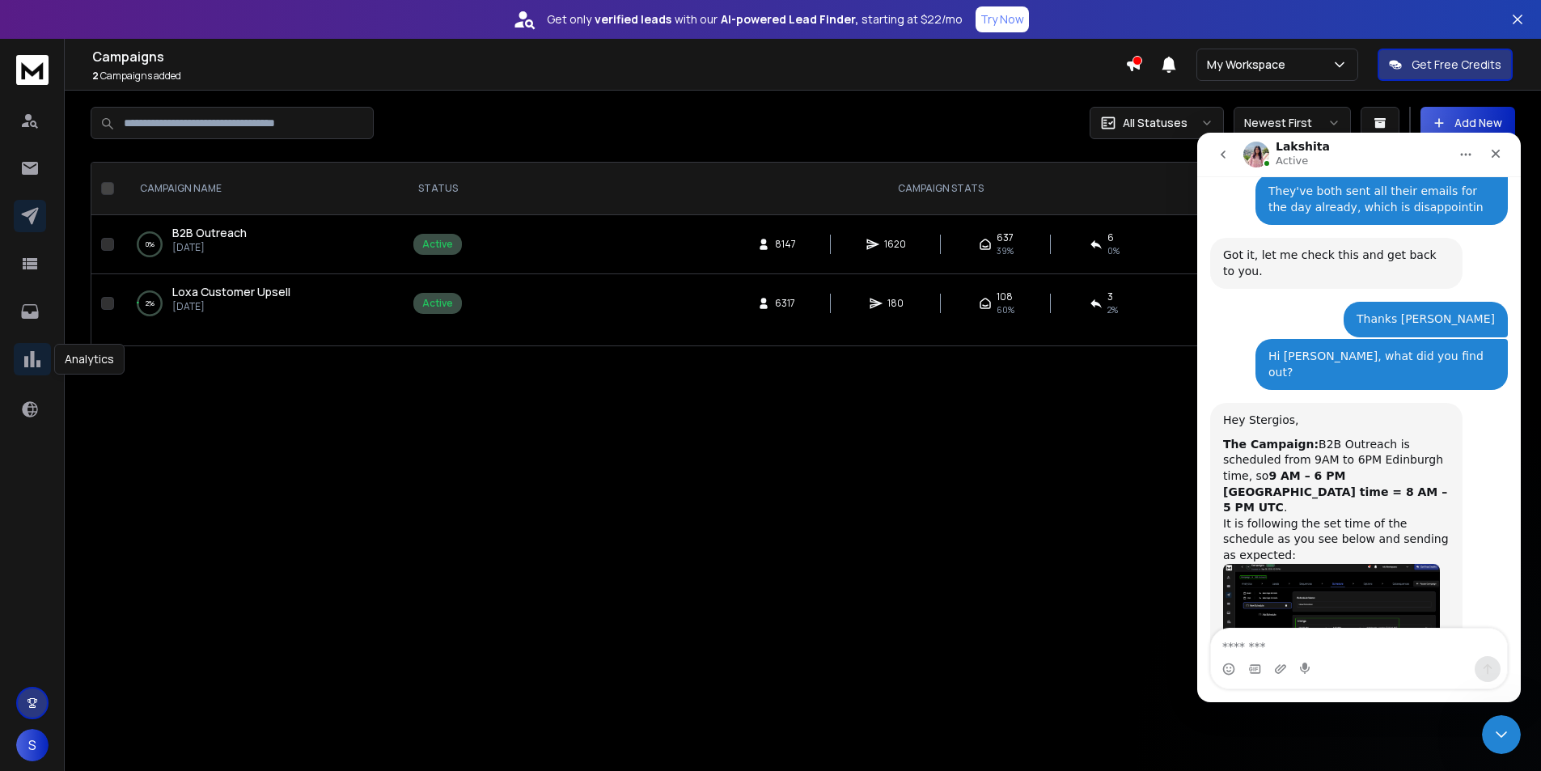
click at [36, 367] on icon at bounding box center [32, 359] width 24 height 24
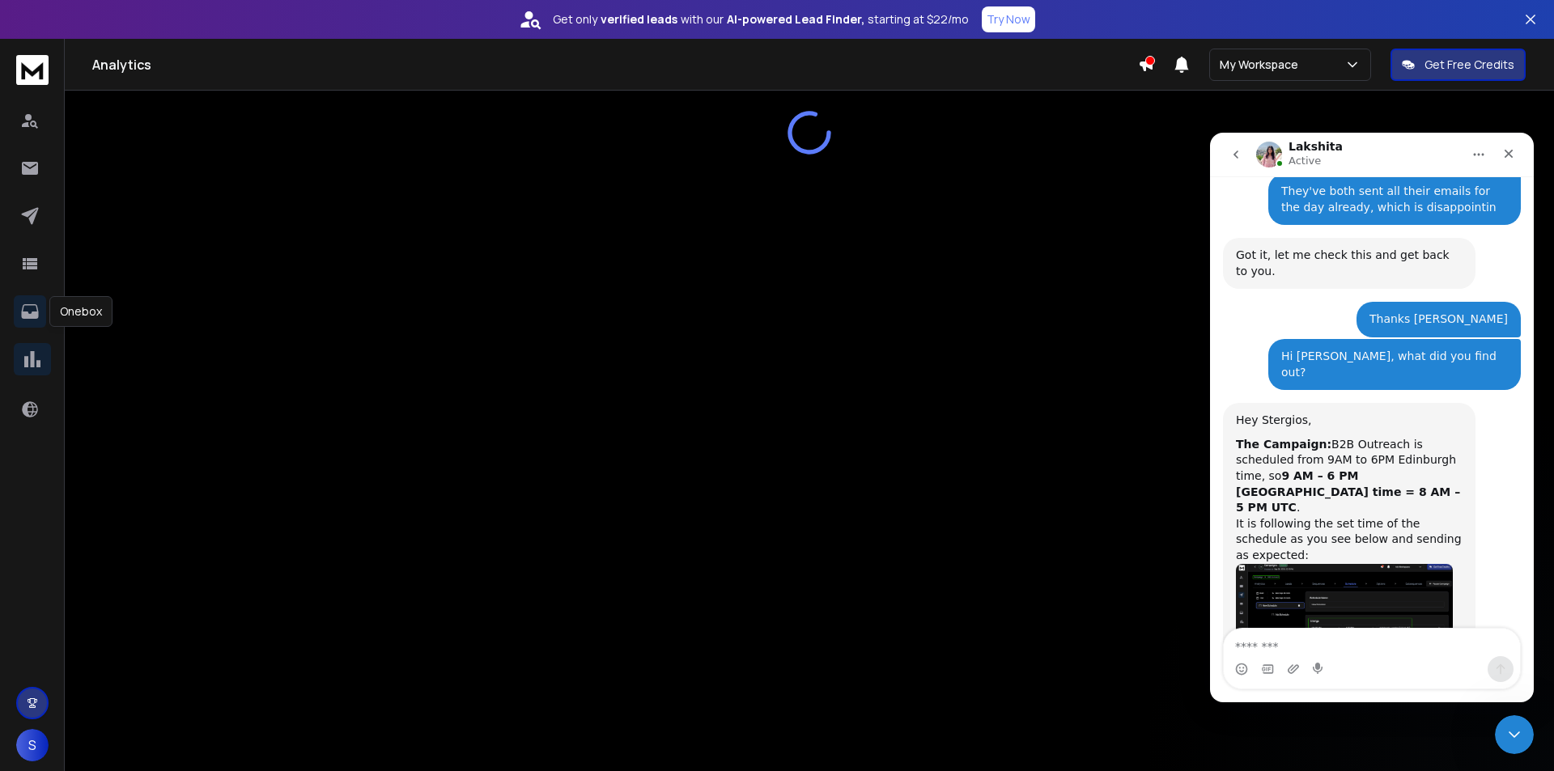
click at [23, 306] on icon at bounding box center [29, 311] width 17 height 15
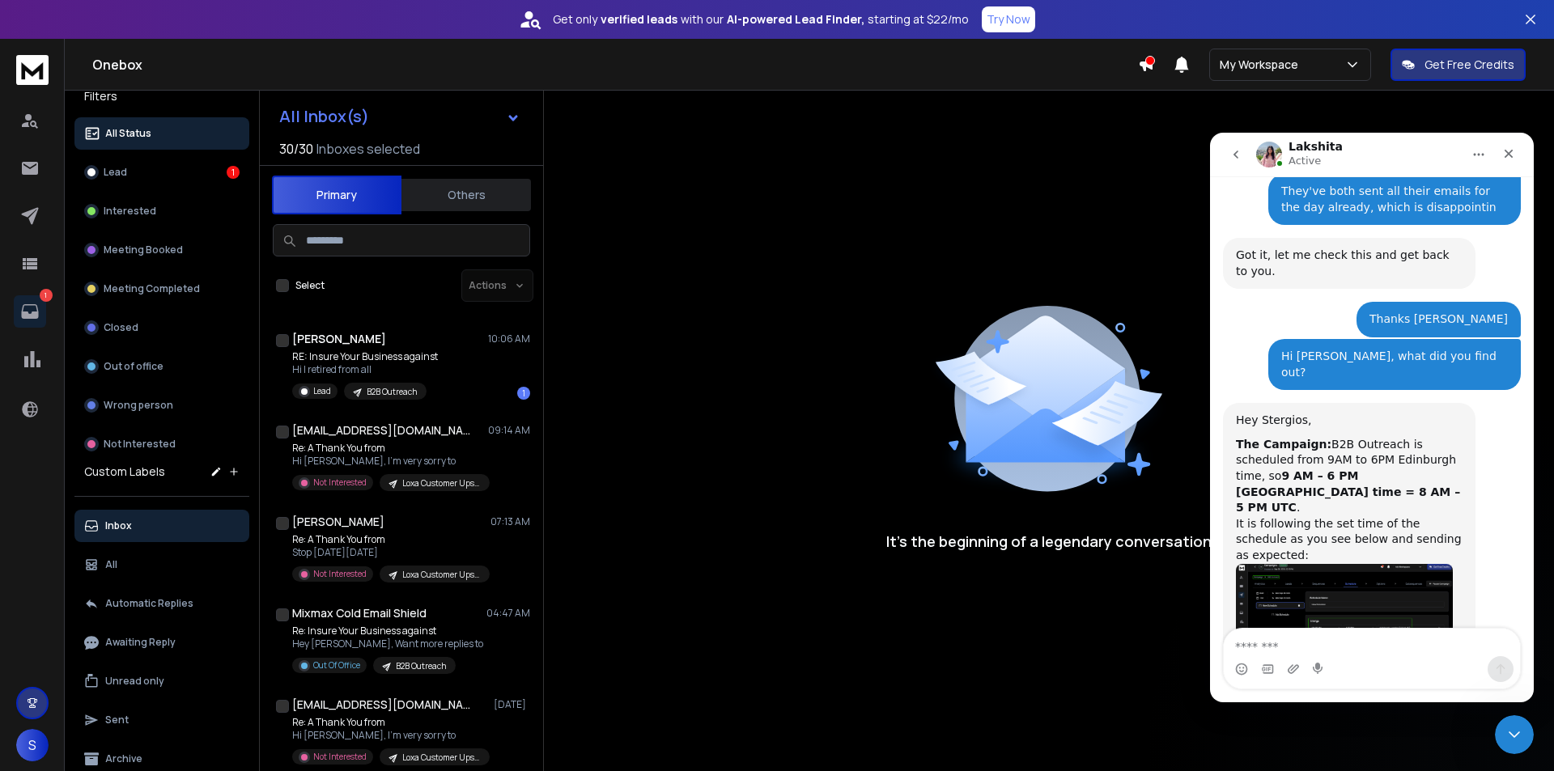
scroll to position [159, 0]
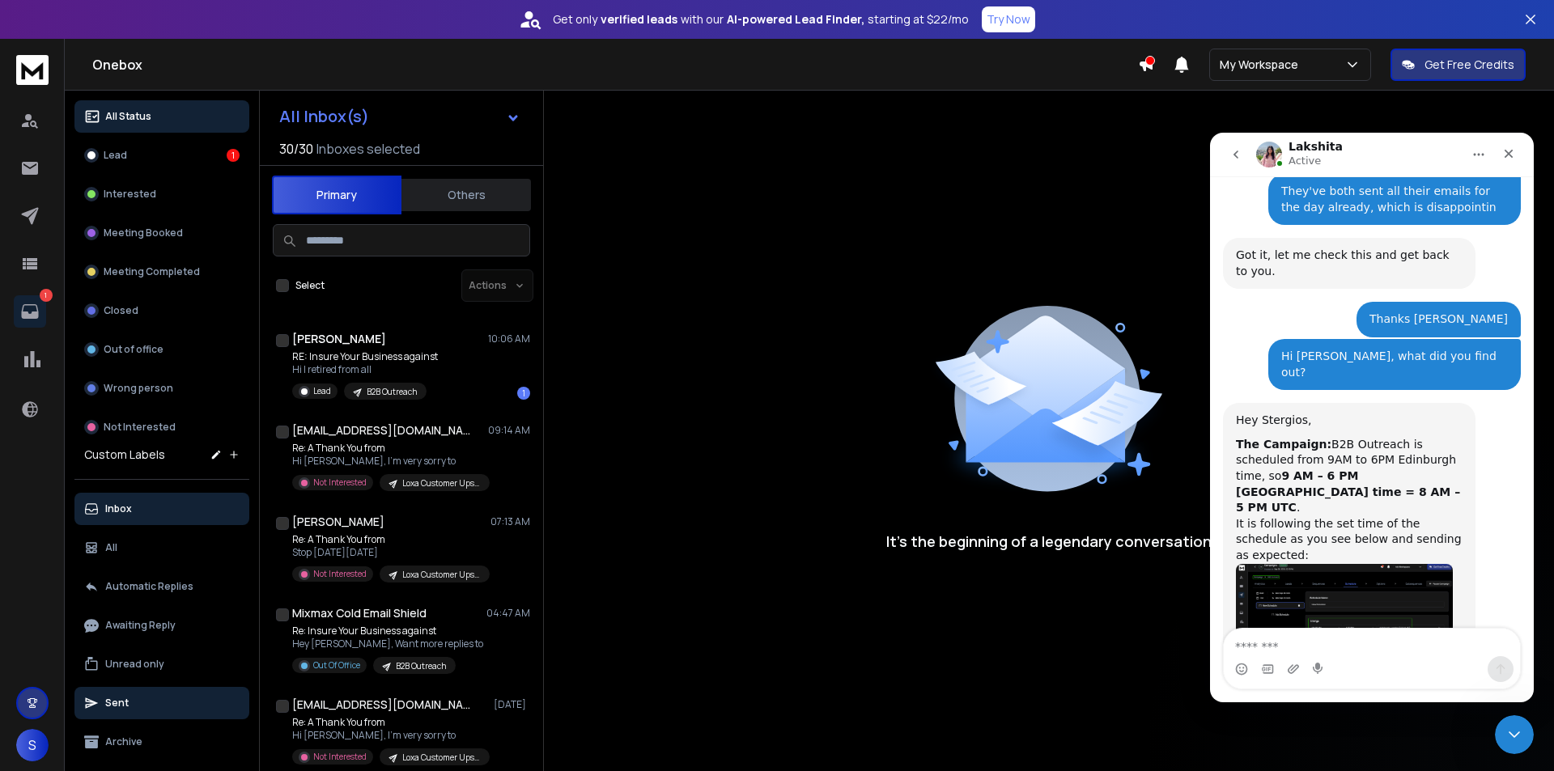
click at [121, 697] on p "Sent" at bounding box center [116, 703] width 23 height 13
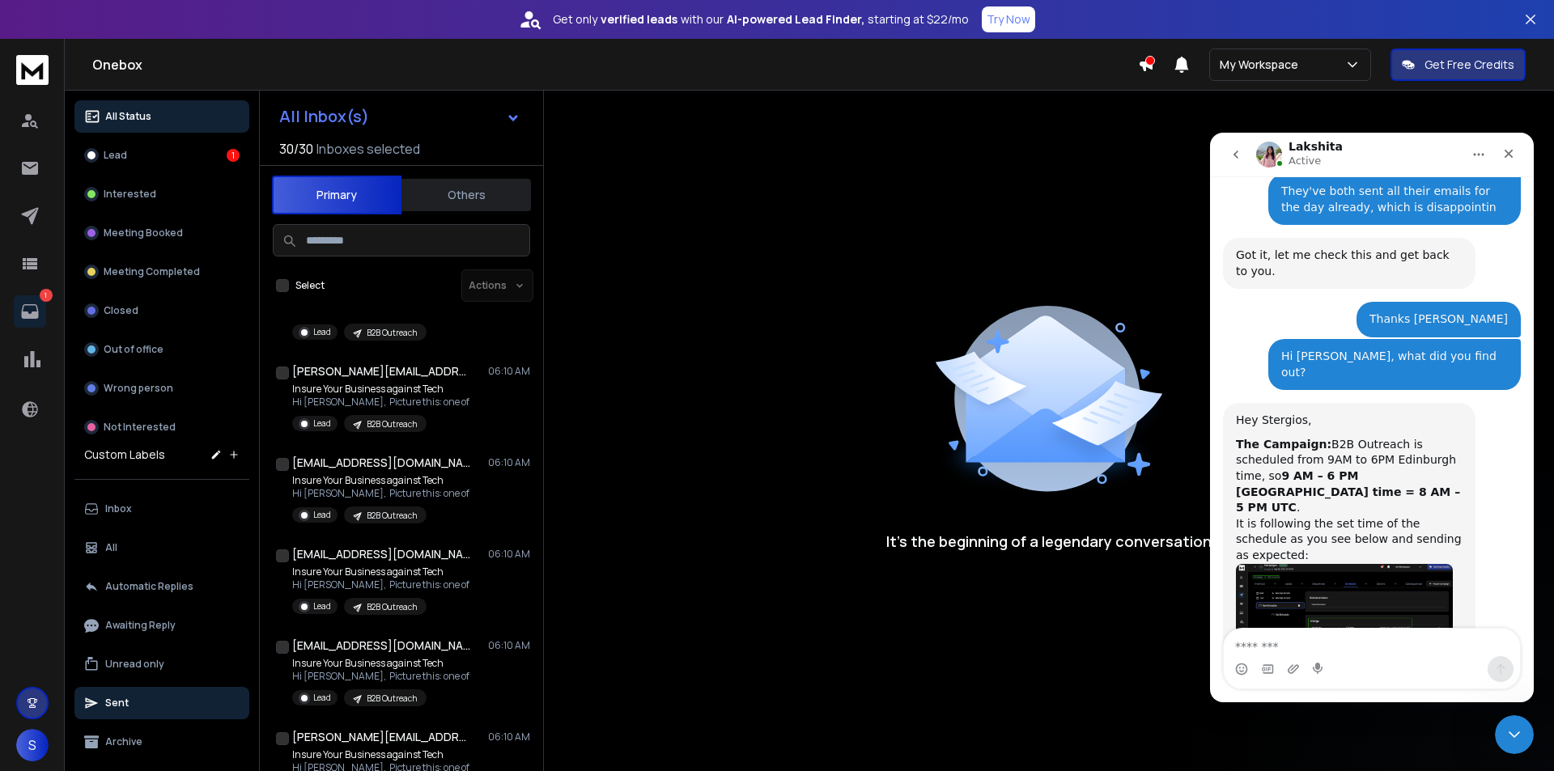
scroll to position [13332, 0]
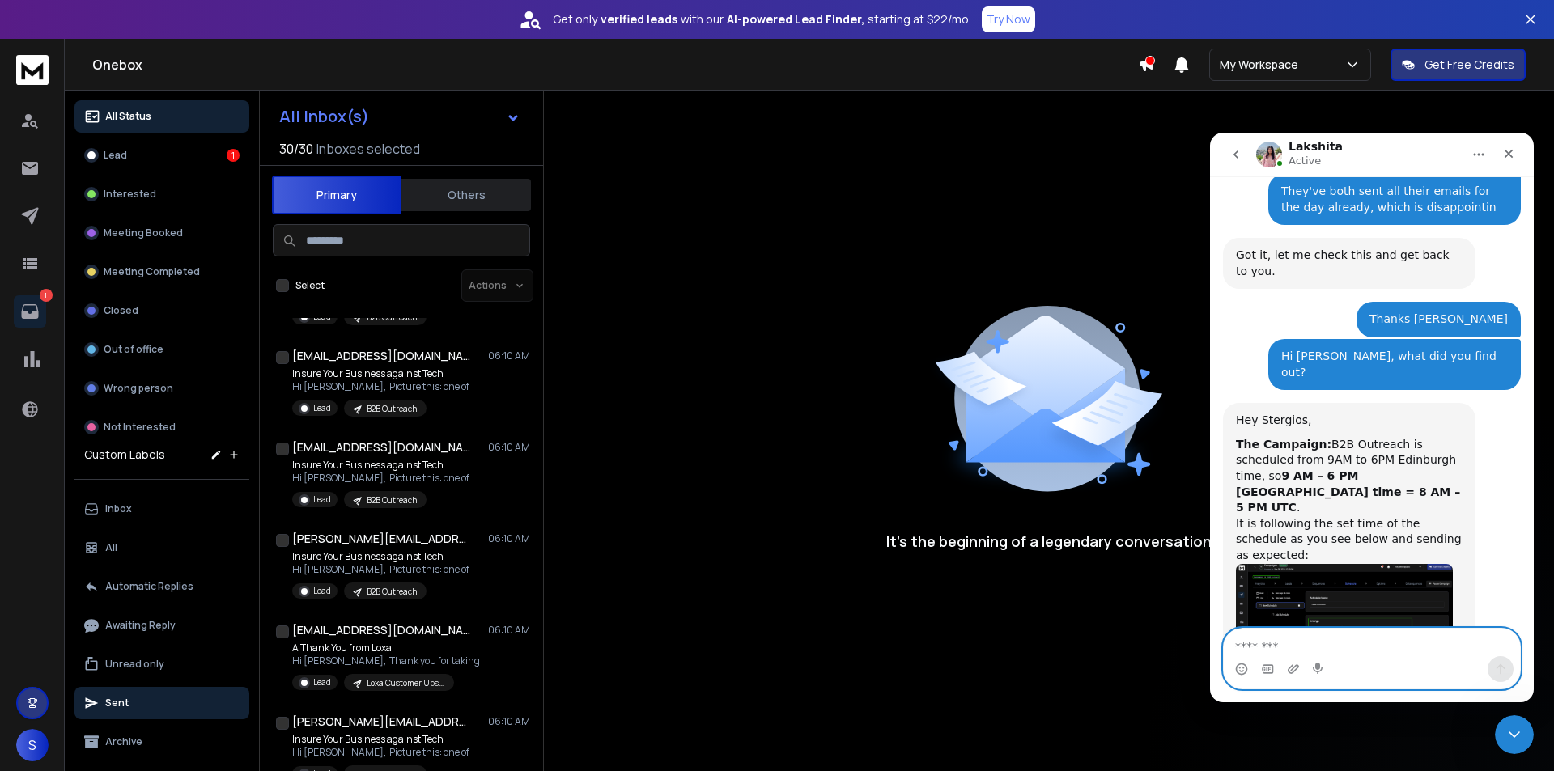
click at [1317, 652] on textarea "Message…" at bounding box center [1371, 643] width 296 height 28
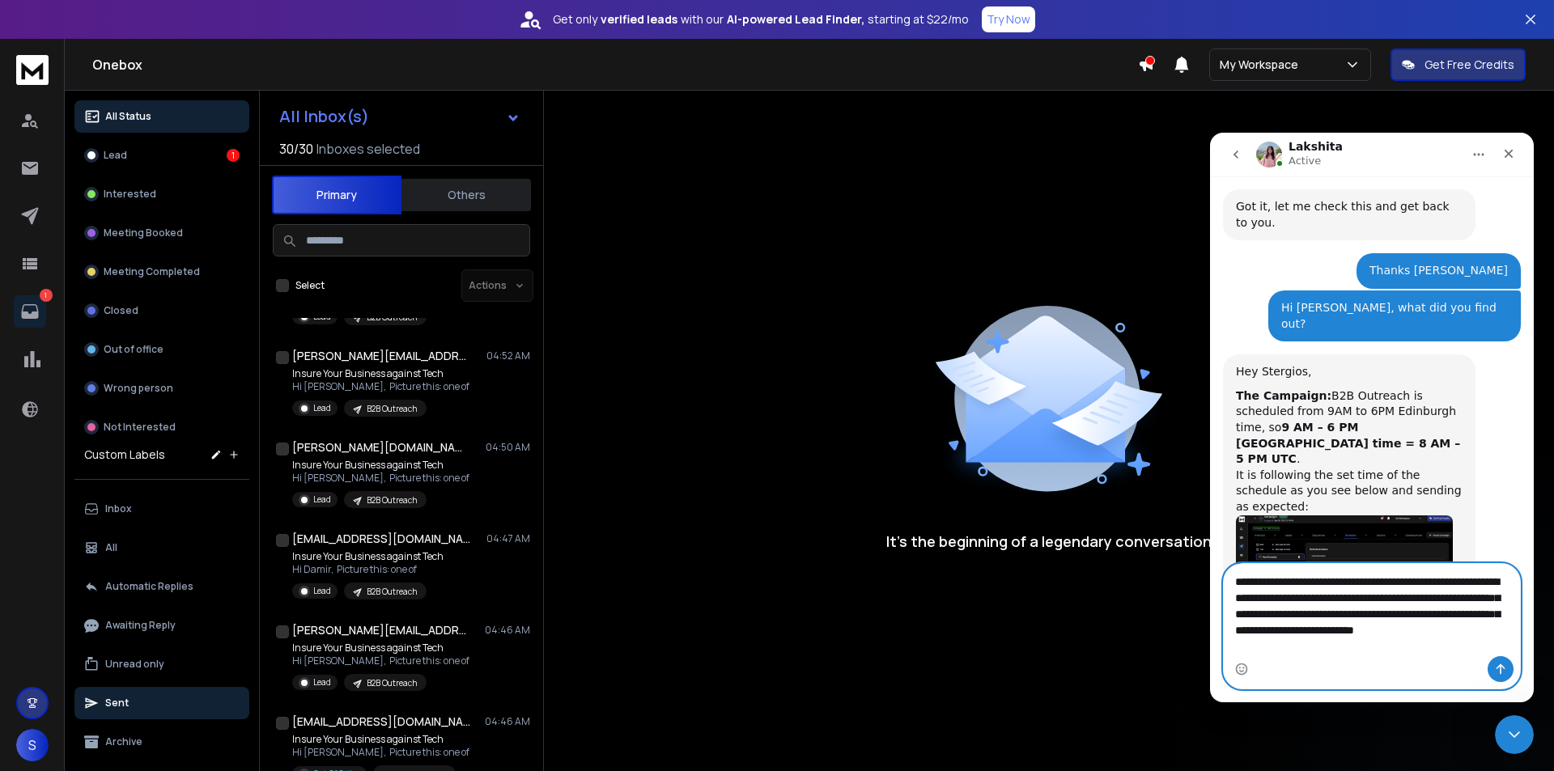
scroll to position [557, 0]
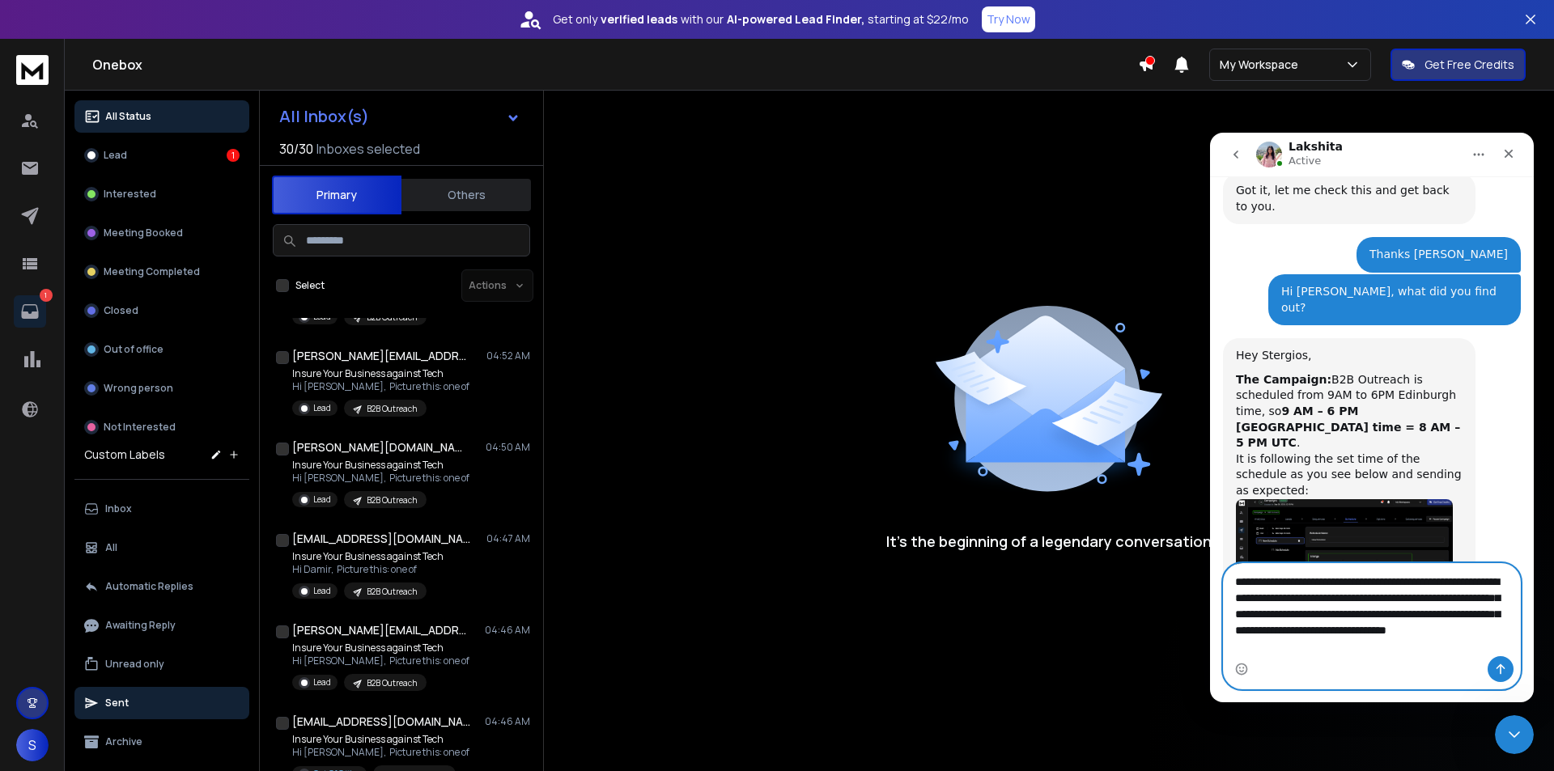
type textarea "**********"
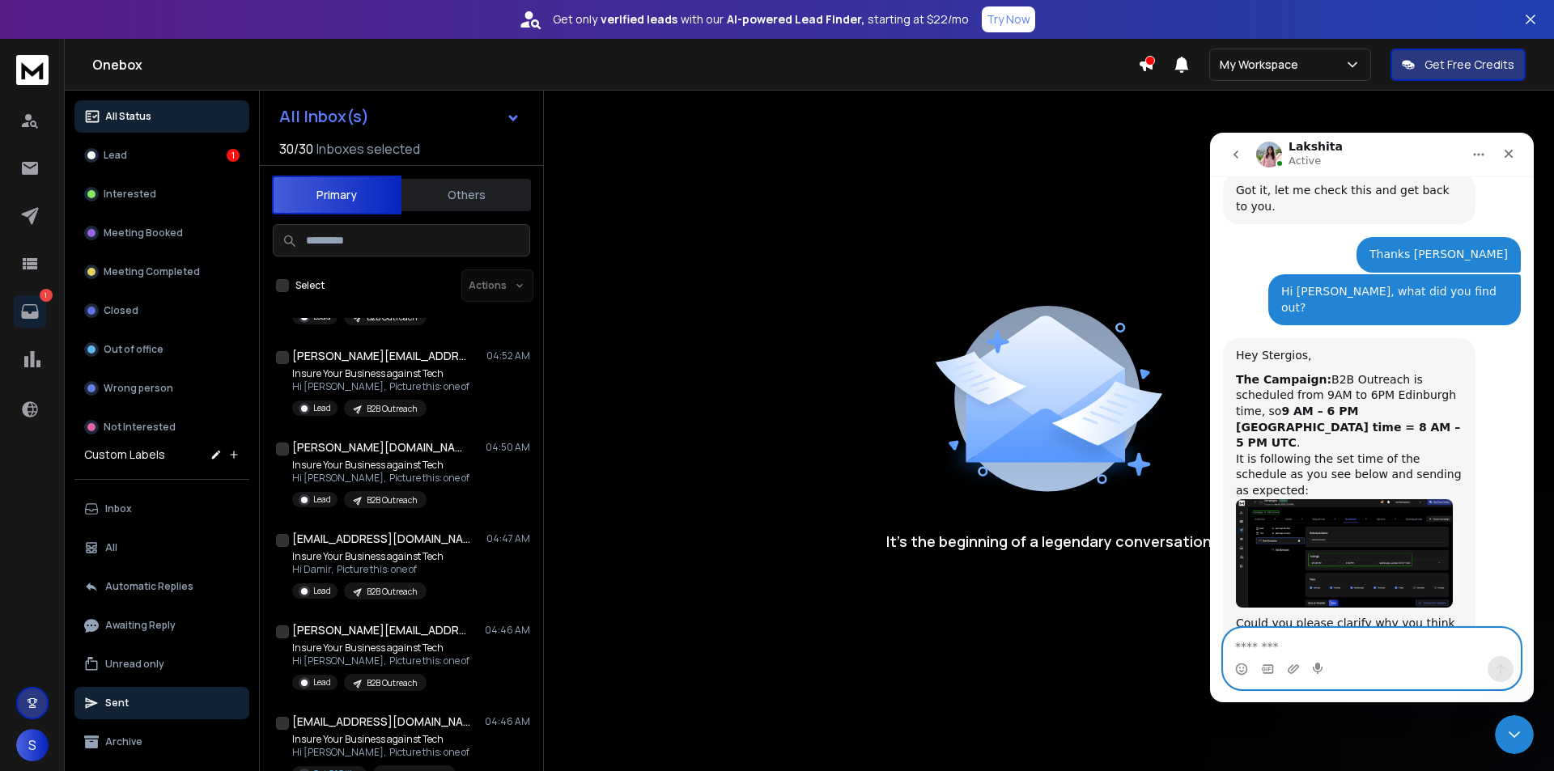
scroll to position [621, 0]
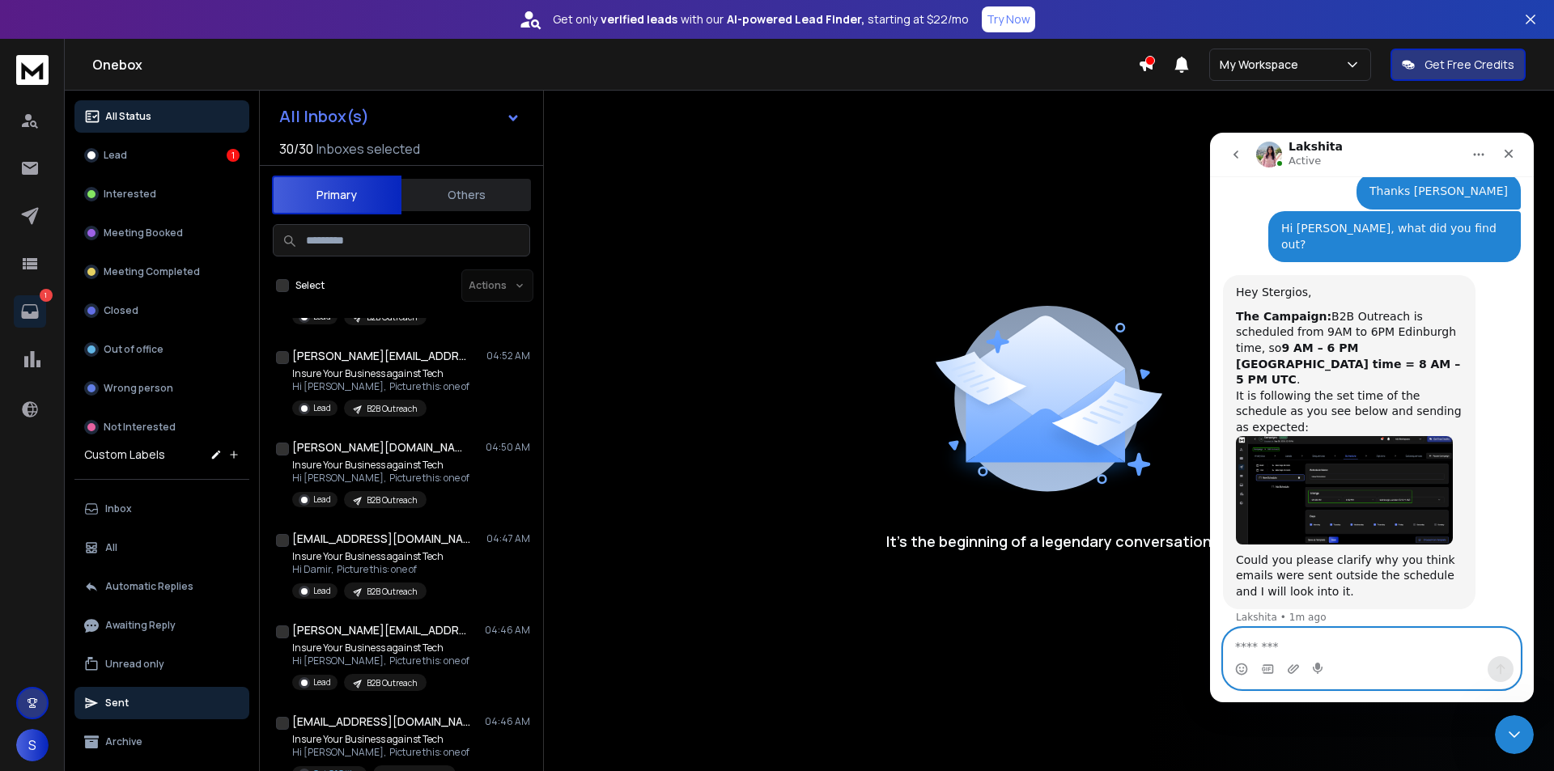
click at [1415, 646] on textarea "Message…" at bounding box center [1371, 643] width 296 height 28
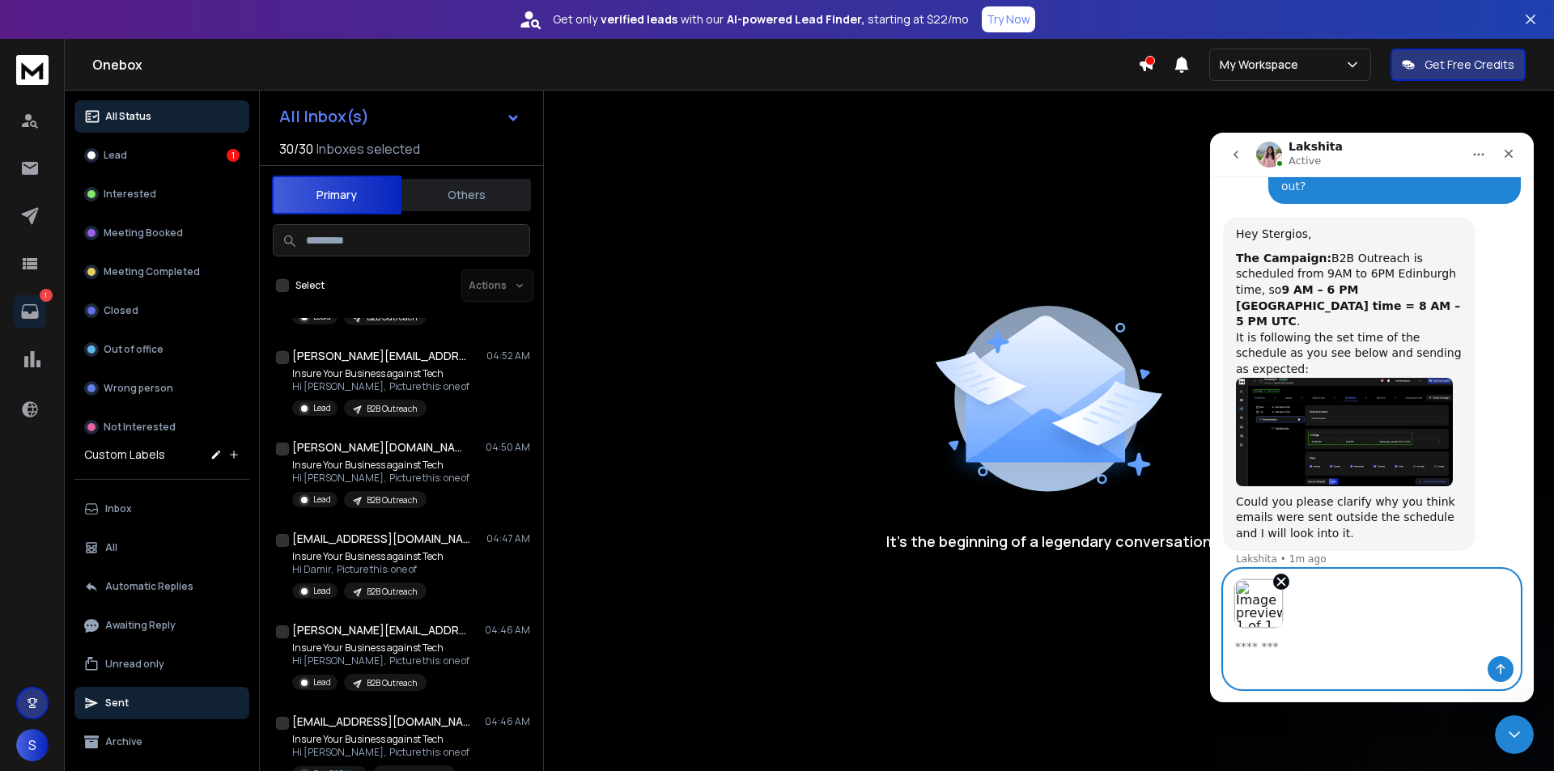
scroll to position [680, 0]
type textarea "**********"
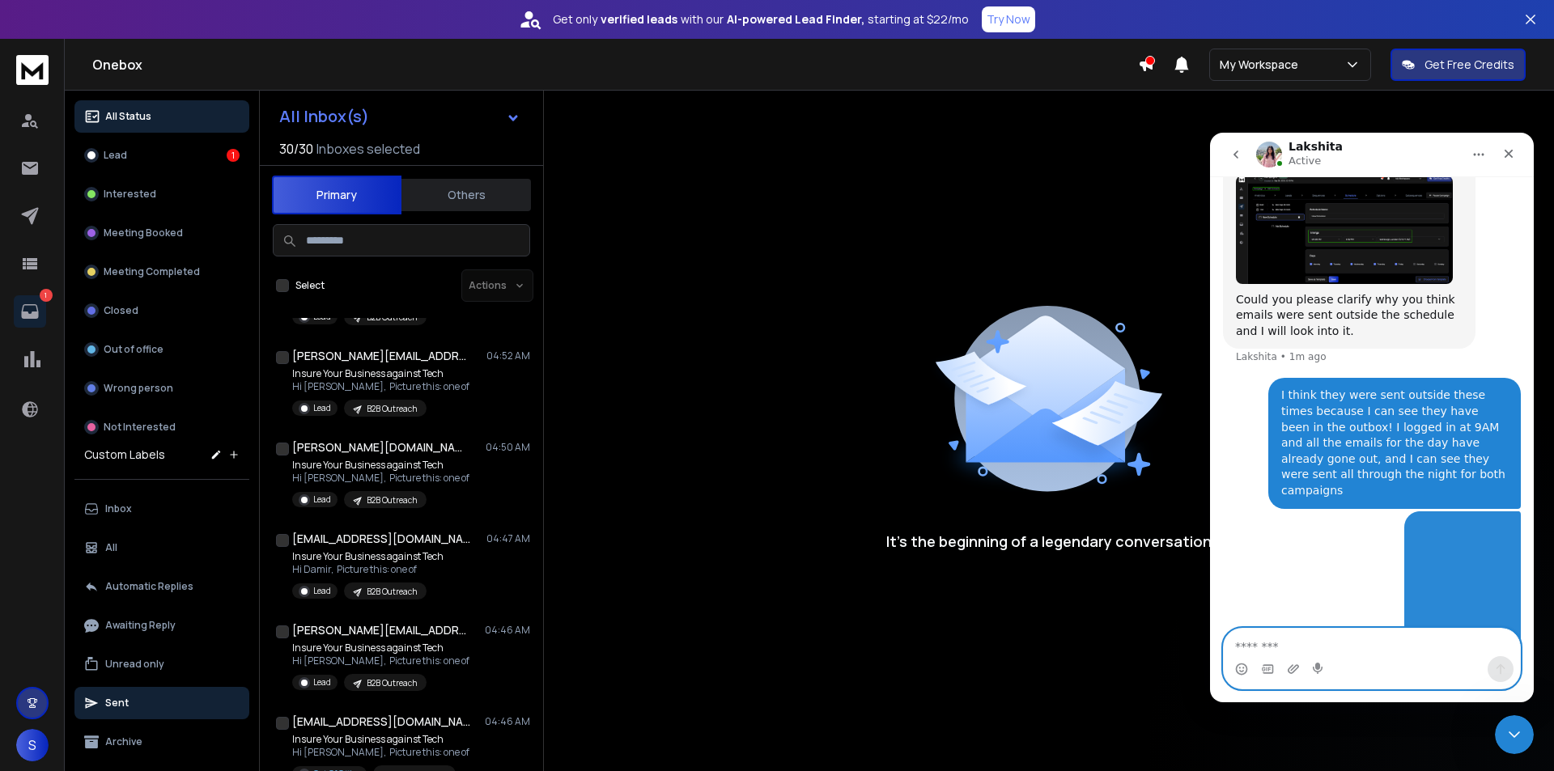
scroll to position [882, 0]
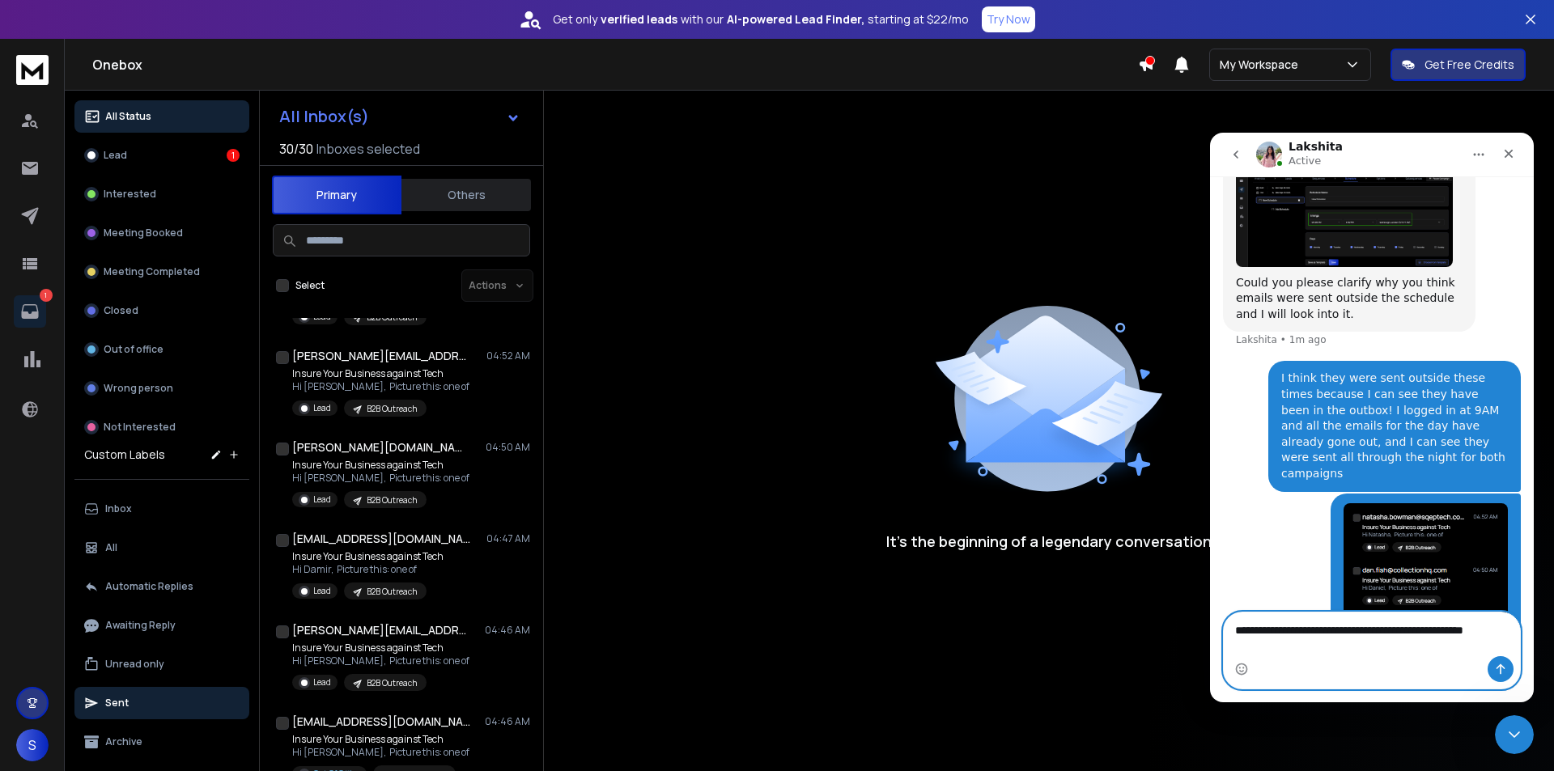
type textarea "**********"
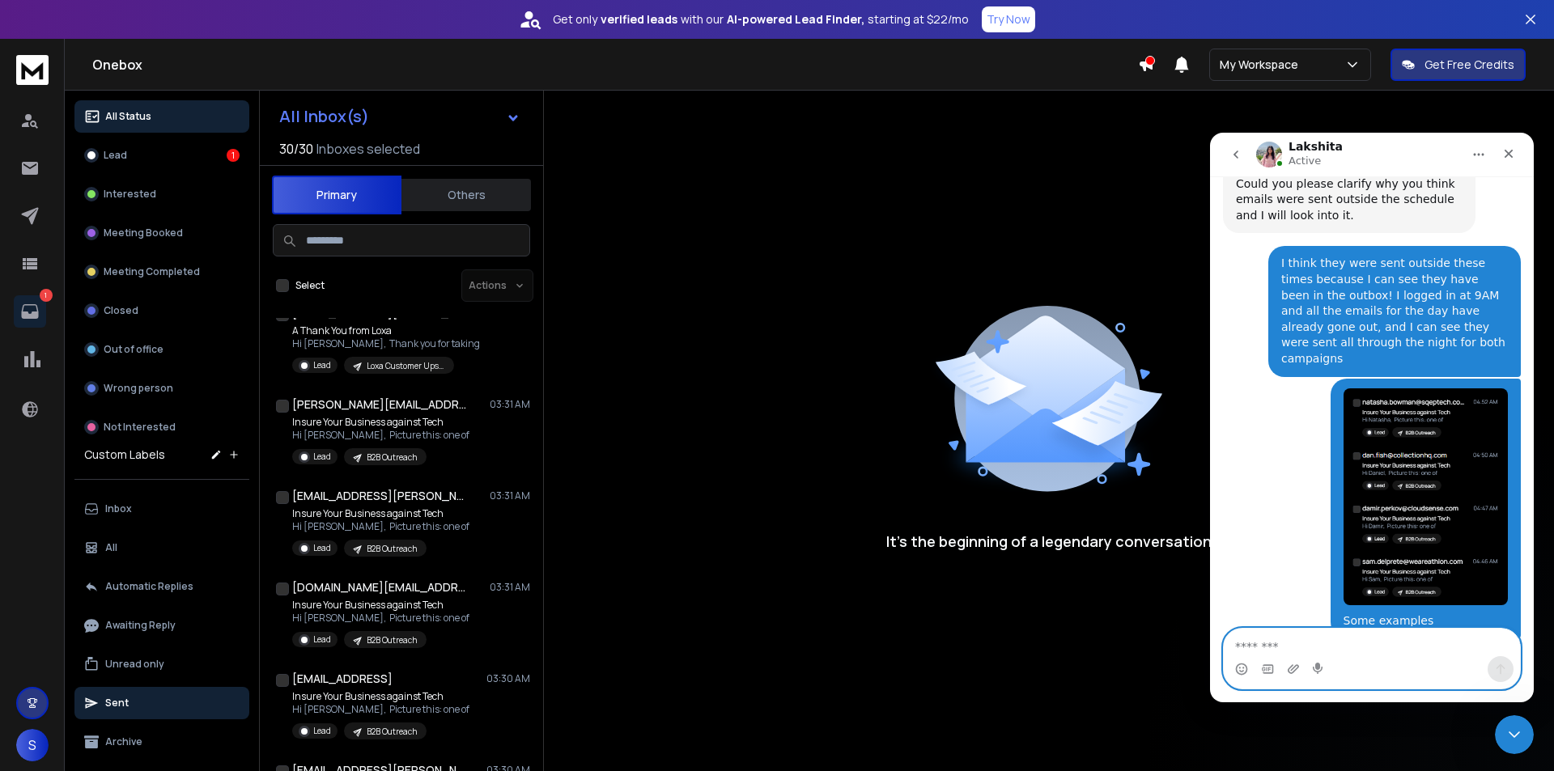
scroll to position [49905, 0]
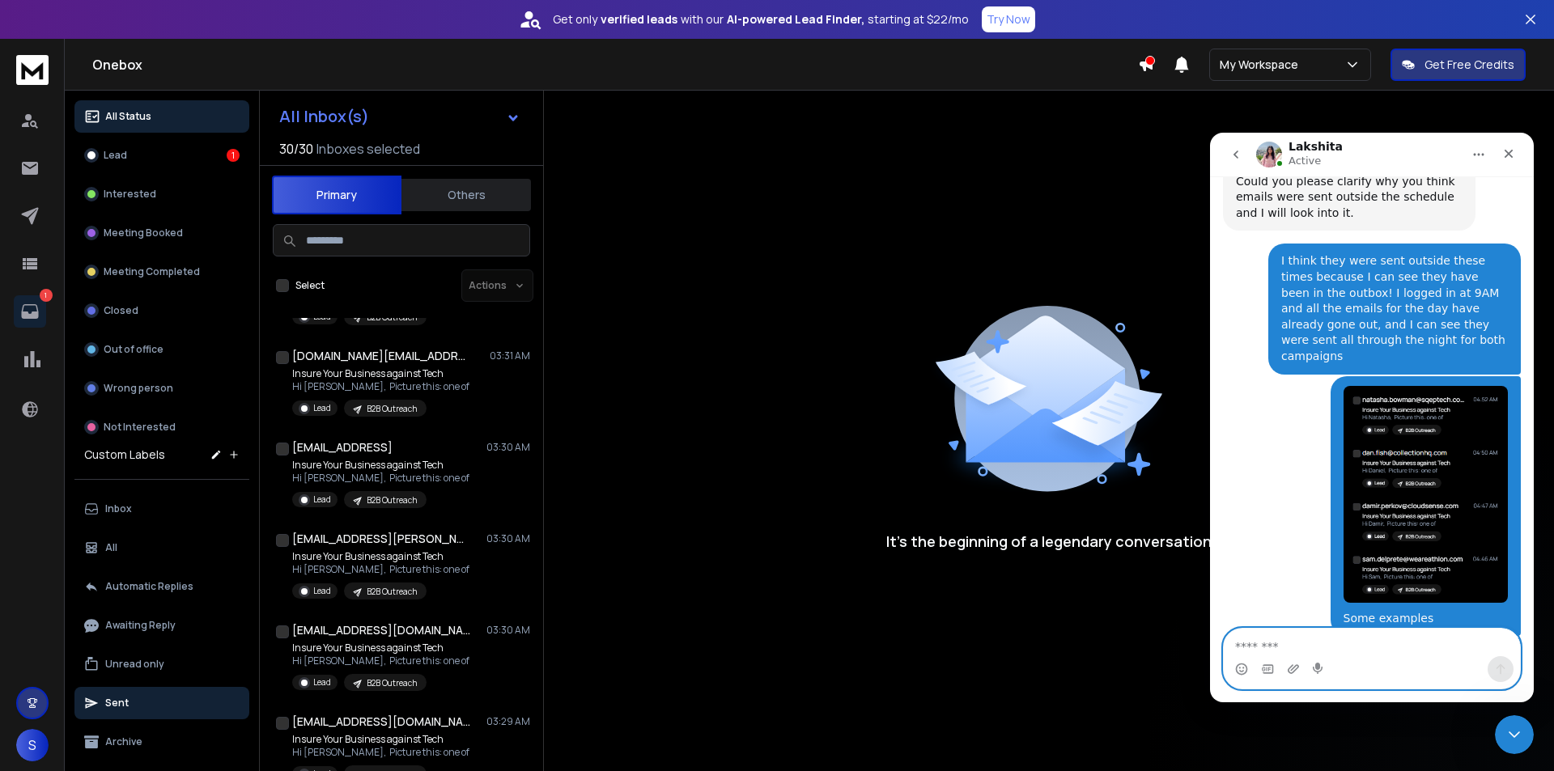
click at [1308, 641] on textarea "Message…" at bounding box center [1371, 643] width 296 height 28
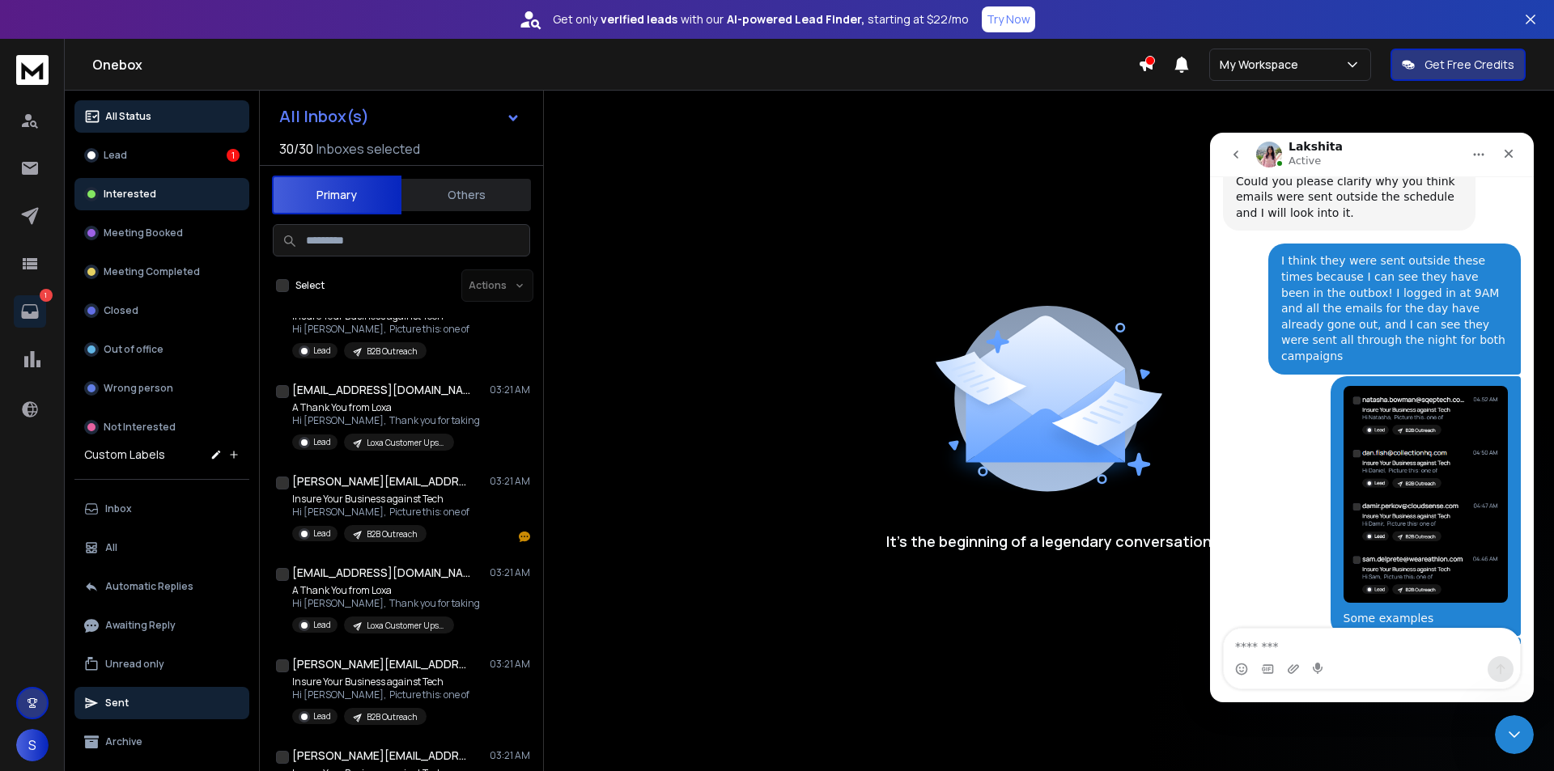
scroll to position [0, 0]
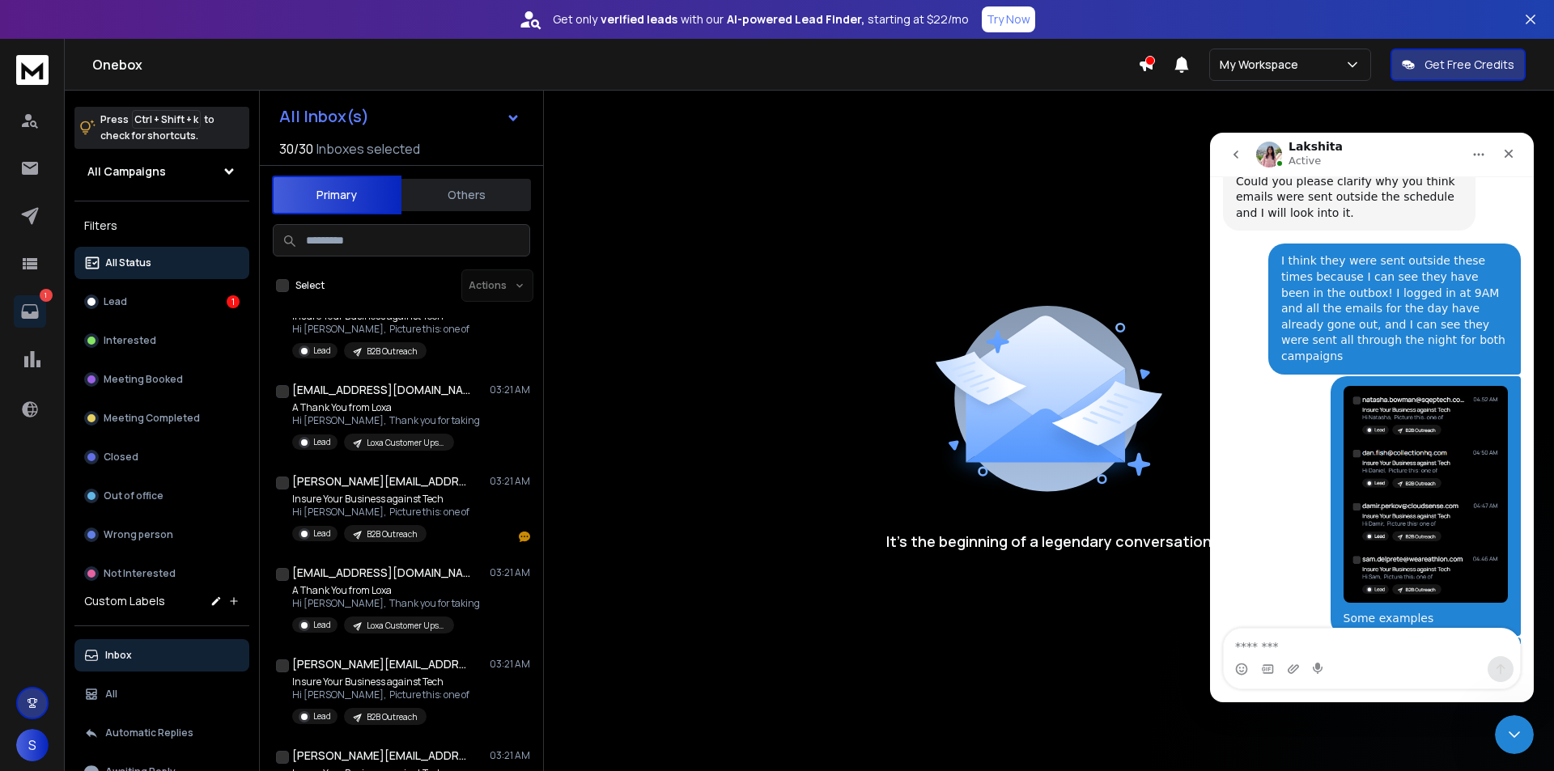
click at [115, 659] on p "Inbox" at bounding box center [118, 655] width 27 height 13
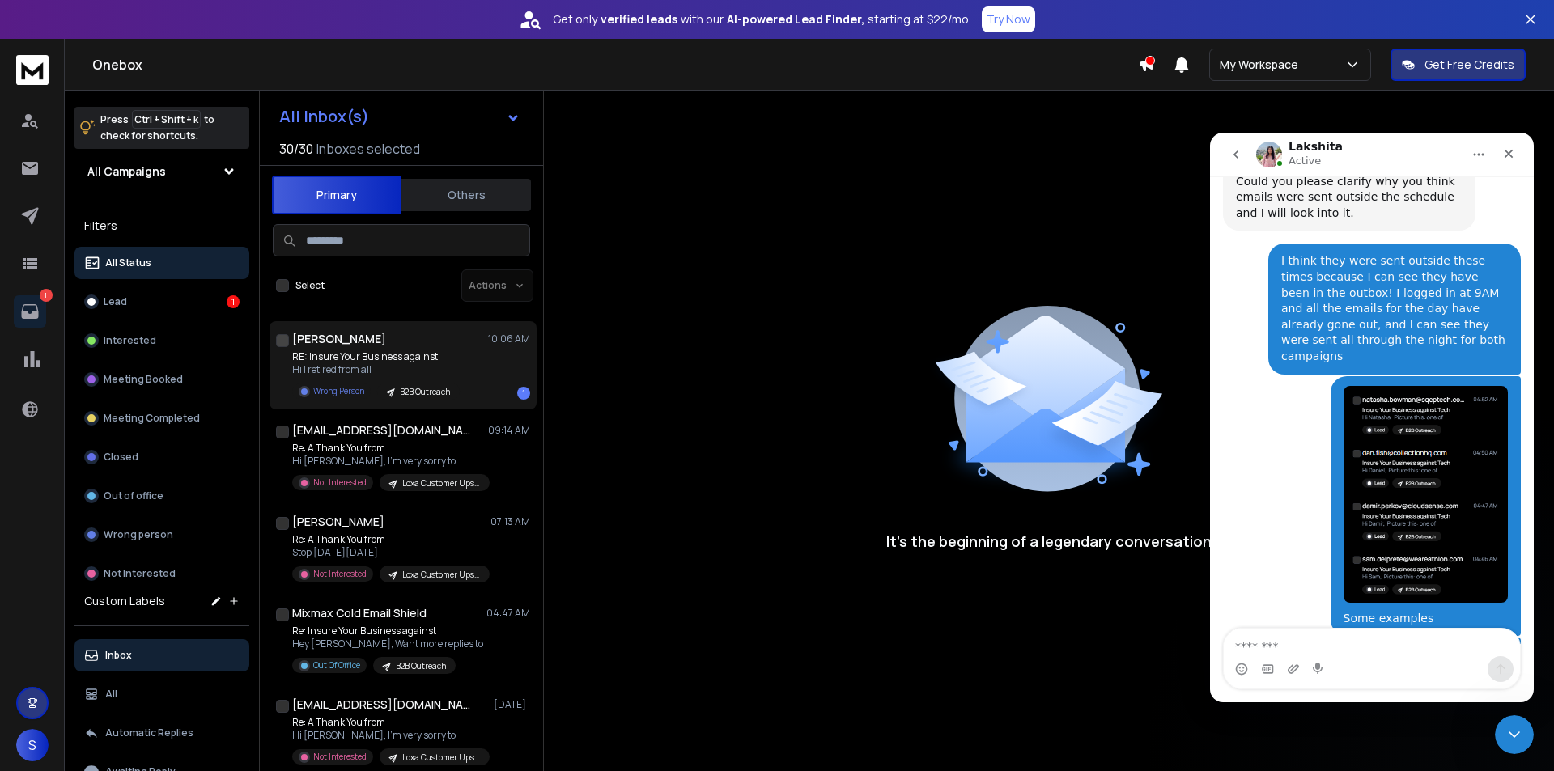
click at [401, 364] on p "Hi I retired from all" at bounding box center [375, 369] width 167 height 13
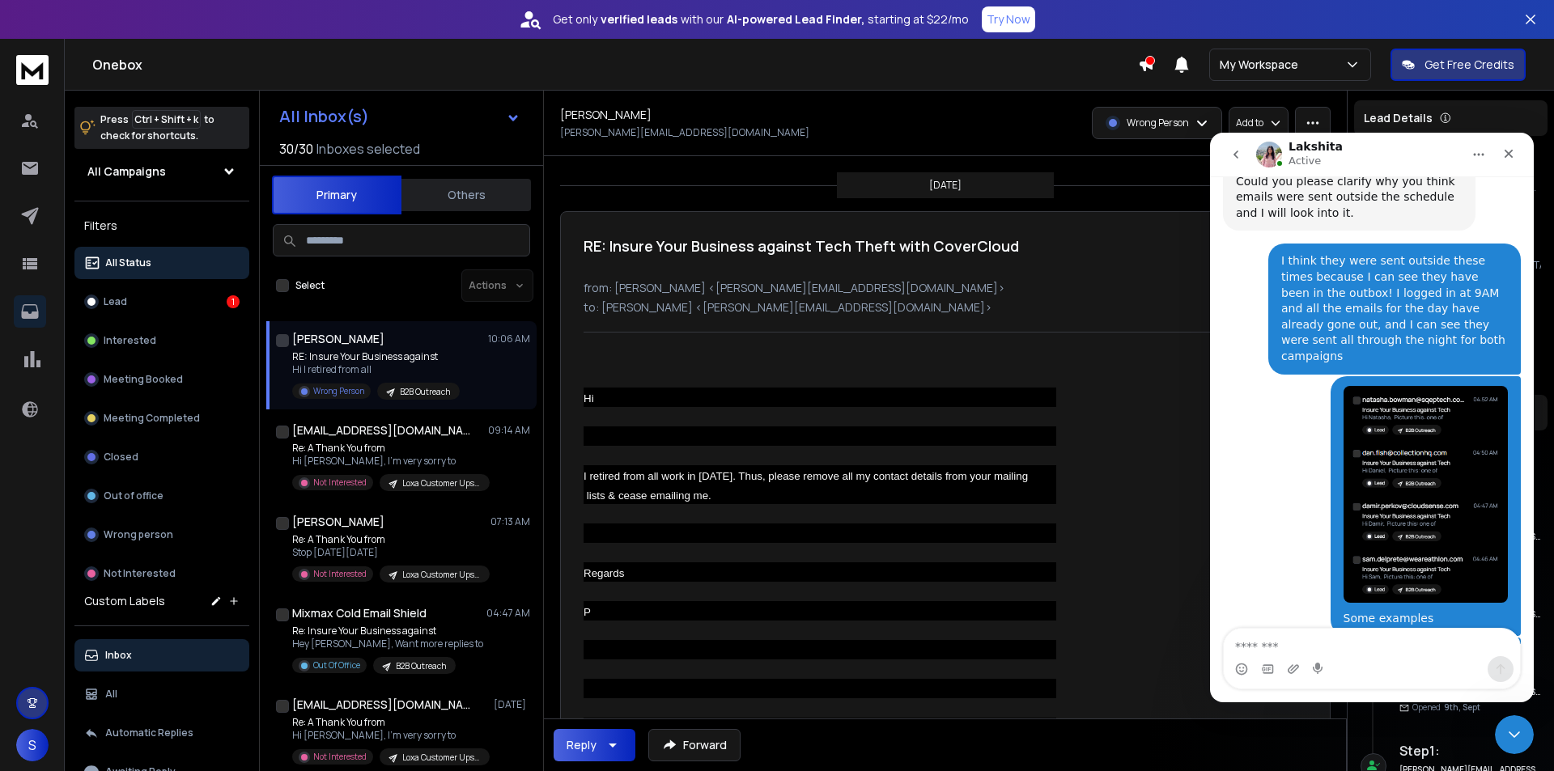
click at [1177, 121] on p "Wrong Person" at bounding box center [1157, 123] width 62 height 13
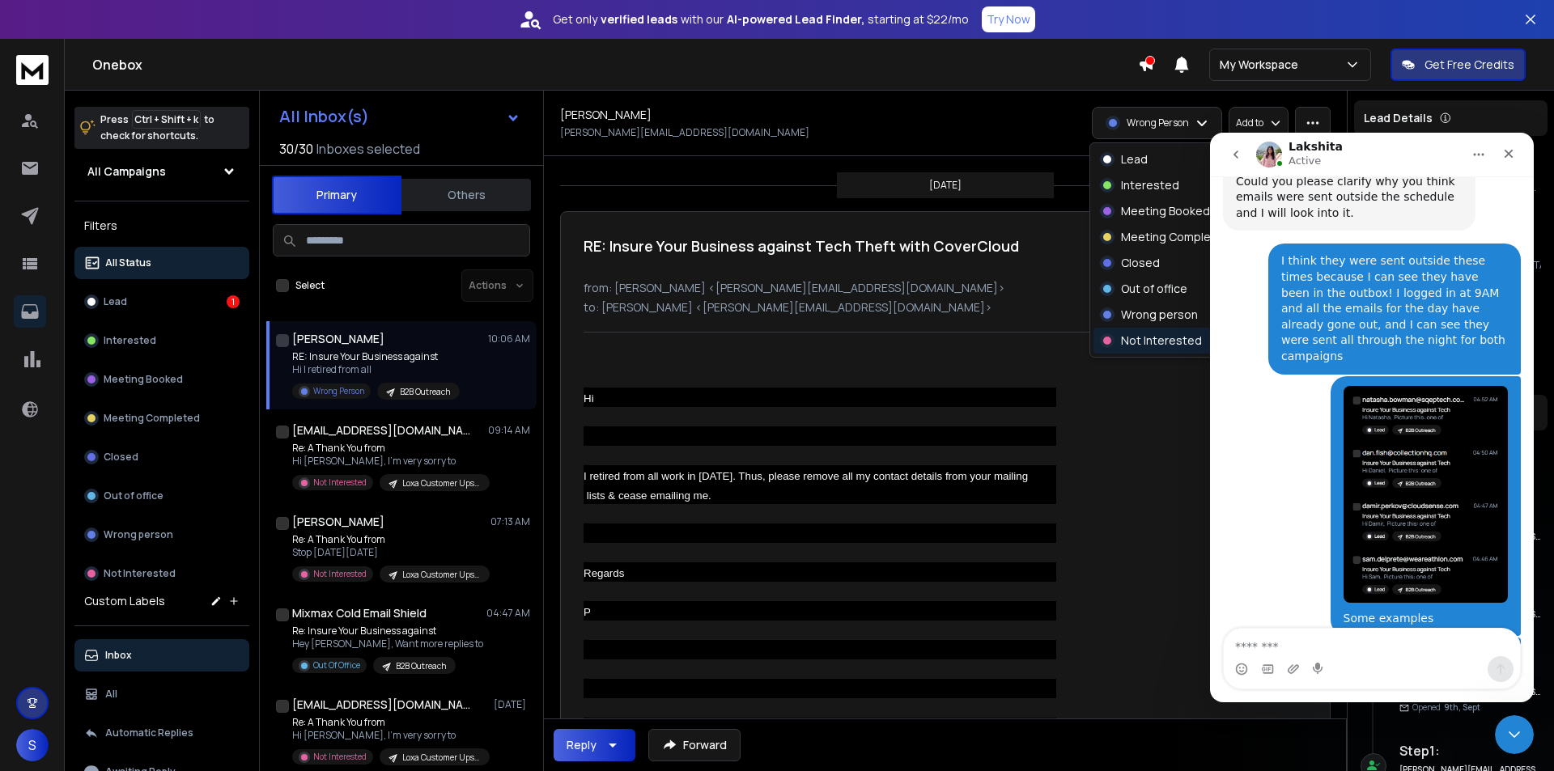
click at [1134, 339] on p "Not Interested" at bounding box center [1161, 341] width 81 height 16
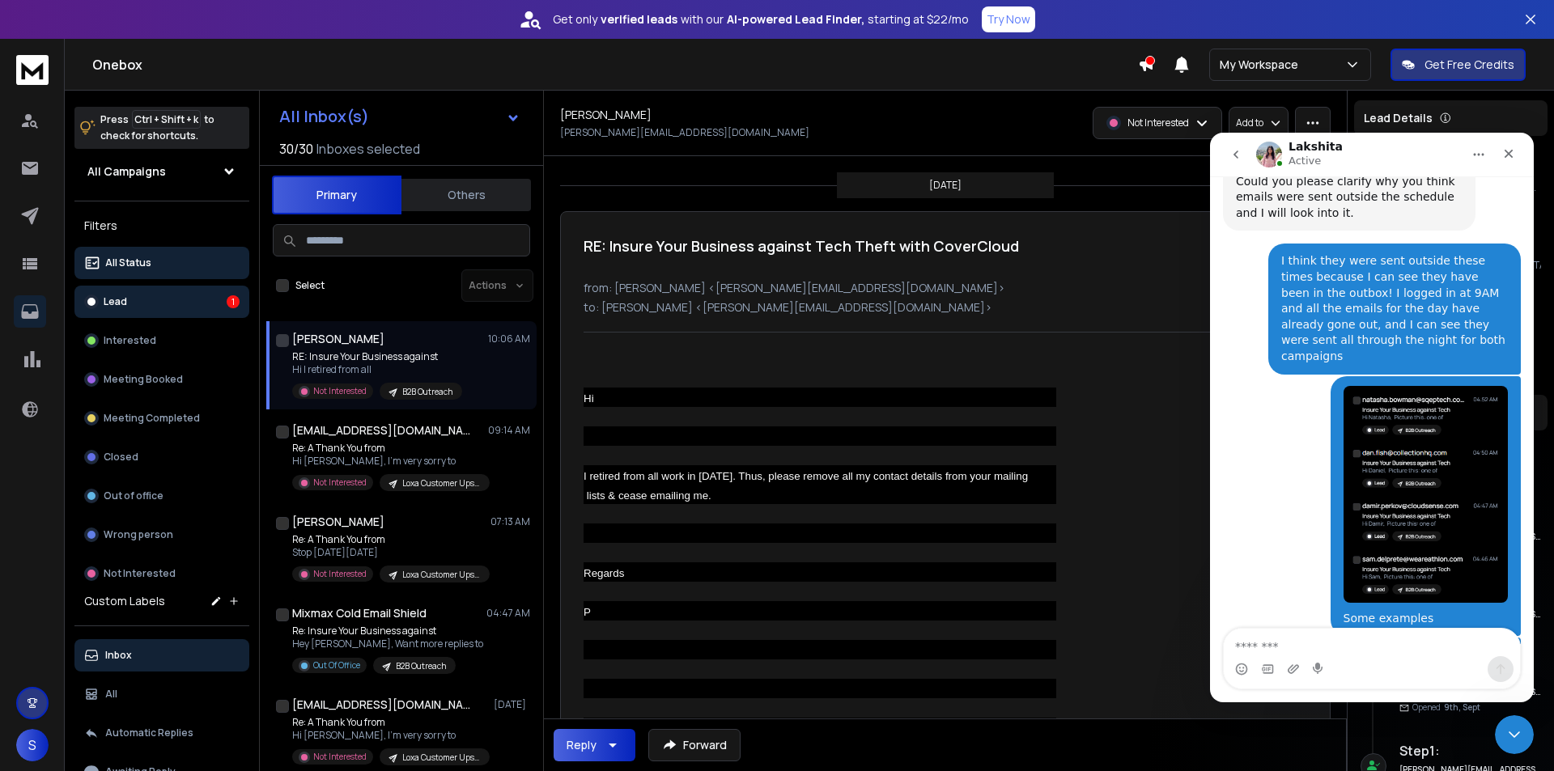
click at [206, 307] on button "Lead 1" at bounding box center [161, 302] width 175 height 32
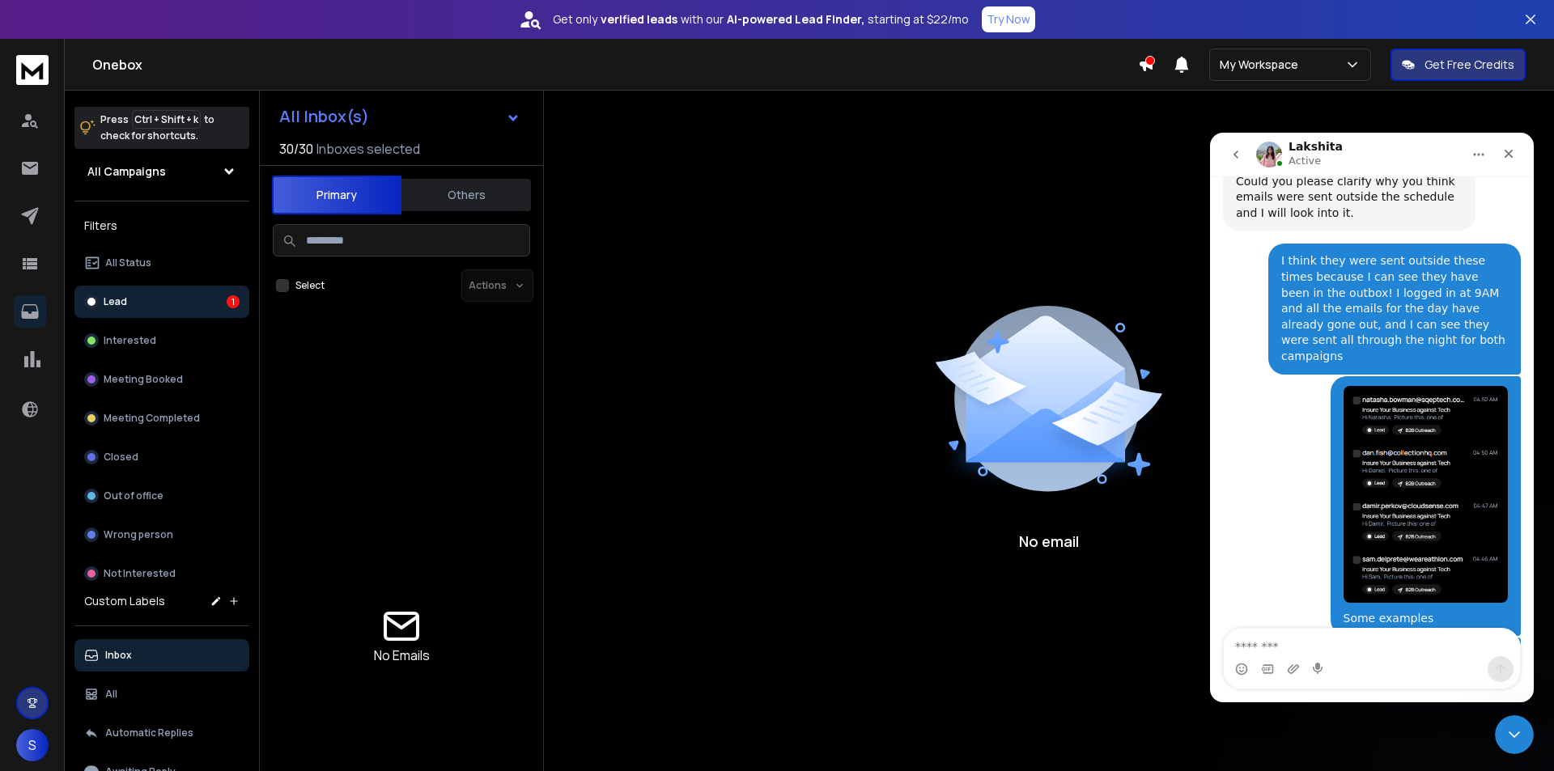
click at [172, 297] on button "Lead 1" at bounding box center [161, 302] width 175 height 32
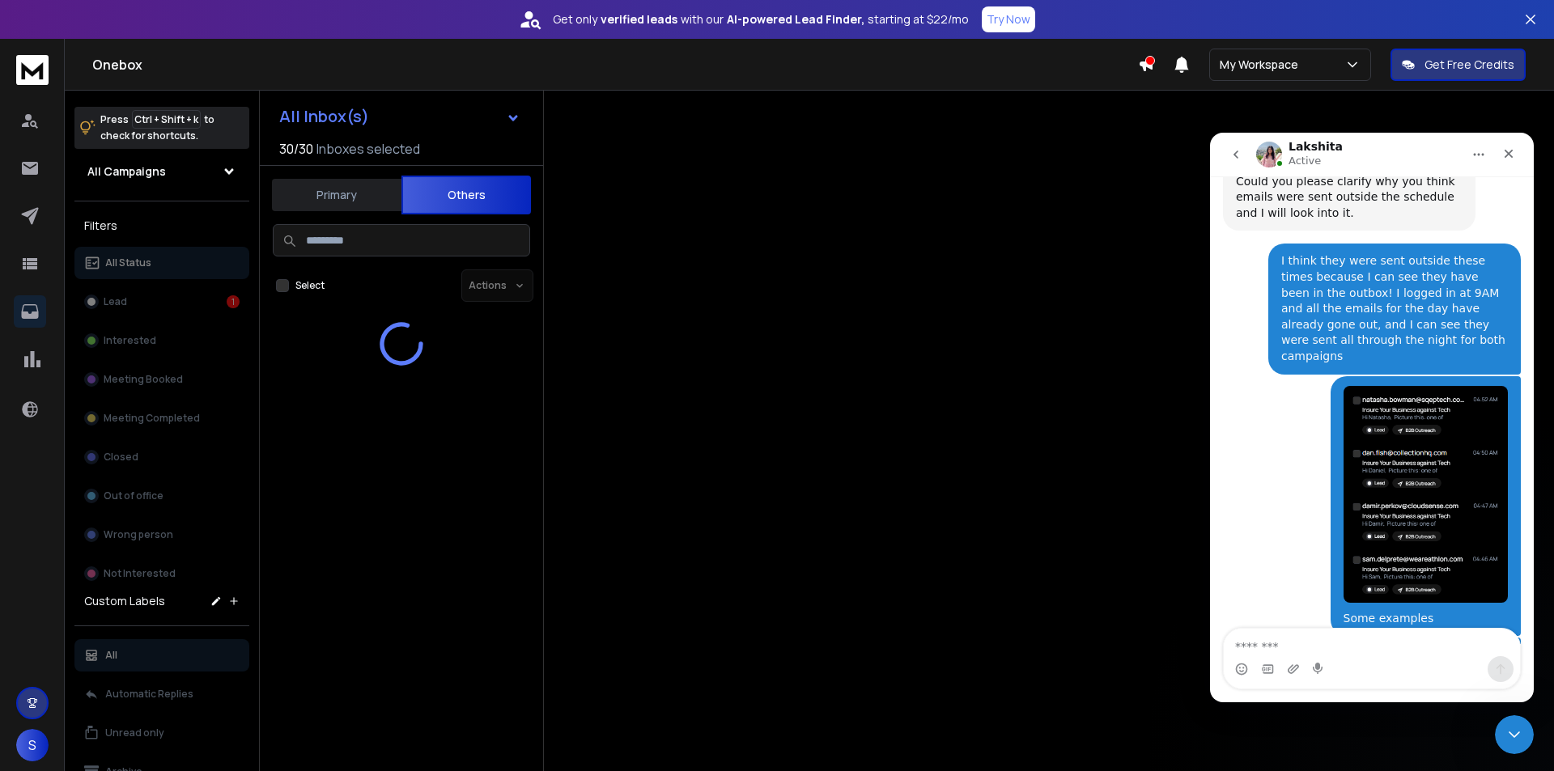
click at [457, 191] on button "Others" at bounding box center [465, 195] width 129 height 39
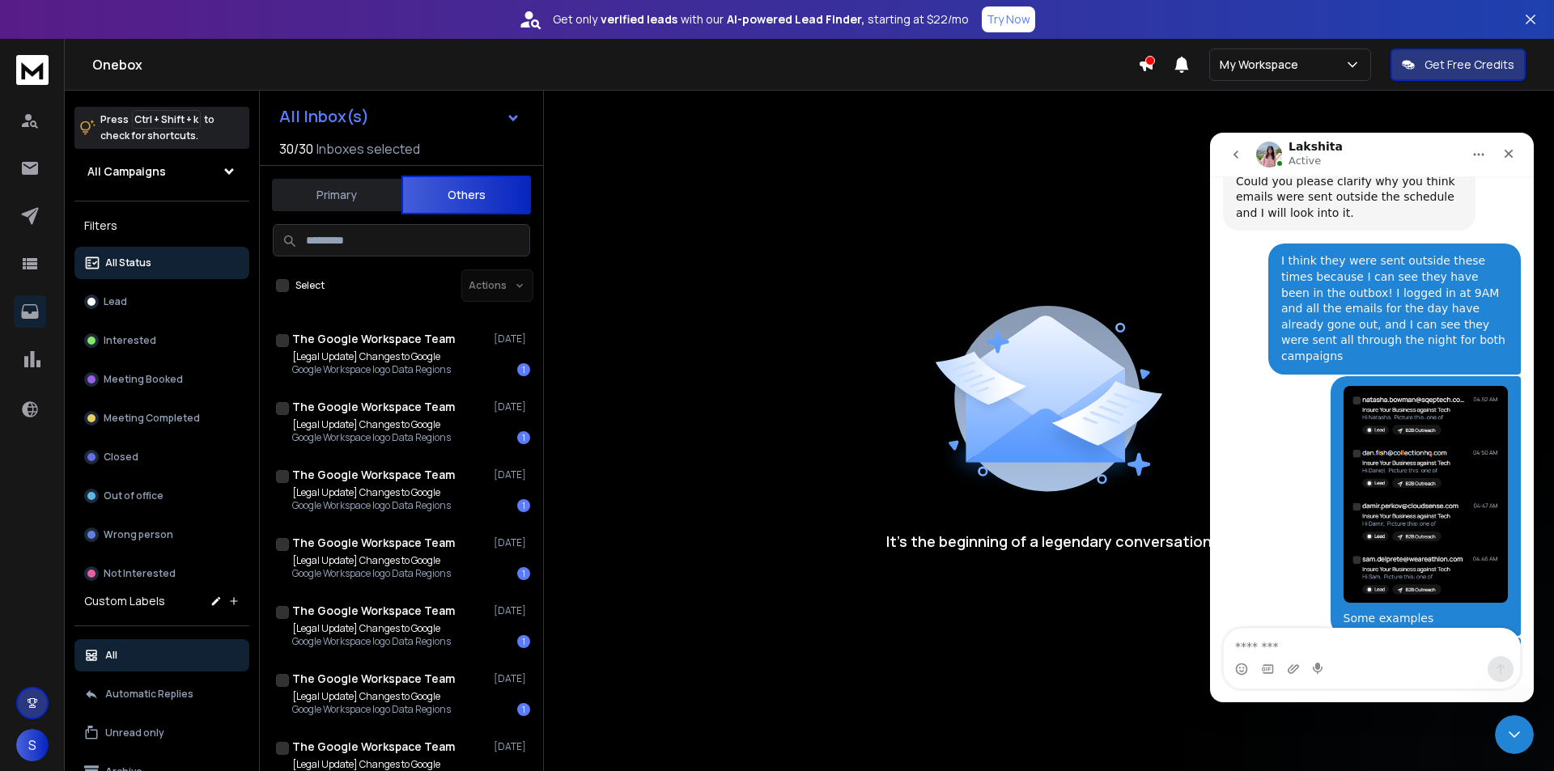
click at [329, 201] on button "Primary" at bounding box center [336, 195] width 129 height 36
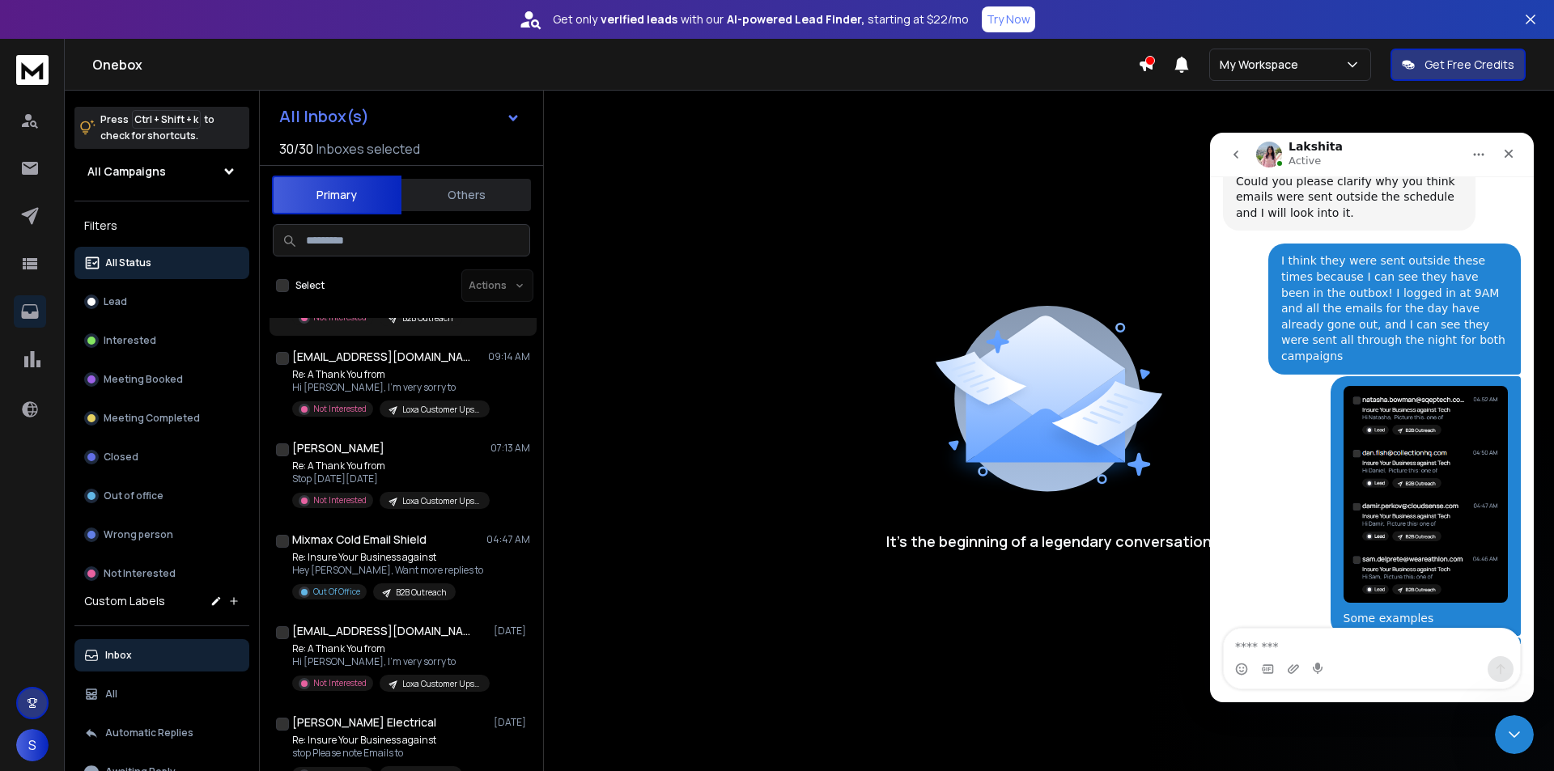
scroll to position [72, 0]
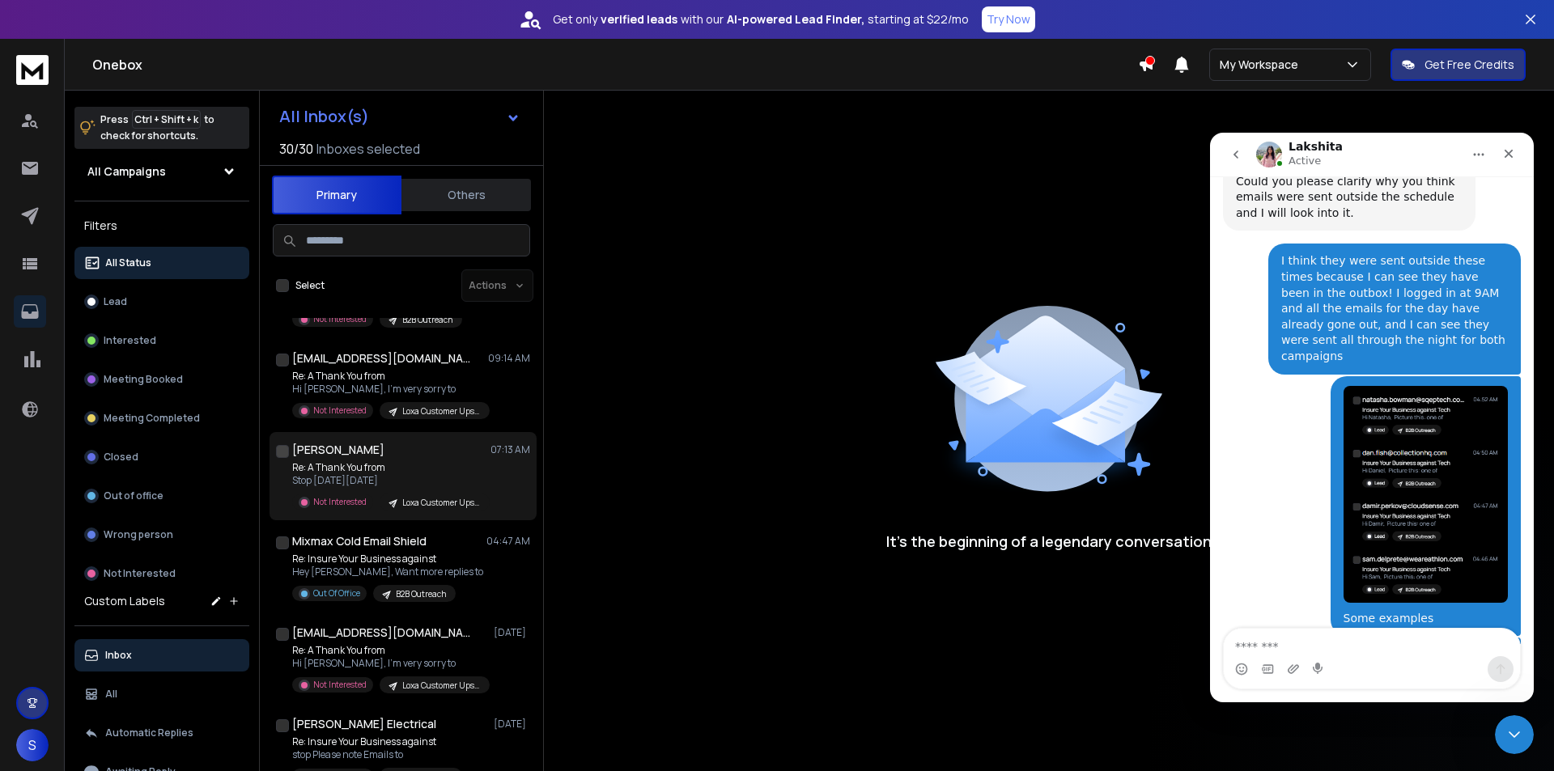
click at [380, 452] on div "Paschal Ogu 07:13 AM" at bounding box center [411, 450] width 238 height 16
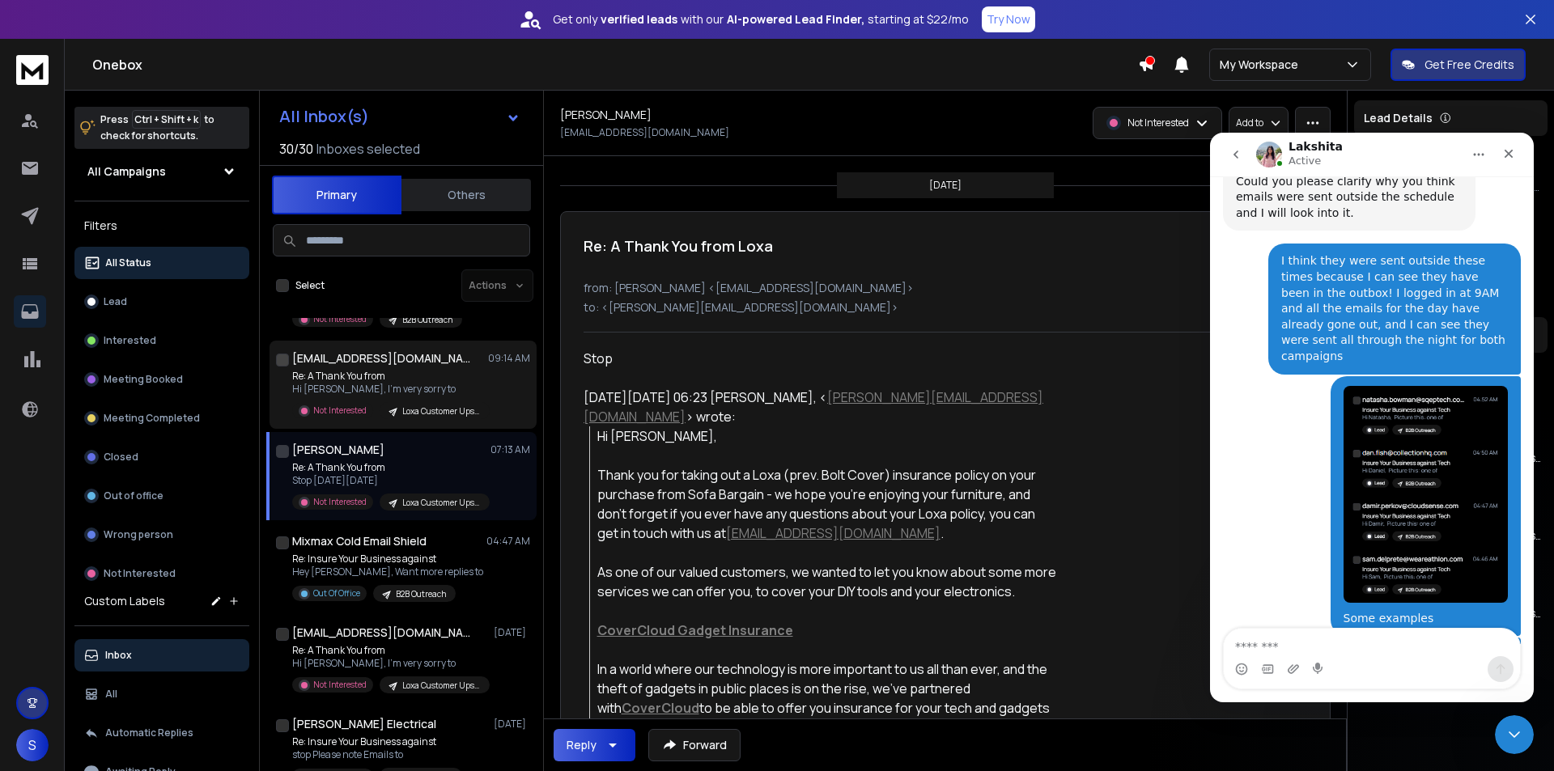
click at [464, 376] on p "Re: A Thank You from" at bounding box center [389, 376] width 194 height 13
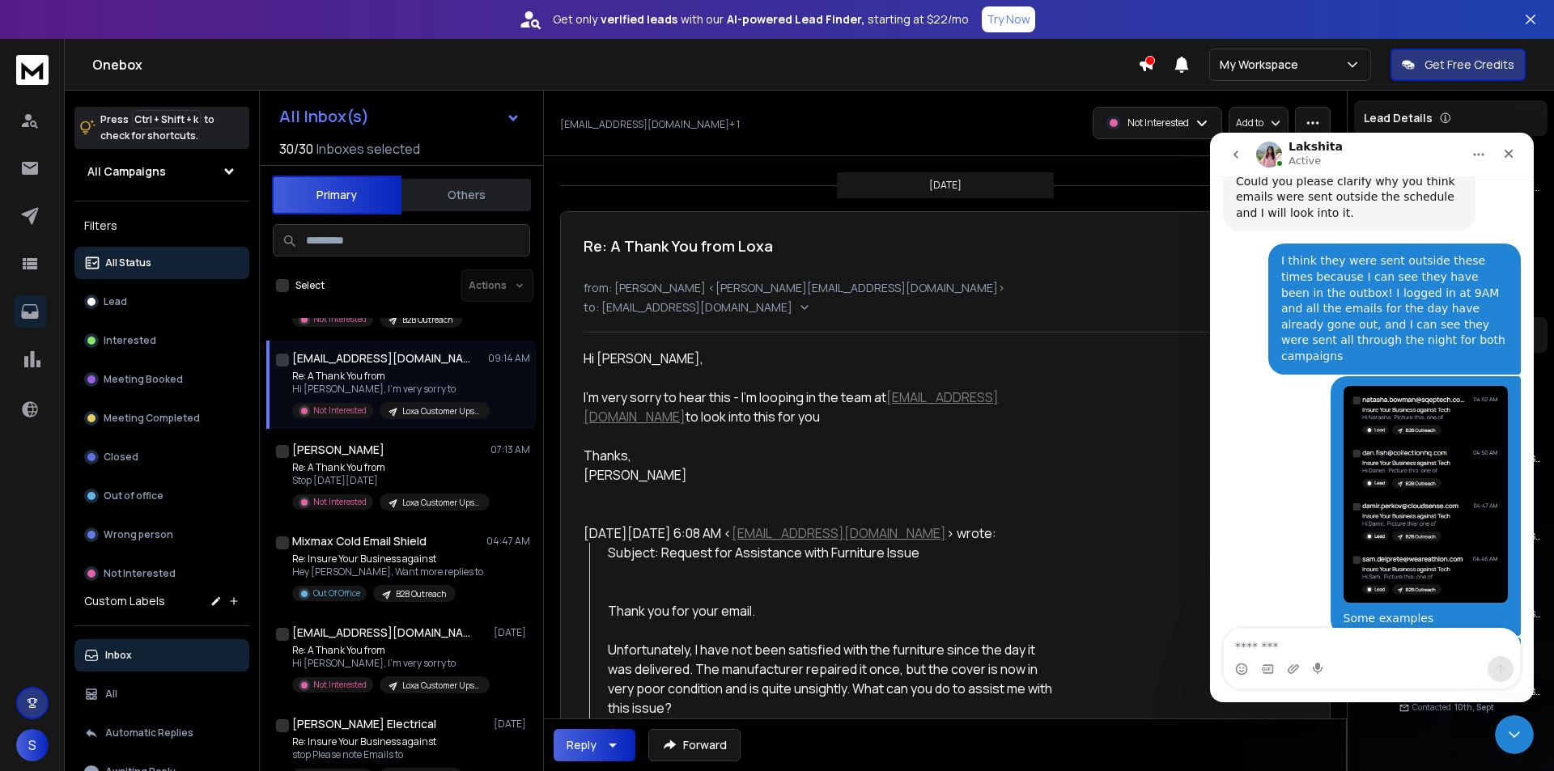
click at [1151, 132] on div "Not Interested" at bounding box center [1157, 123] width 128 height 31
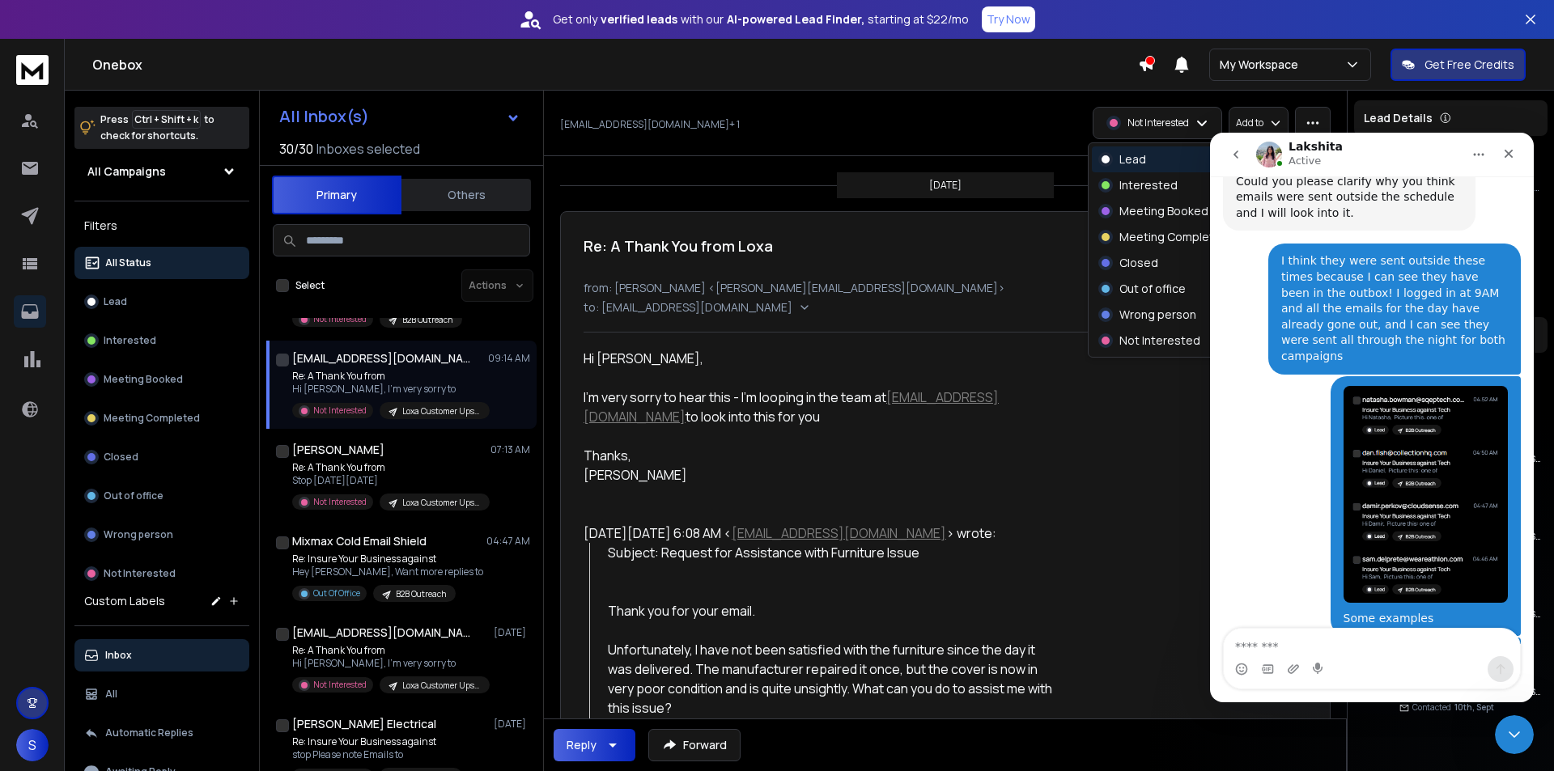
click at [1125, 164] on p "Lead" at bounding box center [1132, 159] width 27 height 16
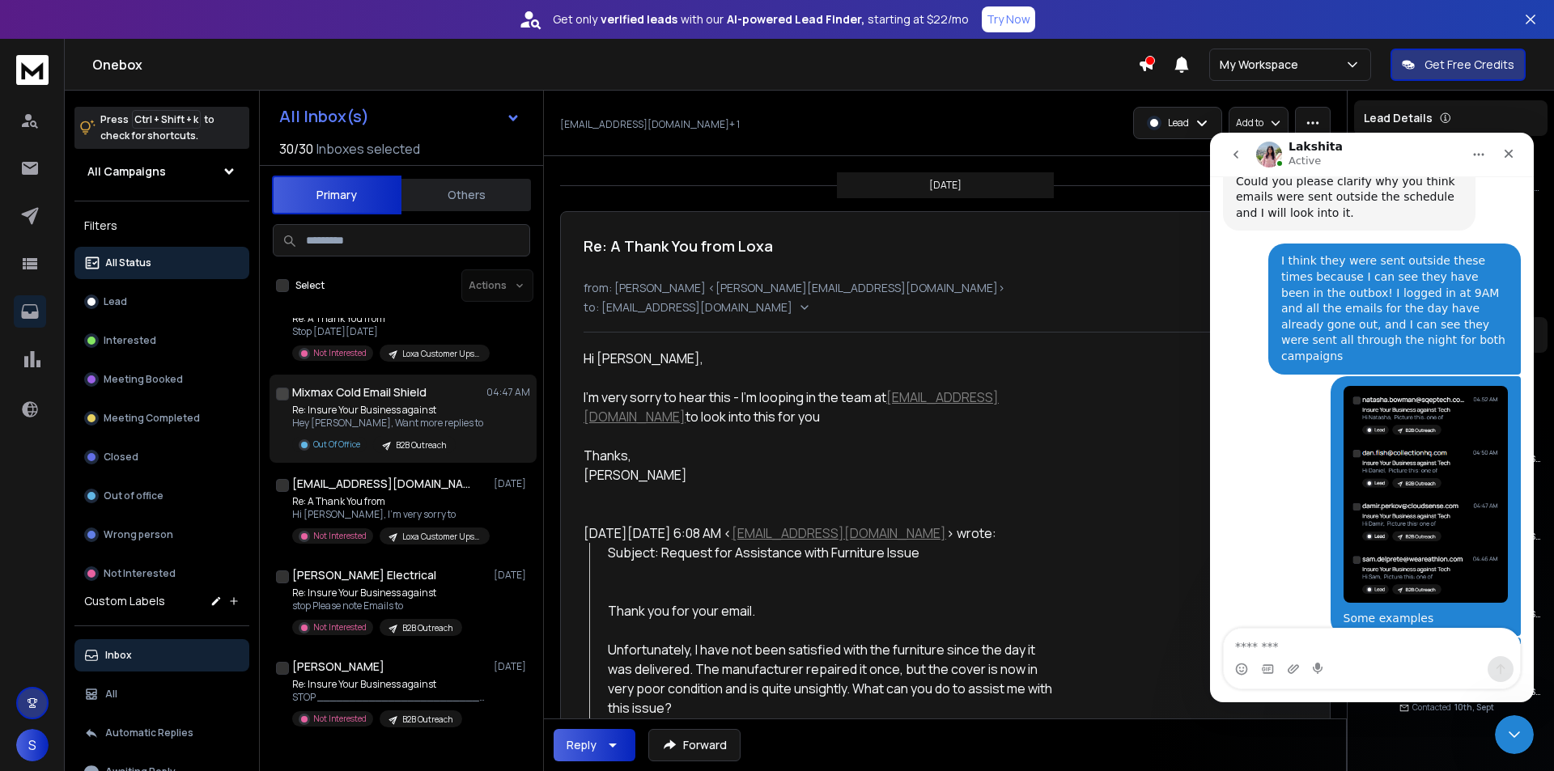
scroll to position [224, 0]
click at [435, 402] on p "Re: Insure Your Business against" at bounding box center [387, 407] width 191 height 13
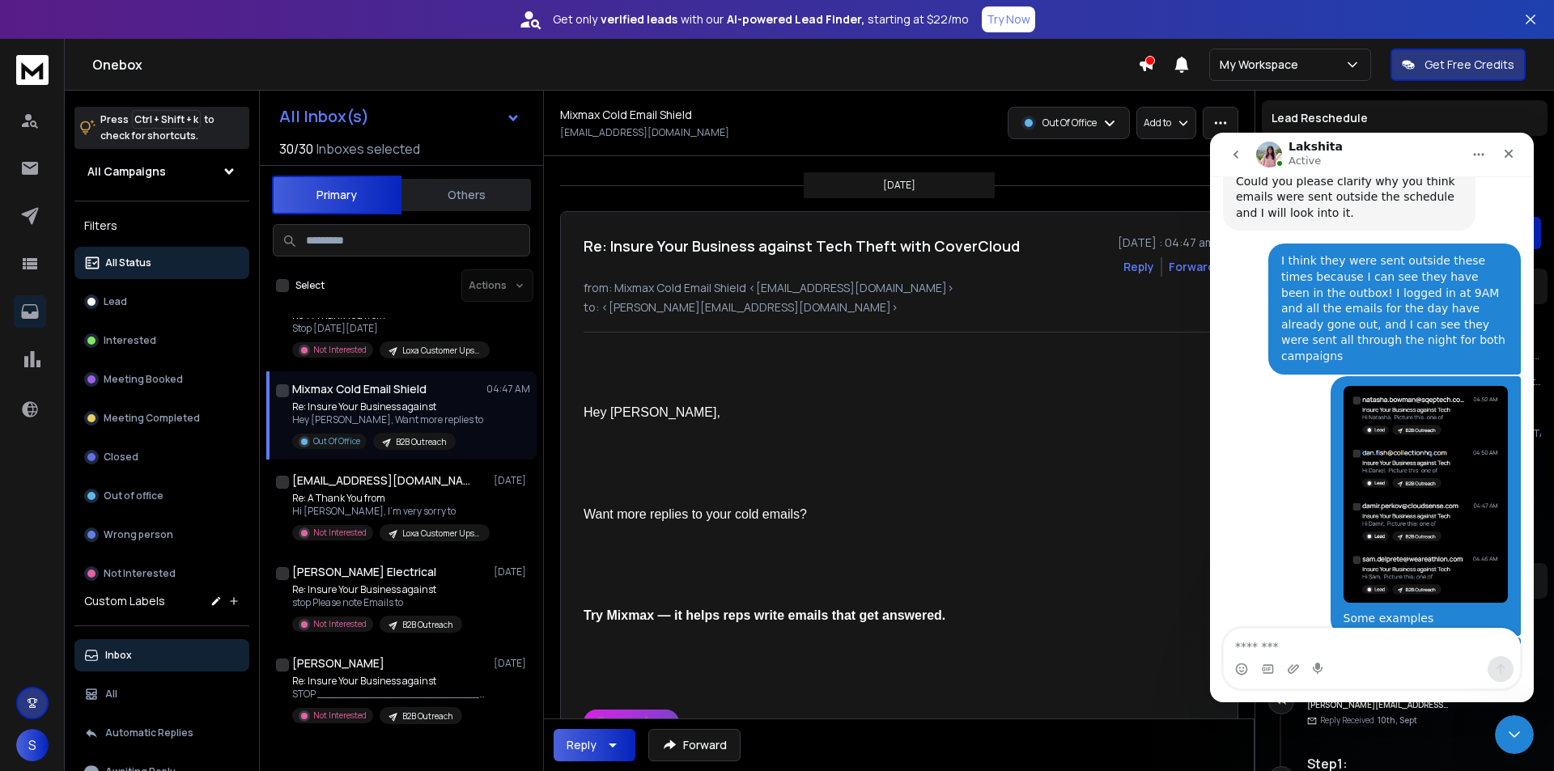
click at [1075, 142] on div "Mixmax Cold Email Shield Mixmax Cold Email Shield shield@mixmax.com Out Of Offi…" at bounding box center [899, 124] width 710 height 66
click at [1071, 138] on div "Out Of Office" at bounding box center [1068, 123] width 121 height 31
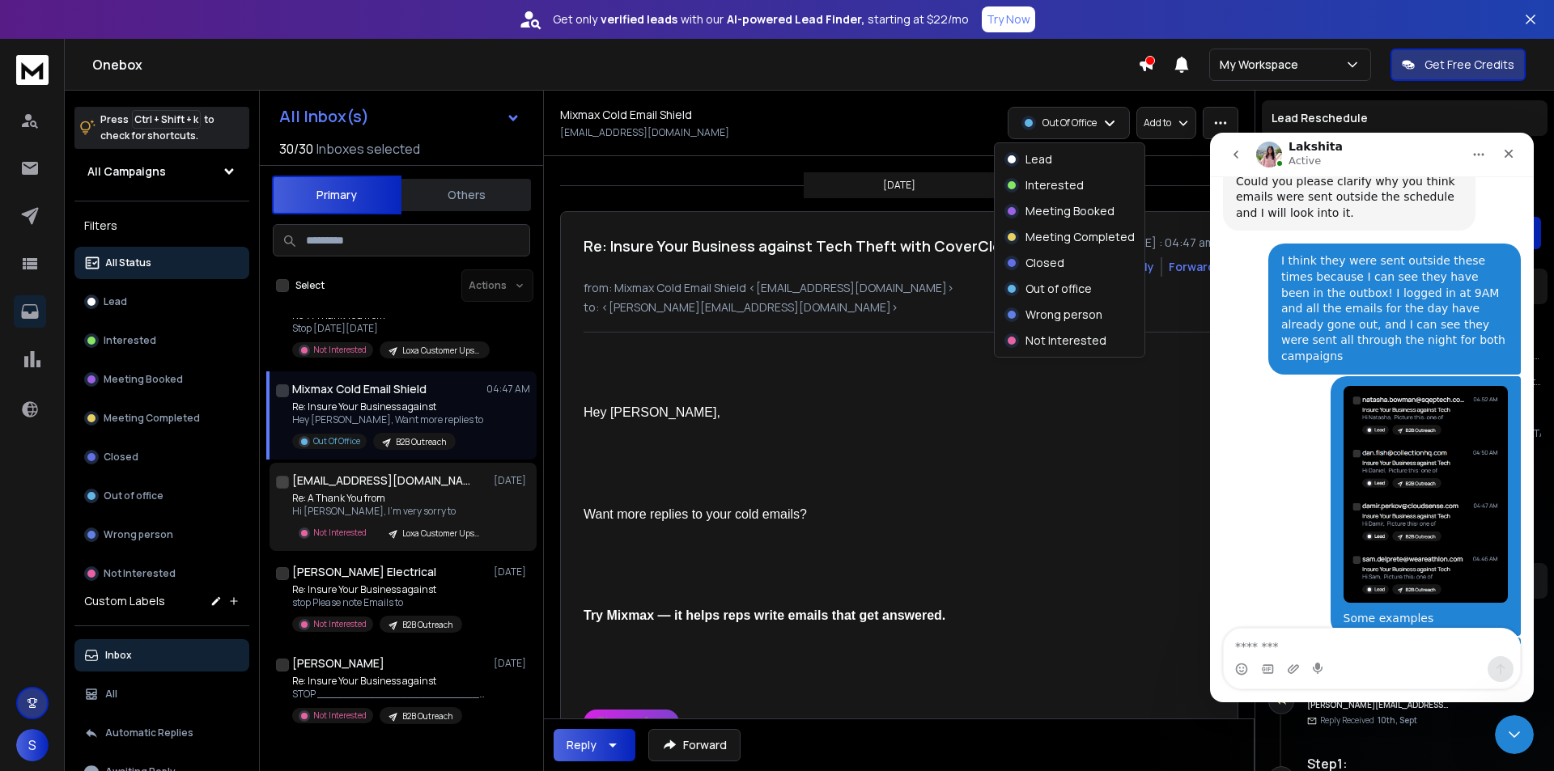
click at [413, 506] on p "Hi [PERSON_NAME], I'm very sorry to" at bounding box center [389, 511] width 194 height 13
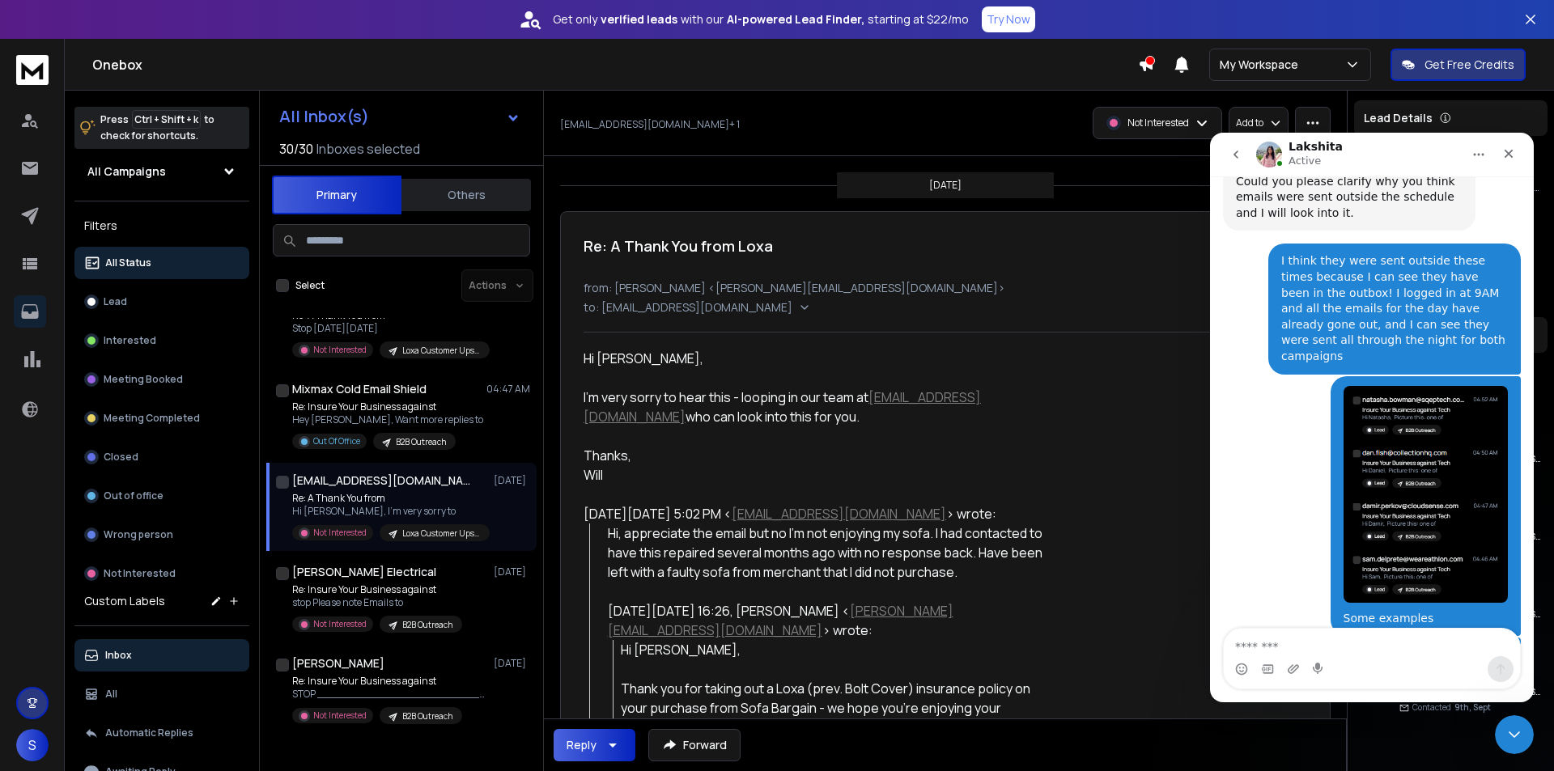
click at [1119, 128] on div "Not Interested" at bounding box center [1157, 123] width 128 height 31
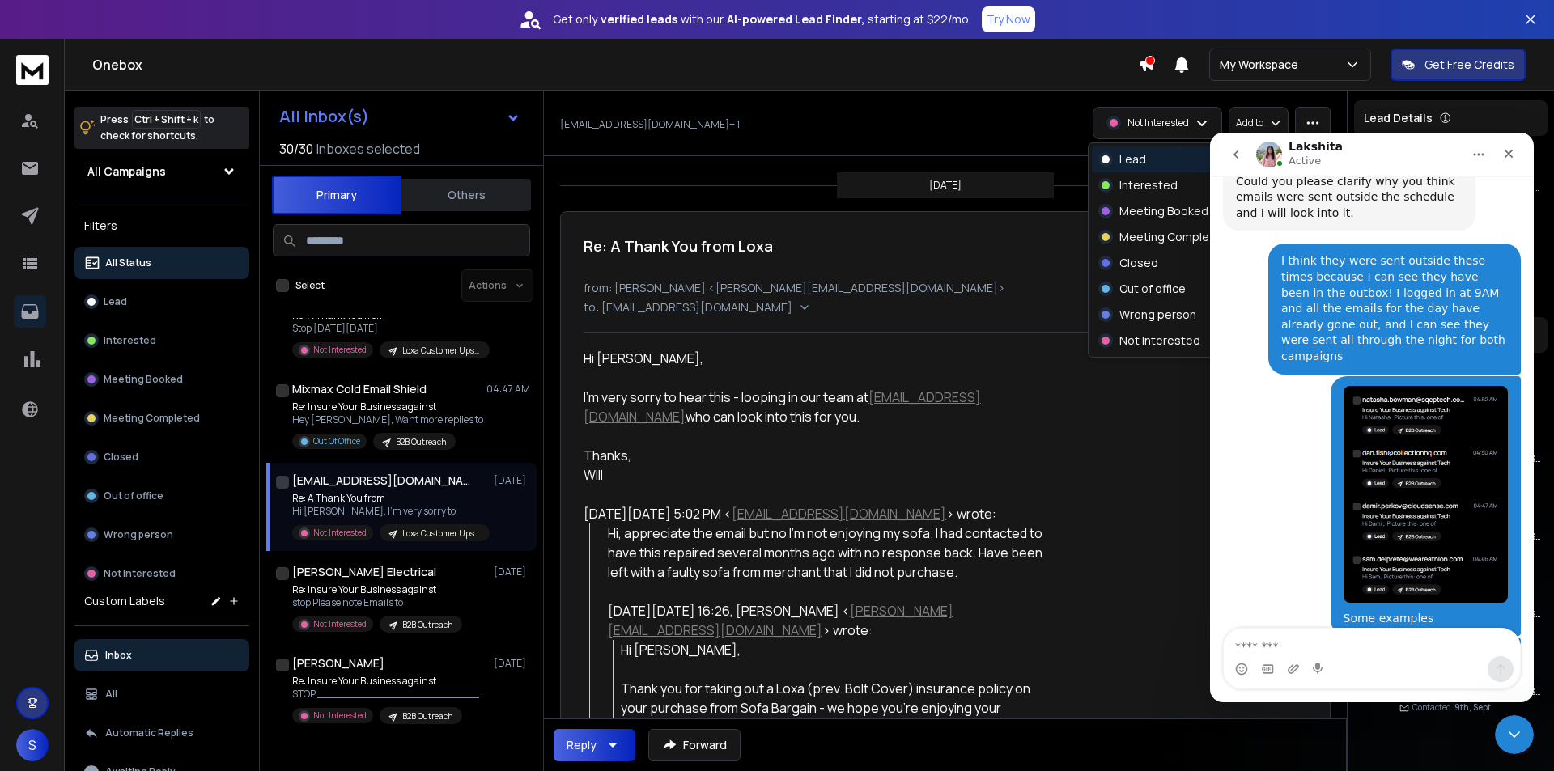
click at [1126, 157] on p "Lead" at bounding box center [1132, 159] width 27 height 16
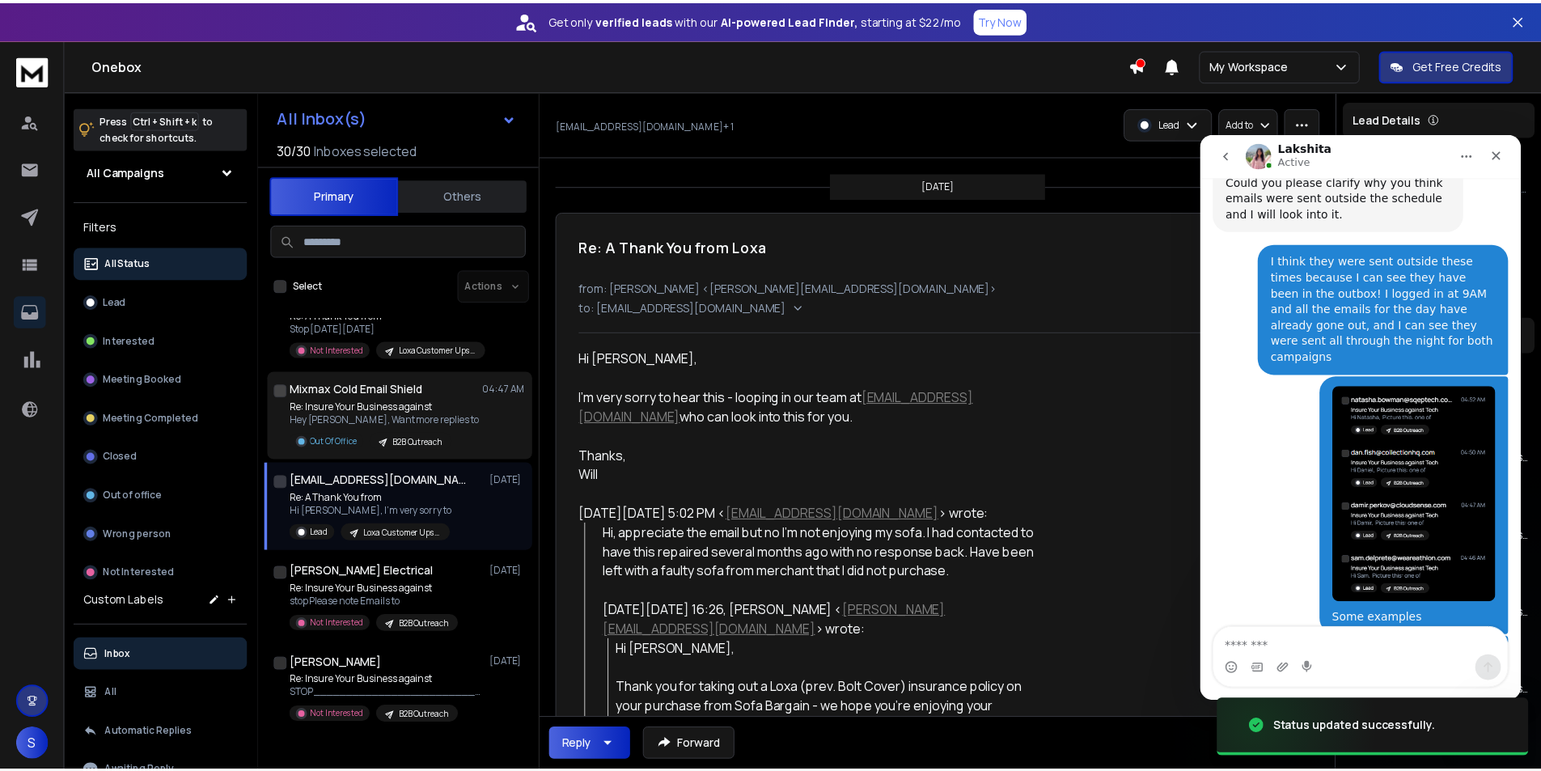
scroll to position [0, 0]
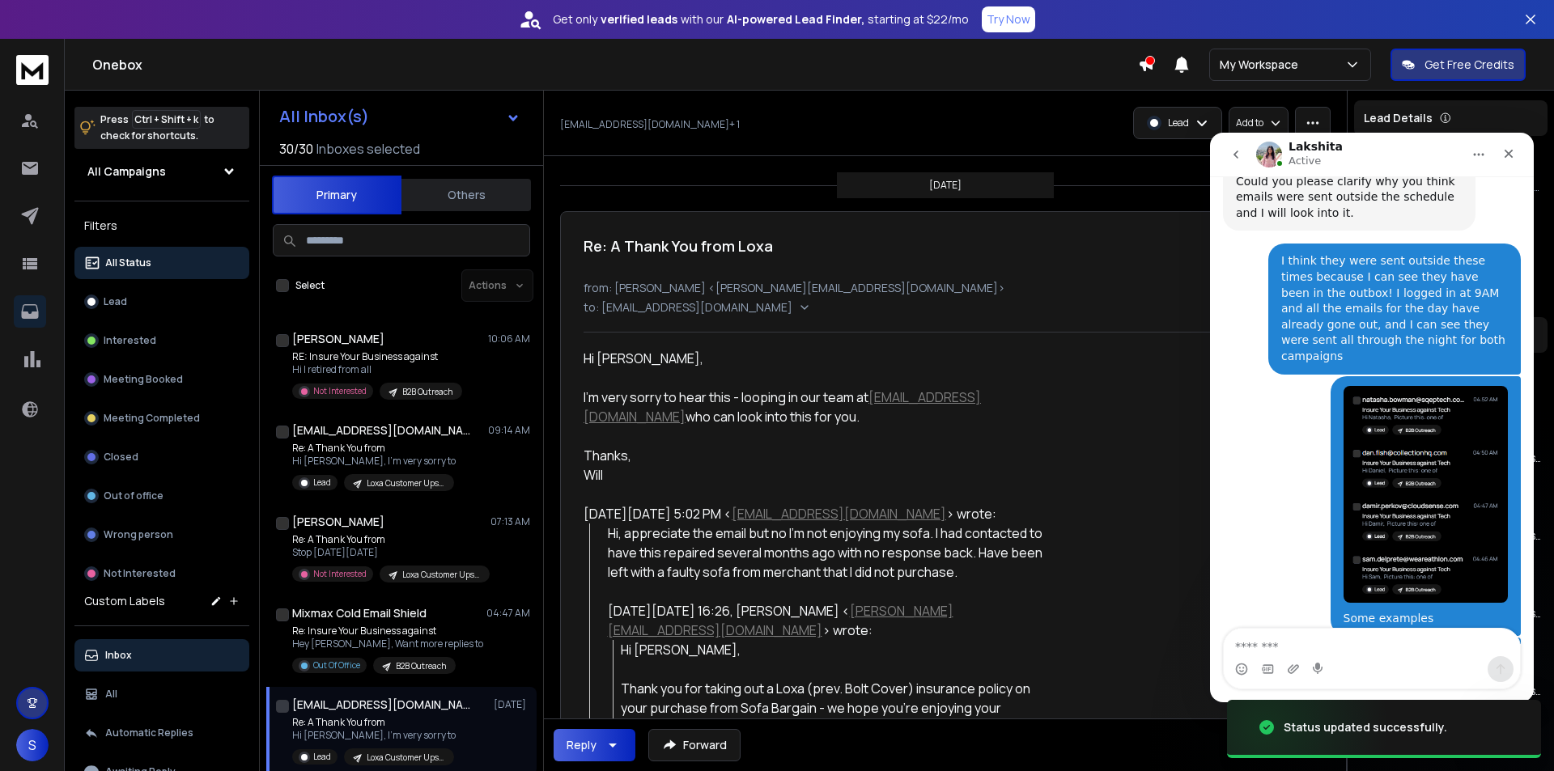
click at [46, 169] on div at bounding box center [32, 171] width 37 height 38
click at [32, 171] on icon at bounding box center [30, 168] width 16 height 13
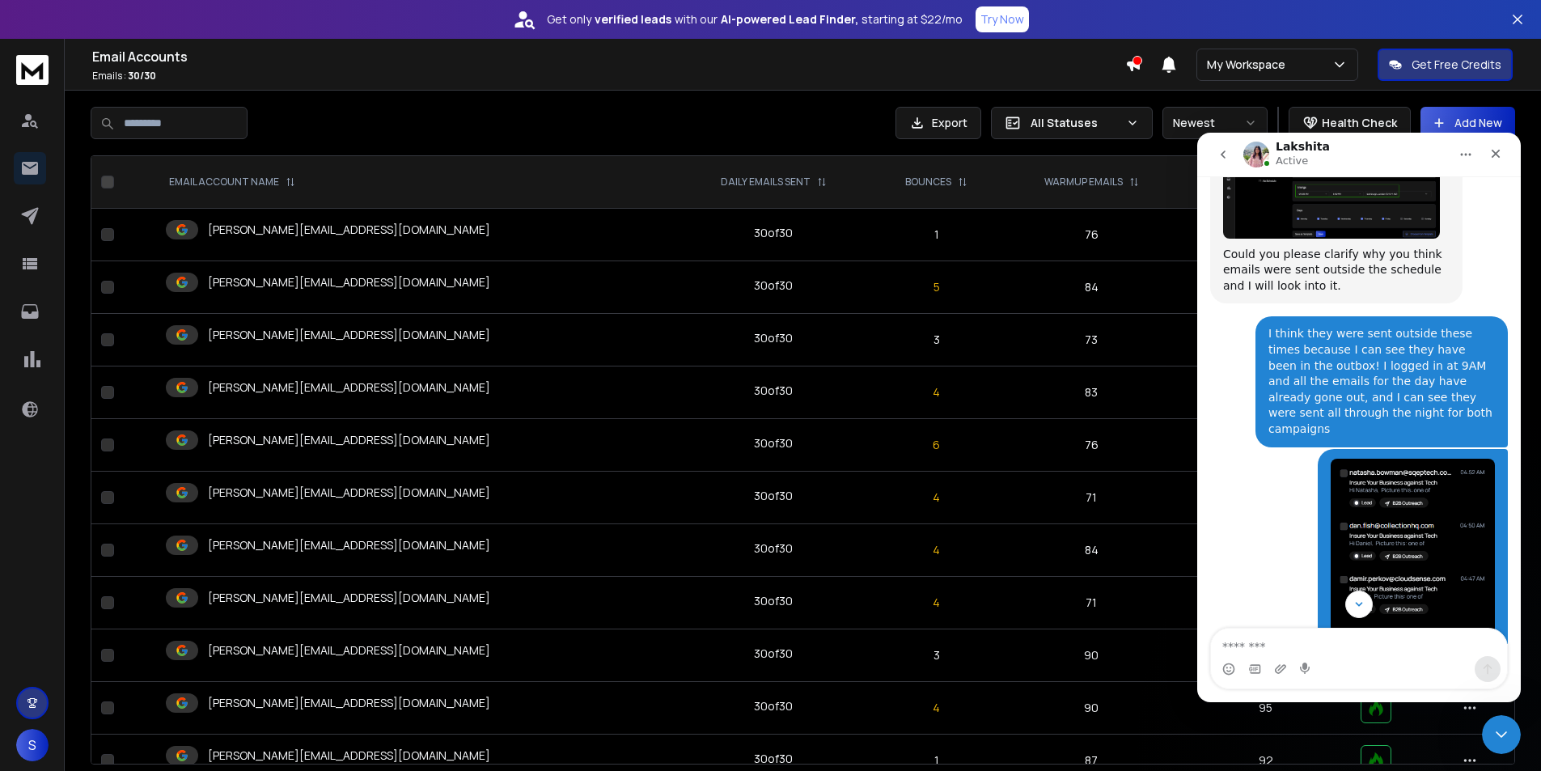
scroll to position [999, 0]
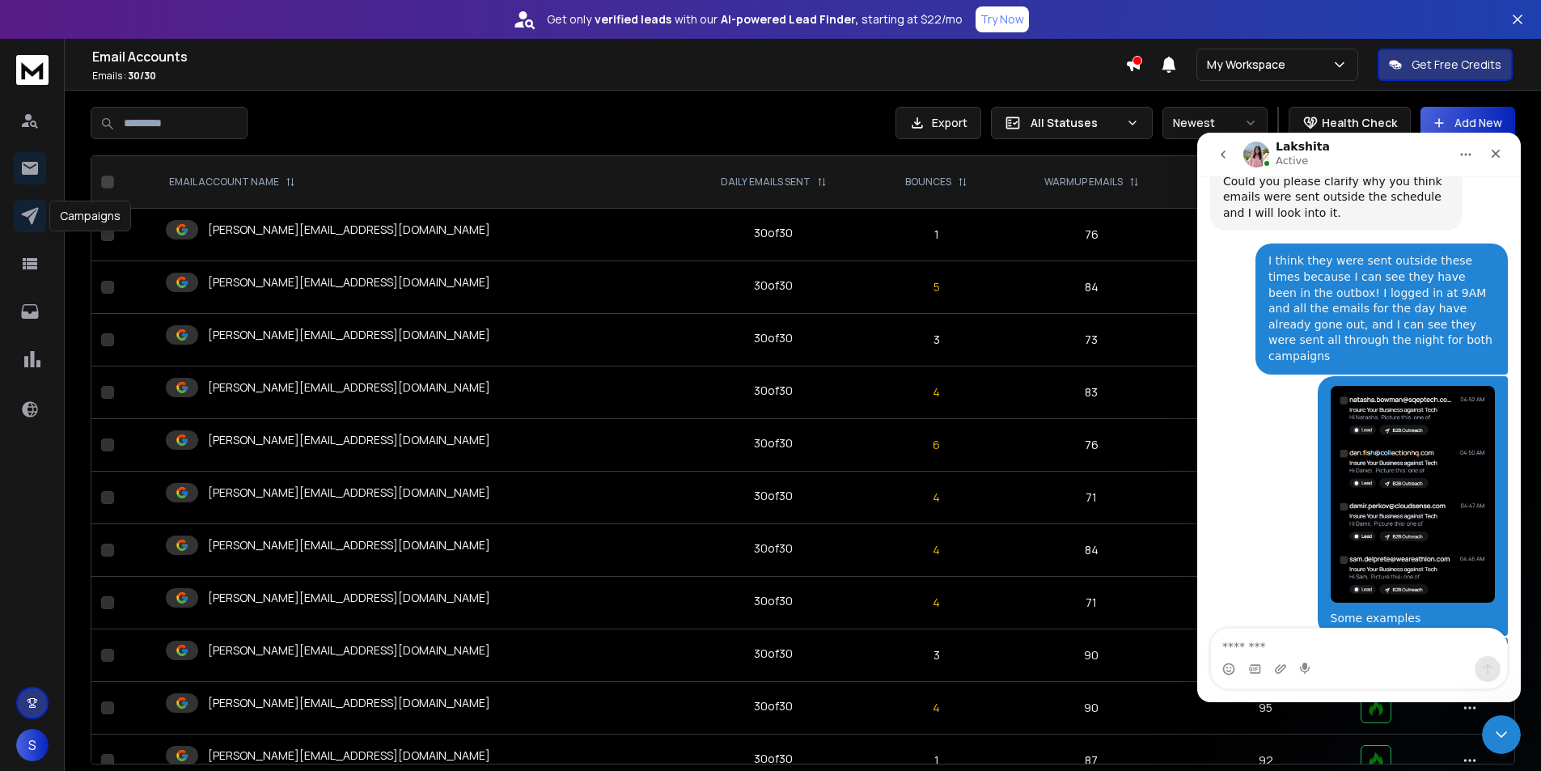
click at [28, 207] on icon at bounding box center [29, 215] width 19 height 19
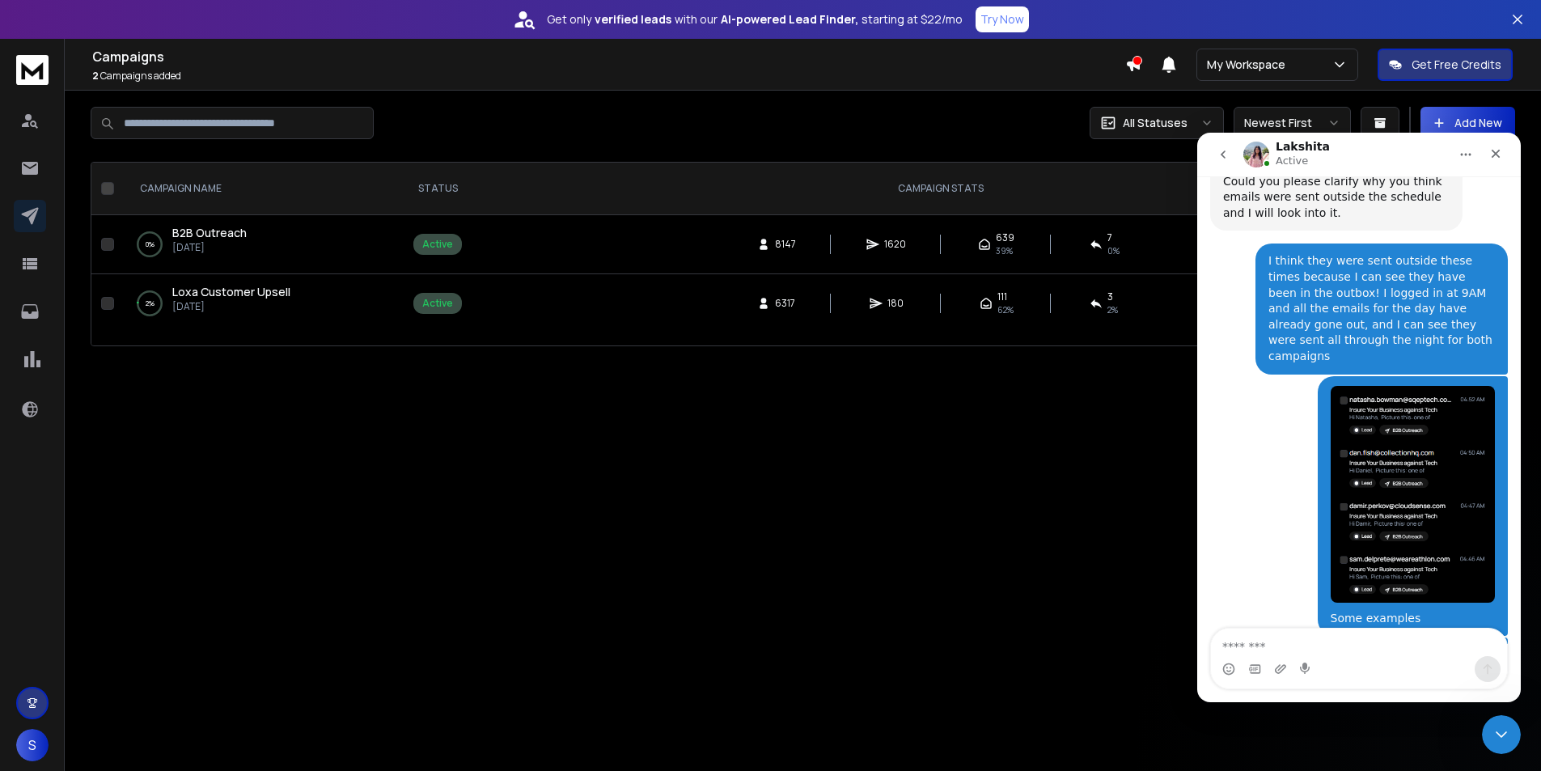
click at [287, 295] on span "Loxa Customer Upsell" at bounding box center [231, 291] width 118 height 15
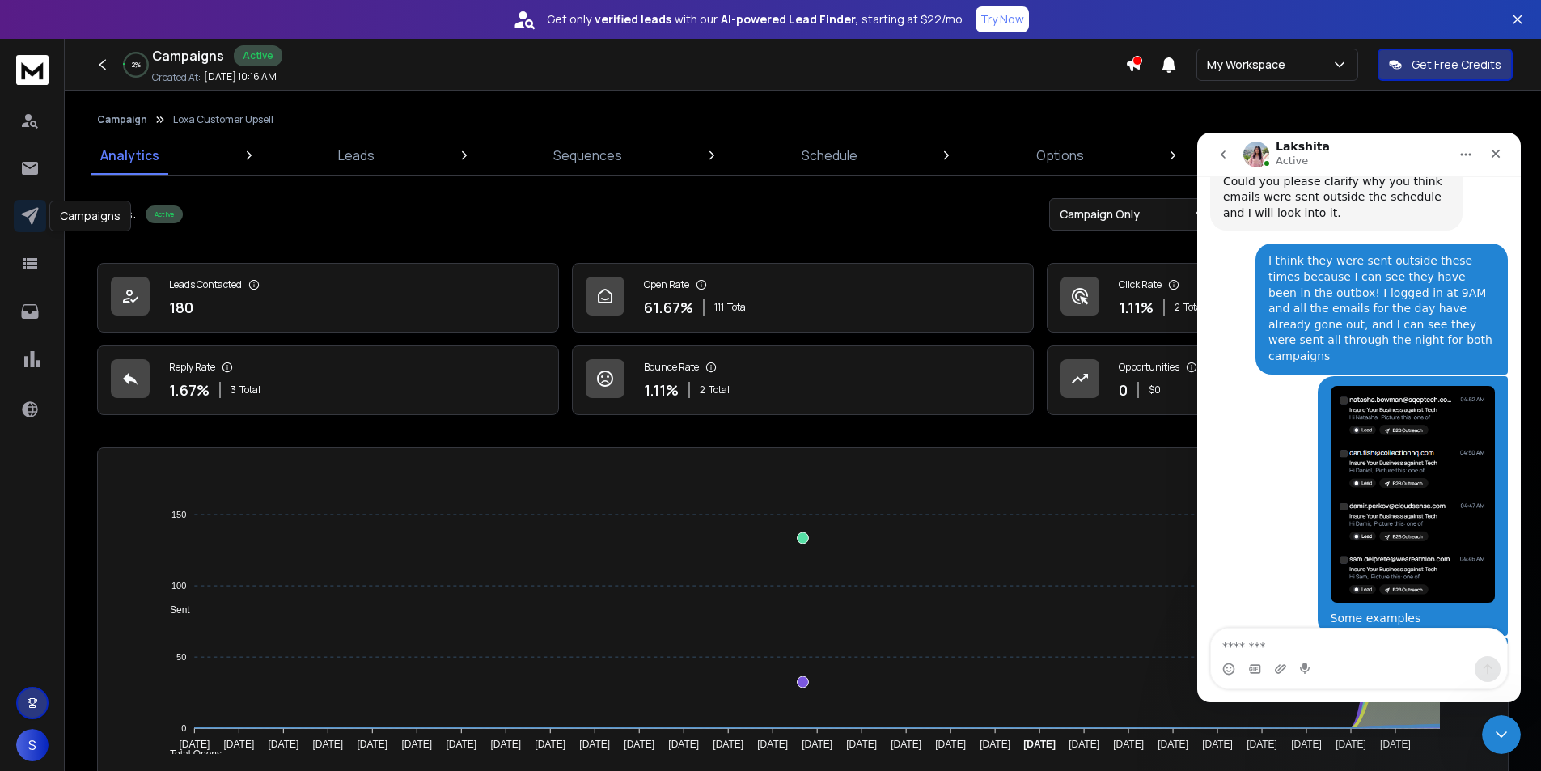
click at [28, 208] on icon at bounding box center [29, 215] width 19 height 19
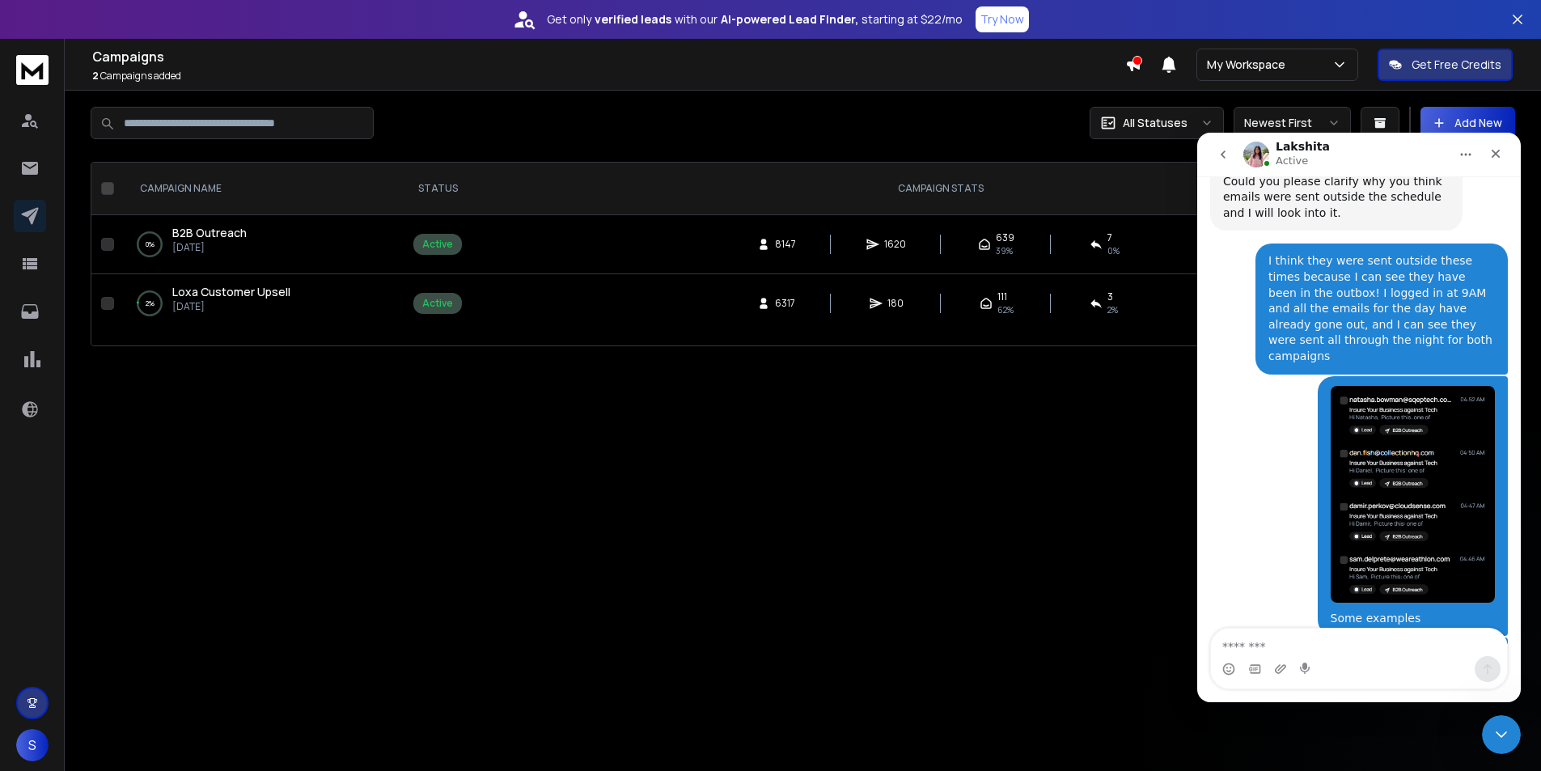
click at [621, 240] on div "8147 1620 639 39 % 7 0 %" at bounding box center [940, 244] width 918 height 26
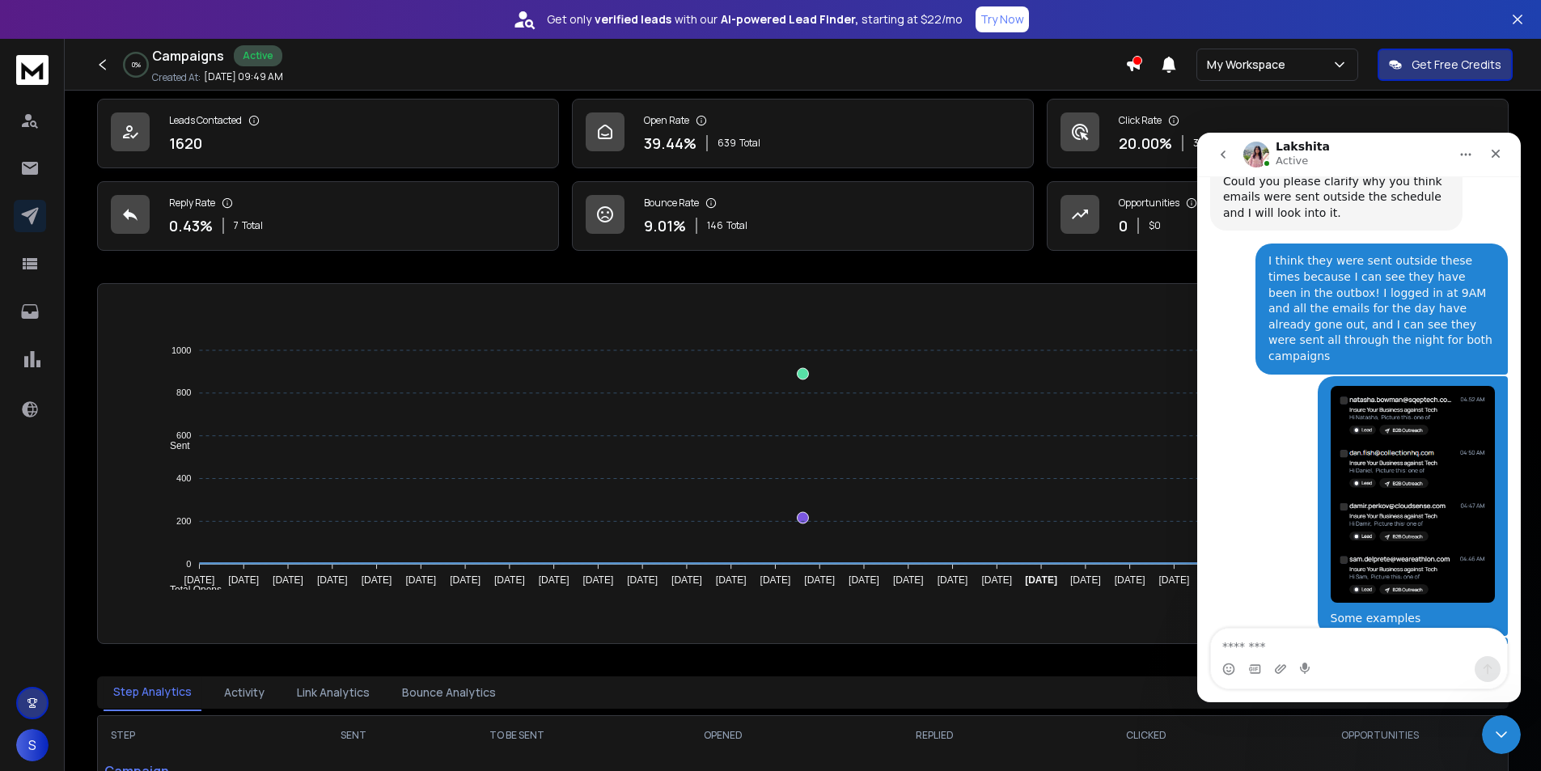
scroll to position [278, 0]
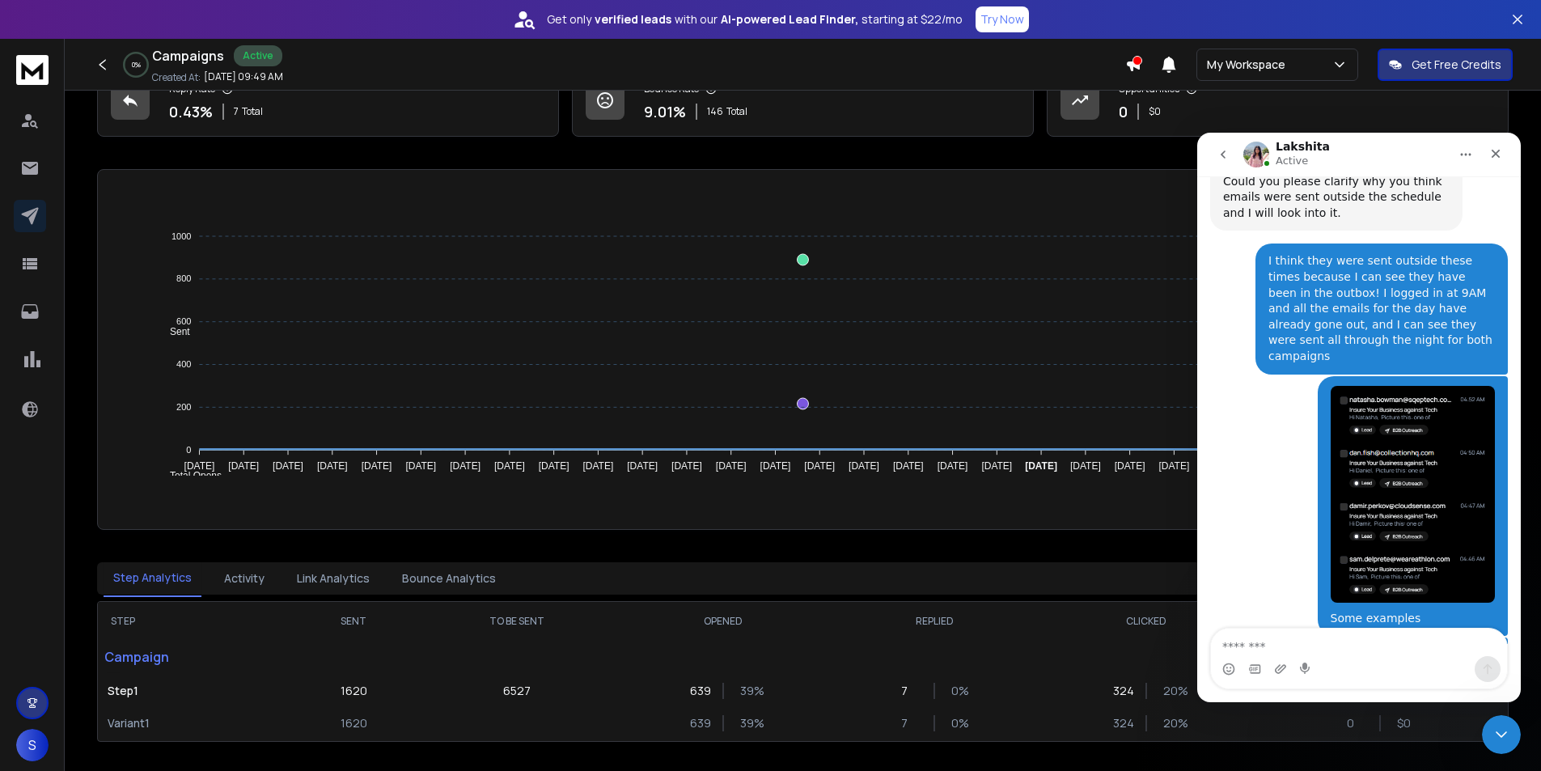
click at [332, 584] on button "Link Analytics" at bounding box center [333, 579] width 92 height 36
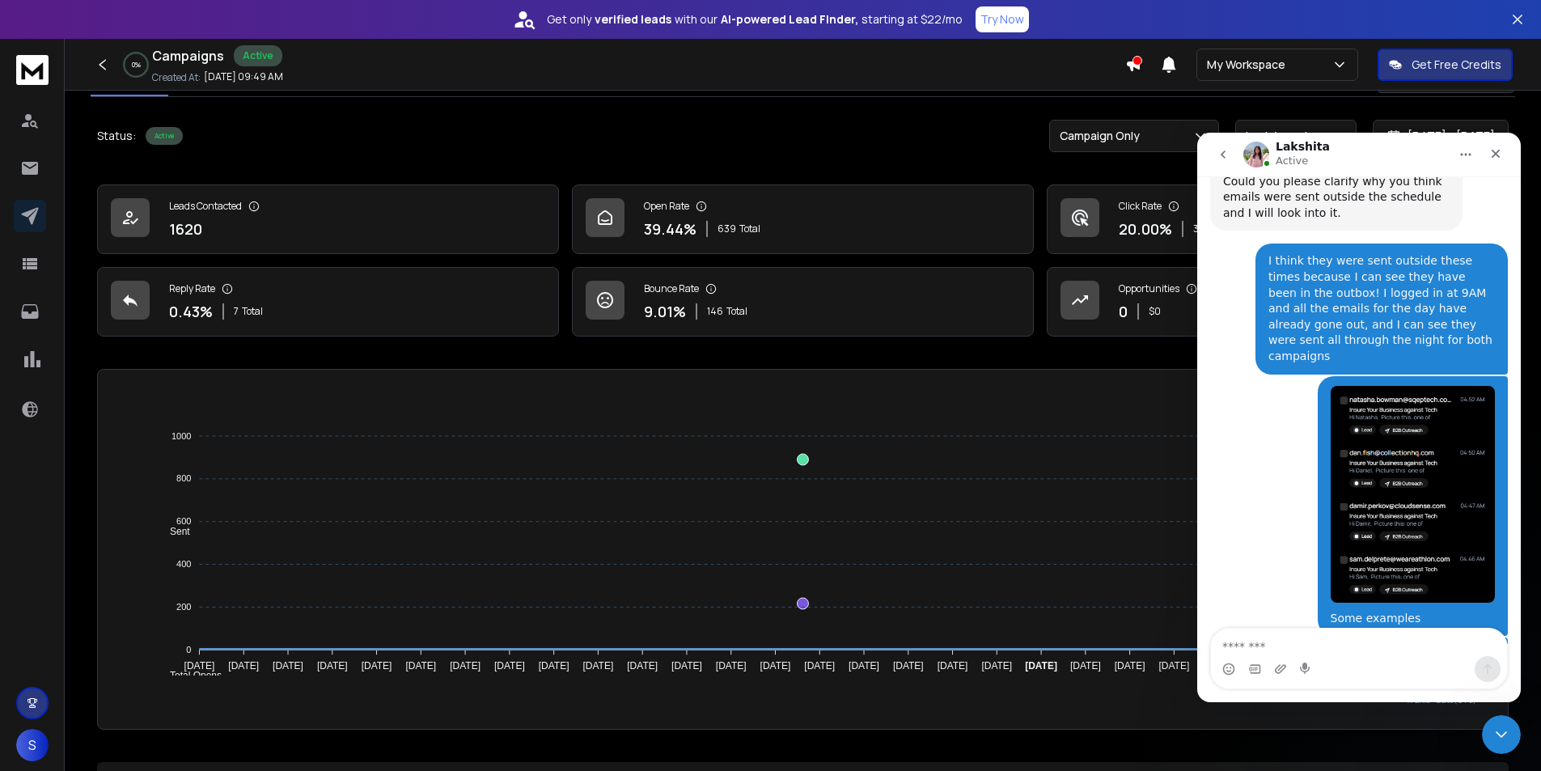
scroll to position [0, 0]
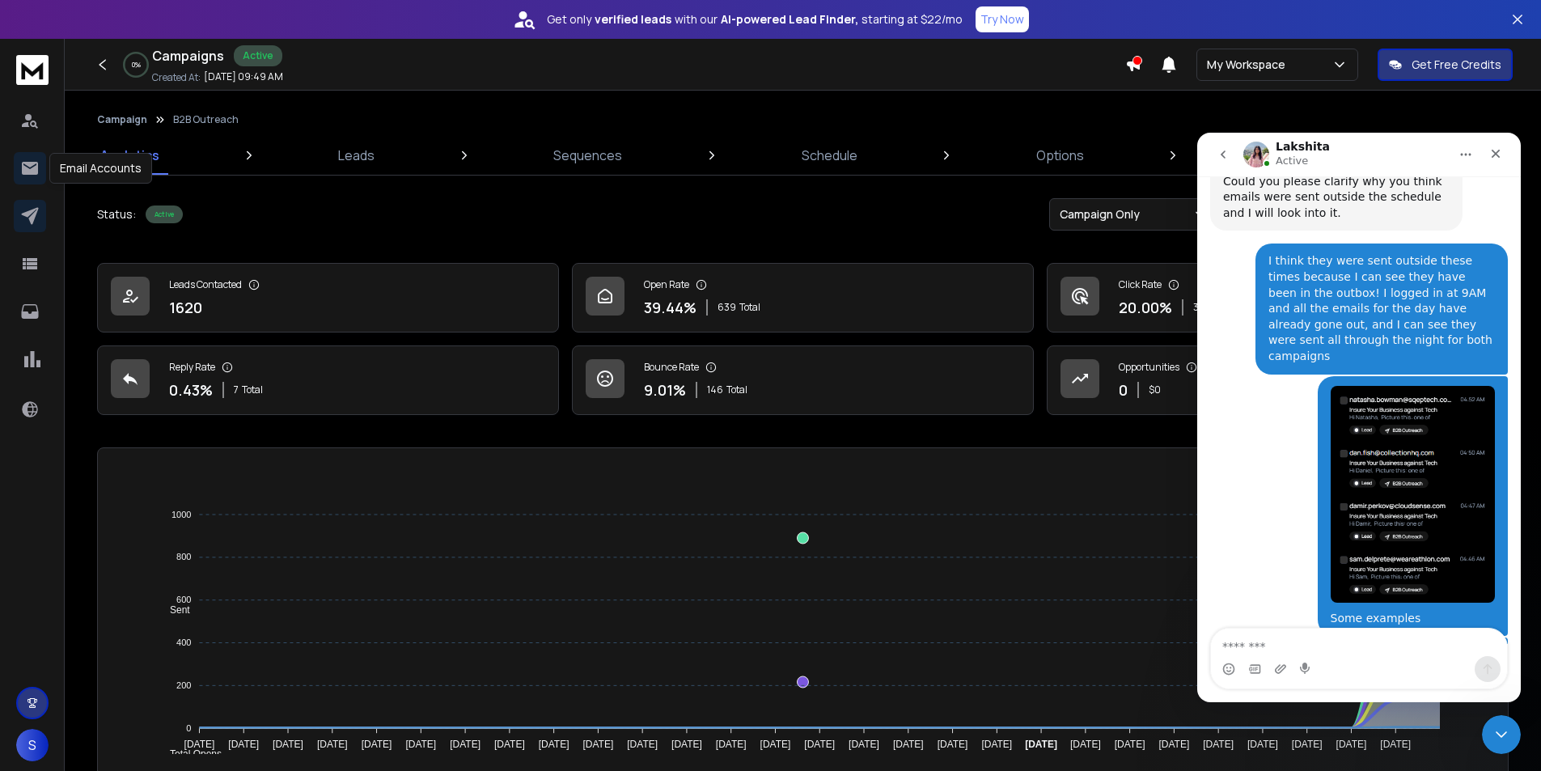
click at [25, 159] on icon at bounding box center [29, 168] width 19 height 19
